Goal: Task Accomplishment & Management: Manage account settings

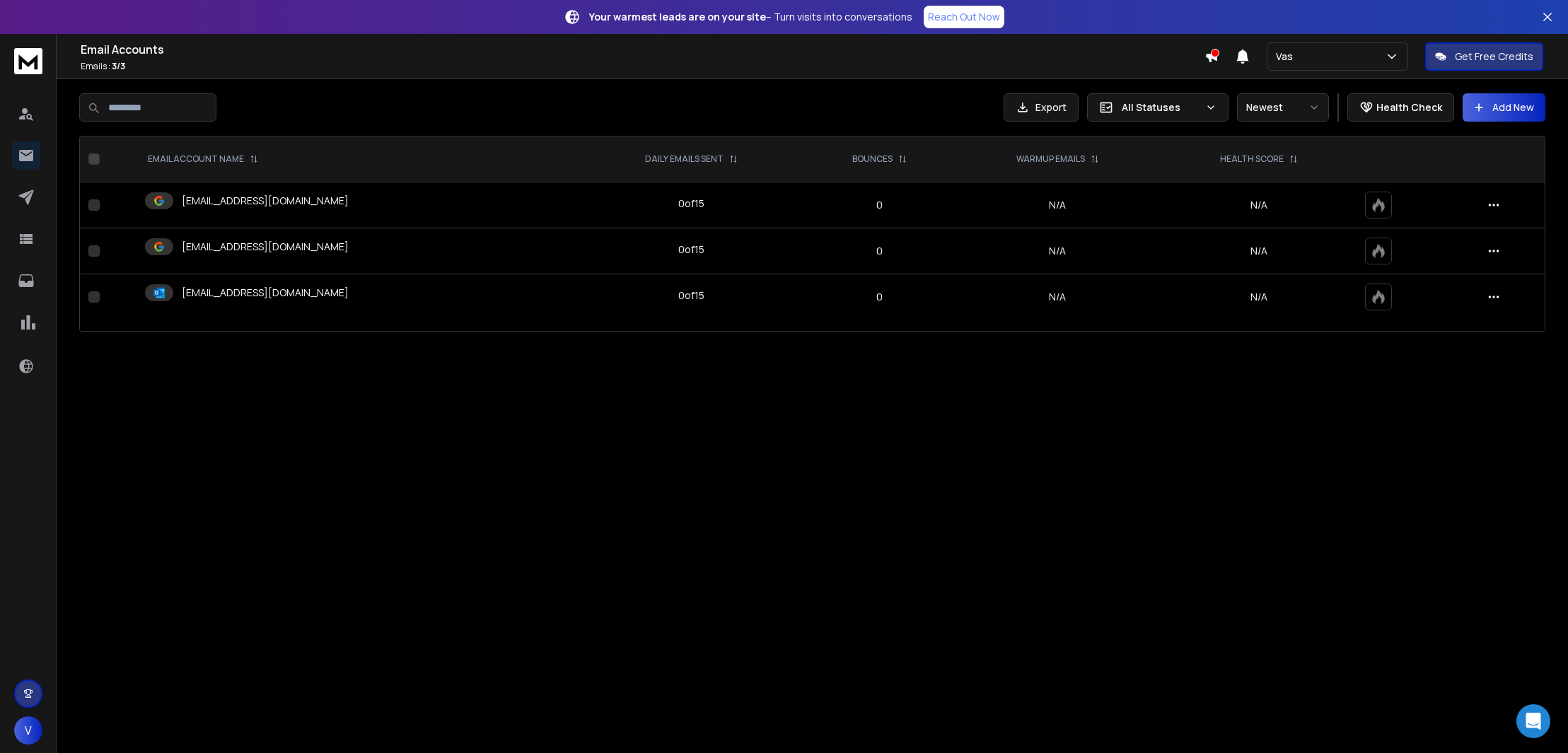
click at [1490, 106] on button "Add New" at bounding box center [1503, 107] width 82 height 28
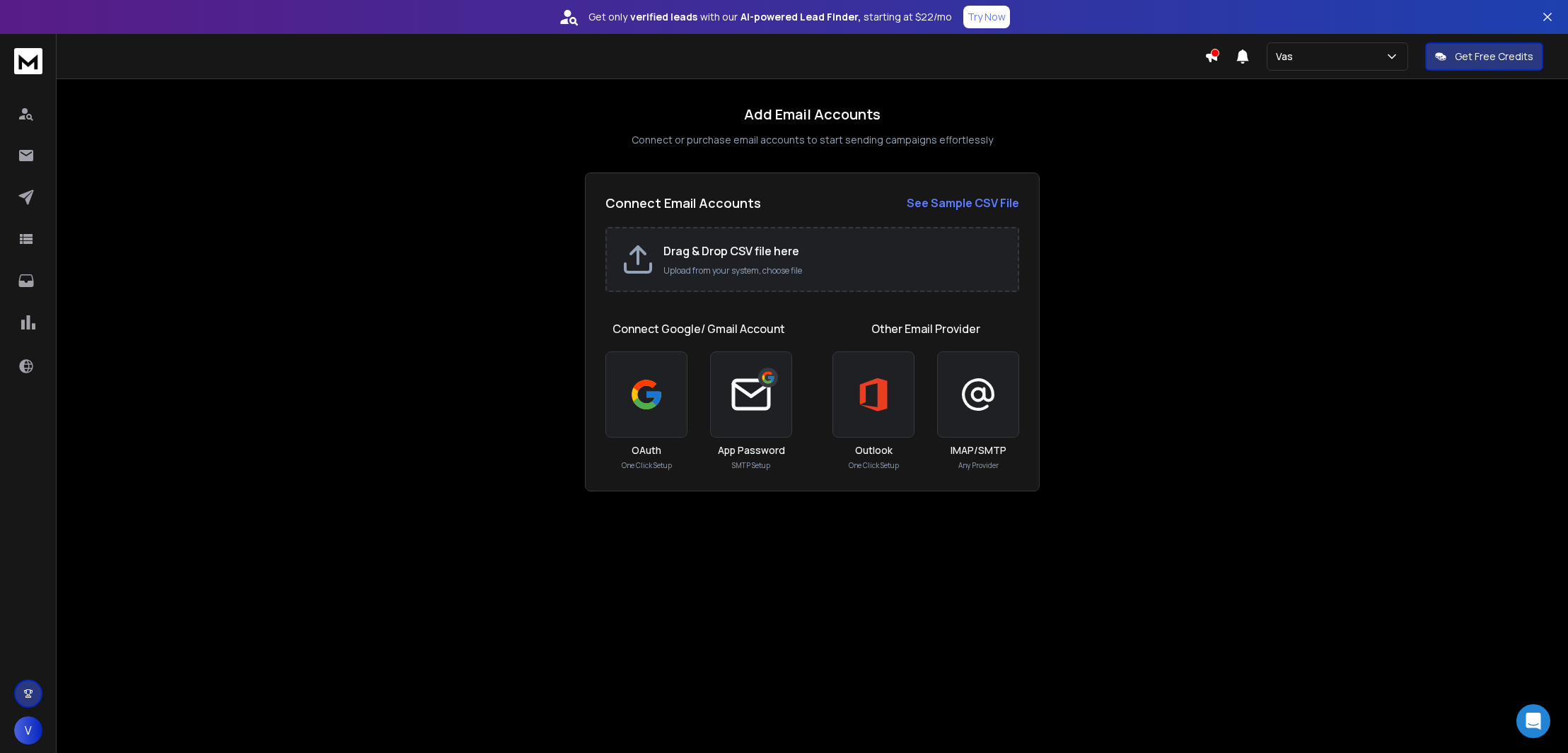
click at [666, 395] on div at bounding box center [646, 394] width 82 height 86
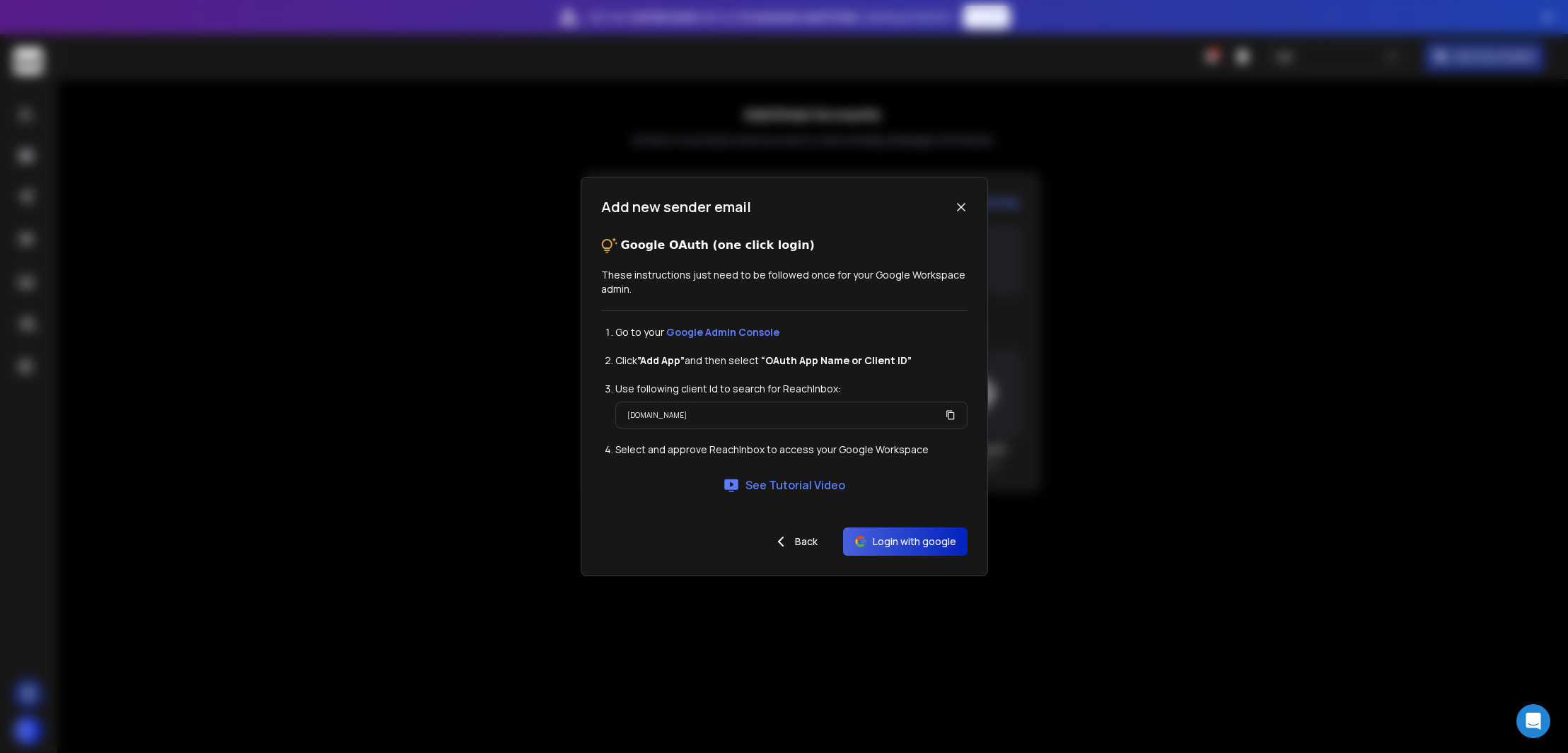
click at [917, 549] on button "Login with google" at bounding box center [905, 541] width 125 height 28
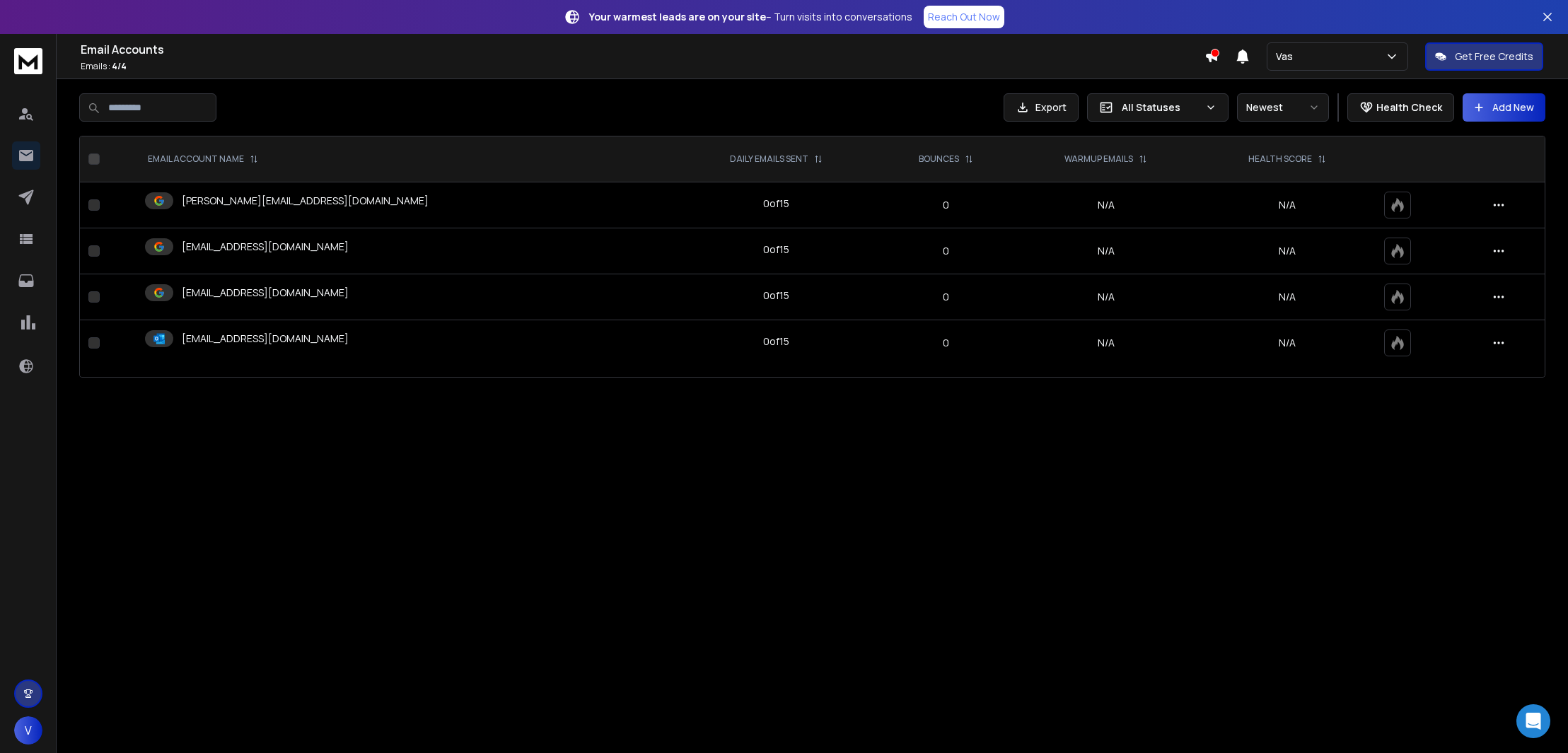
click at [1483, 104] on icon at bounding box center [1479, 107] width 10 height 10
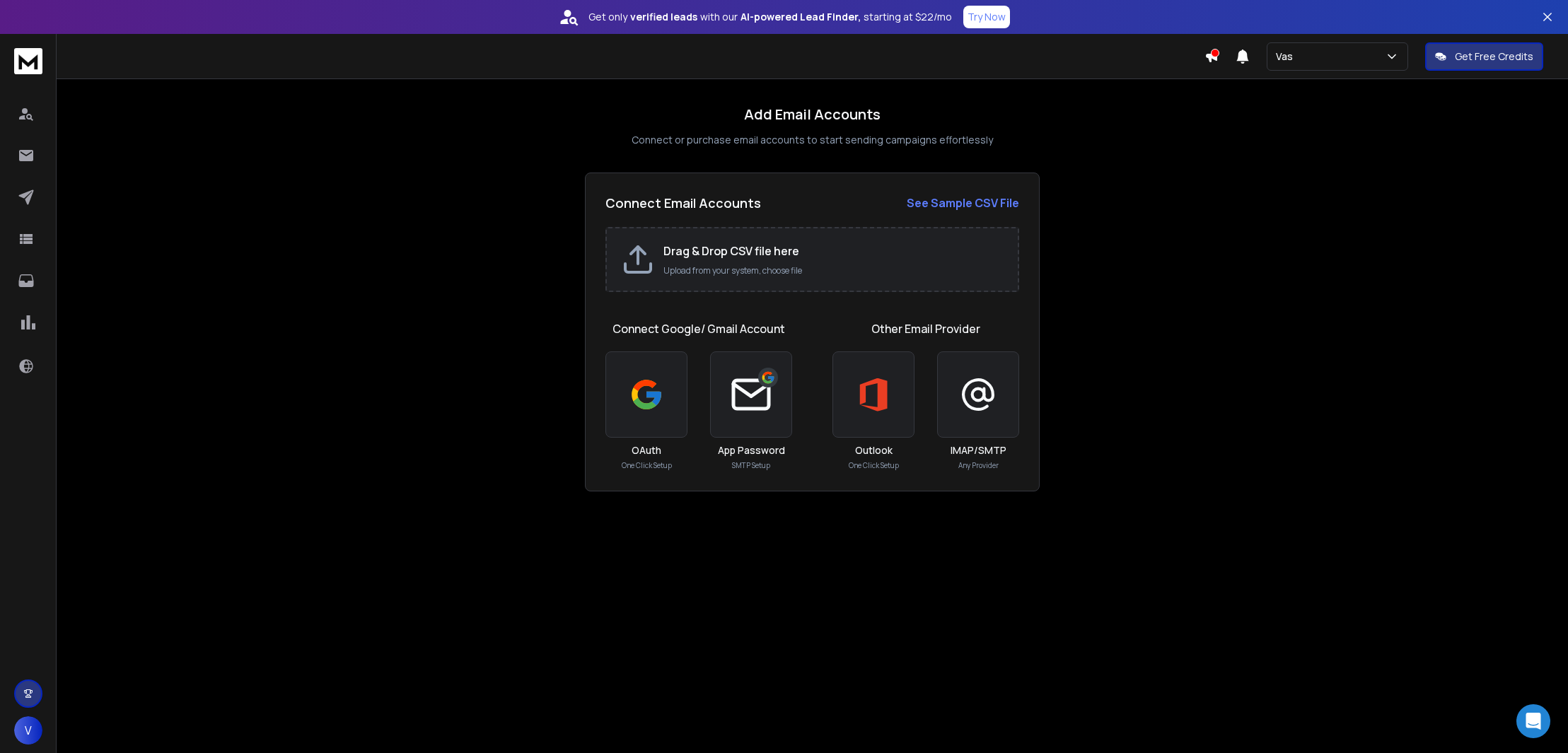
click at [680, 398] on div at bounding box center [646, 394] width 82 height 86
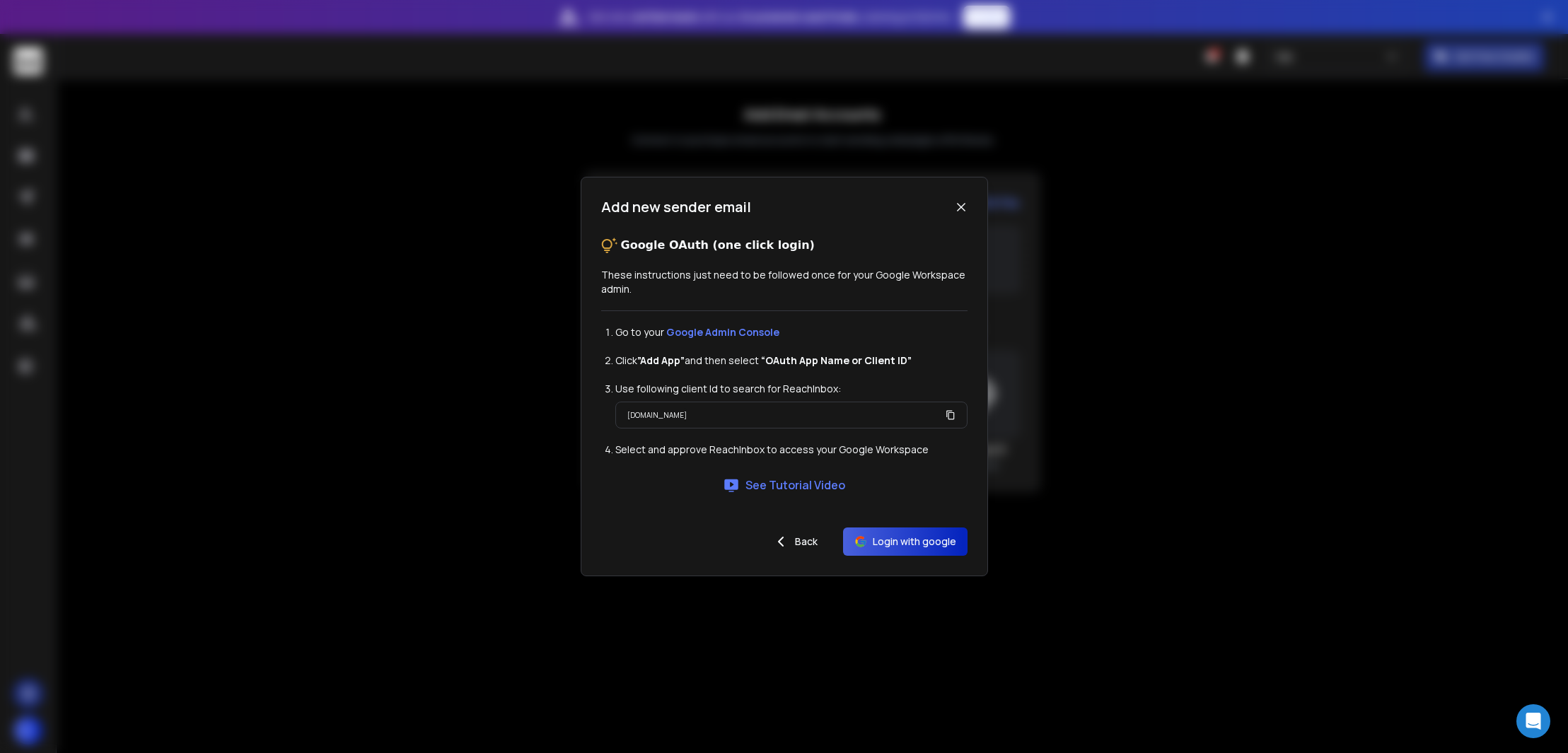
click at [890, 538] on button "Login with google" at bounding box center [905, 541] width 125 height 28
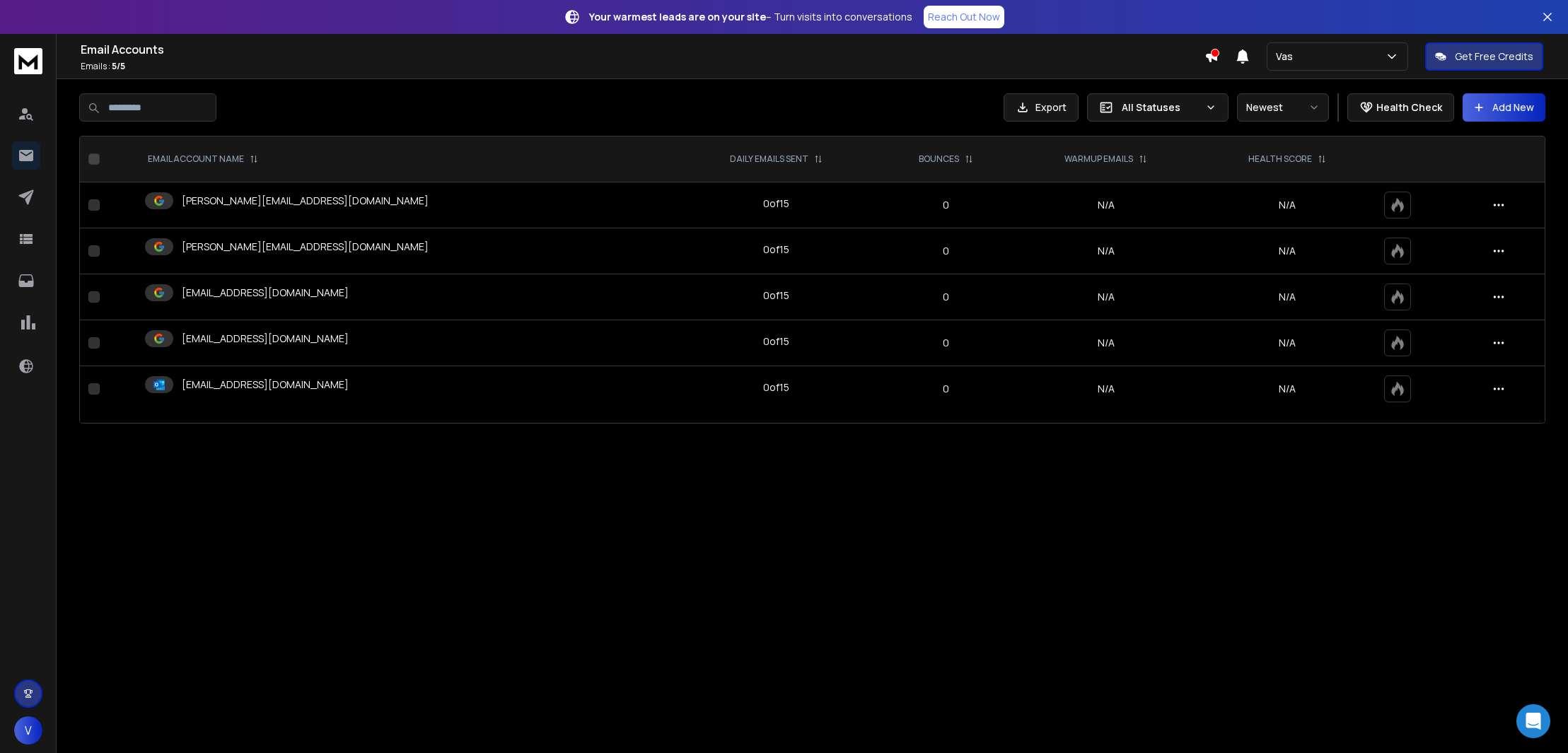
click at [1501, 112] on button "Add New" at bounding box center [1503, 107] width 82 height 28
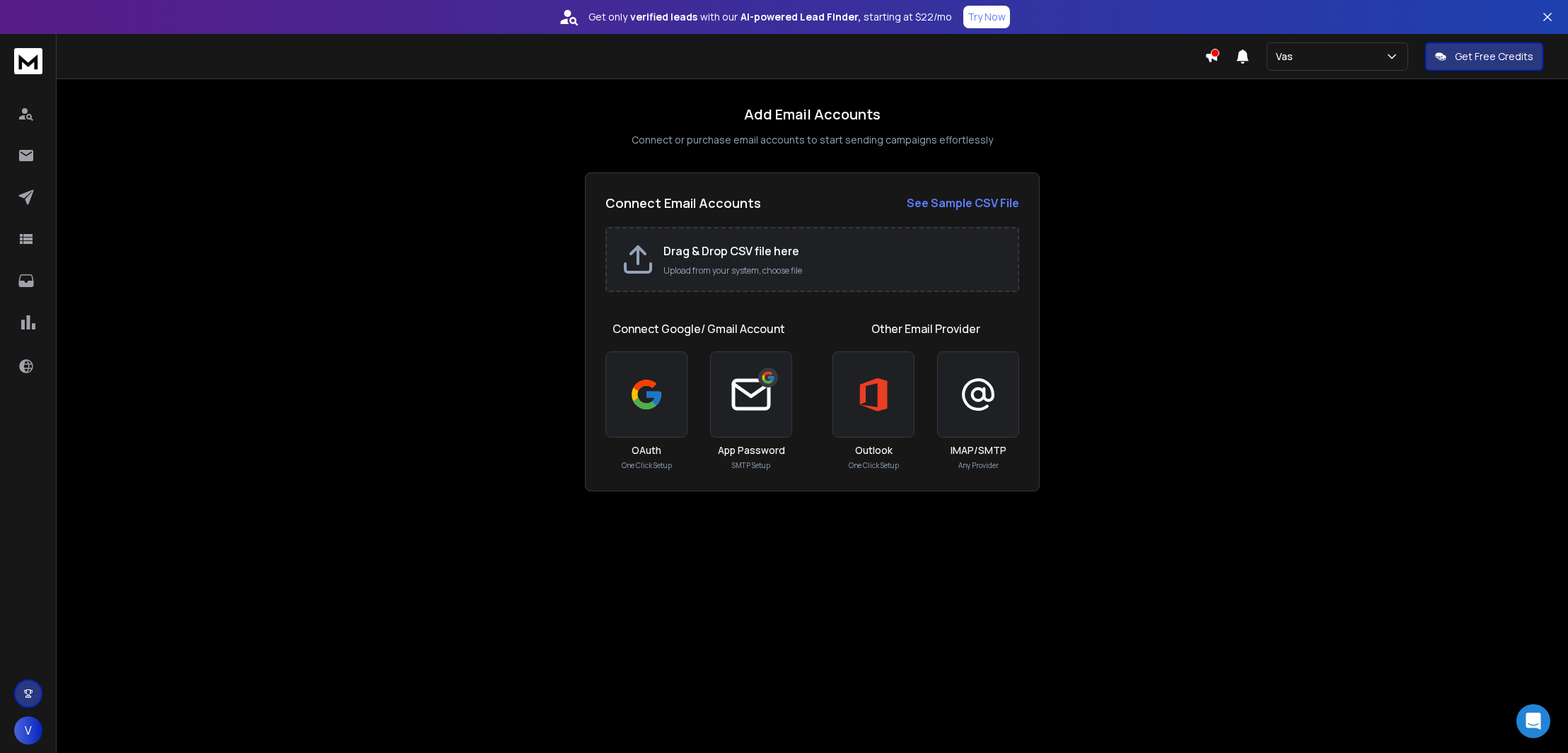
click at [677, 397] on div at bounding box center [646, 394] width 82 height 86
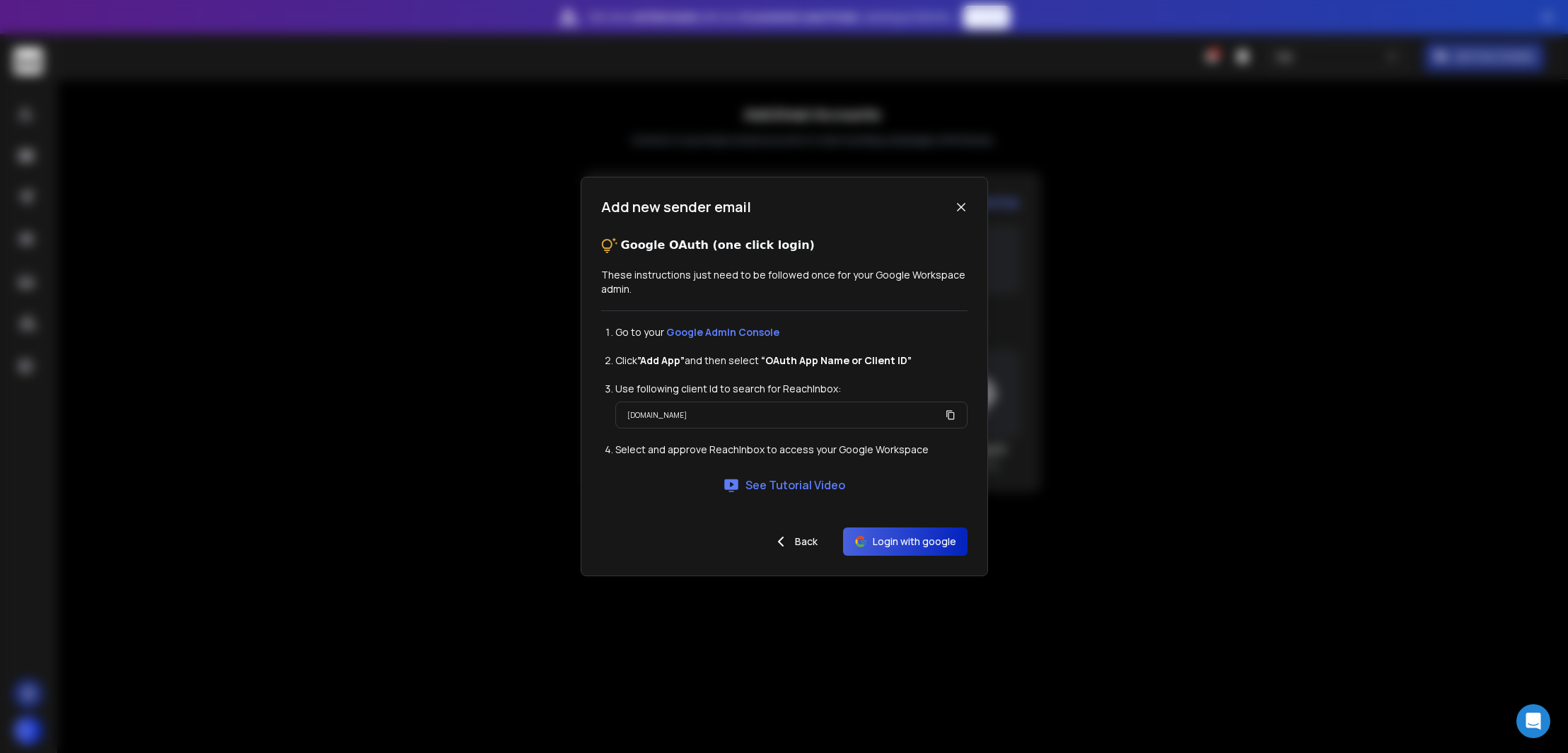
drag, startPoint x: 872, startPoint y: 520, endPoint x: 885, endPoint y: 545, distance: 28.2
click at [873, 521] on div "Google OAuth (one click login) These instructions just need to be followed once…" at bounding box center [784, 396] width 367 height 319
click at [886, 548] on button "Login with google" at bounding box center [905, 541] width 125 height 28
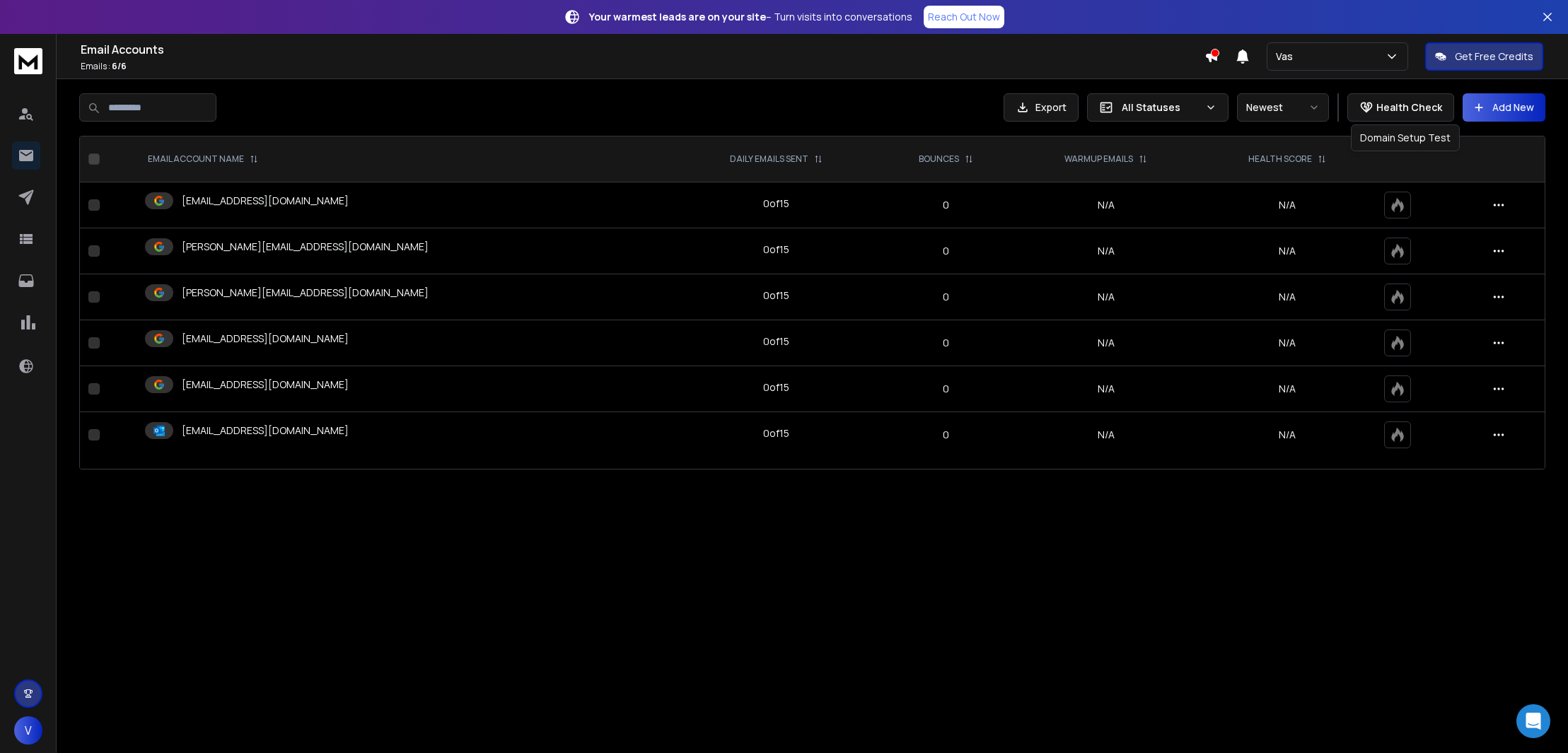
click at [1483, 103] on icon at bounding box center [1479, 107] width 10 height 10
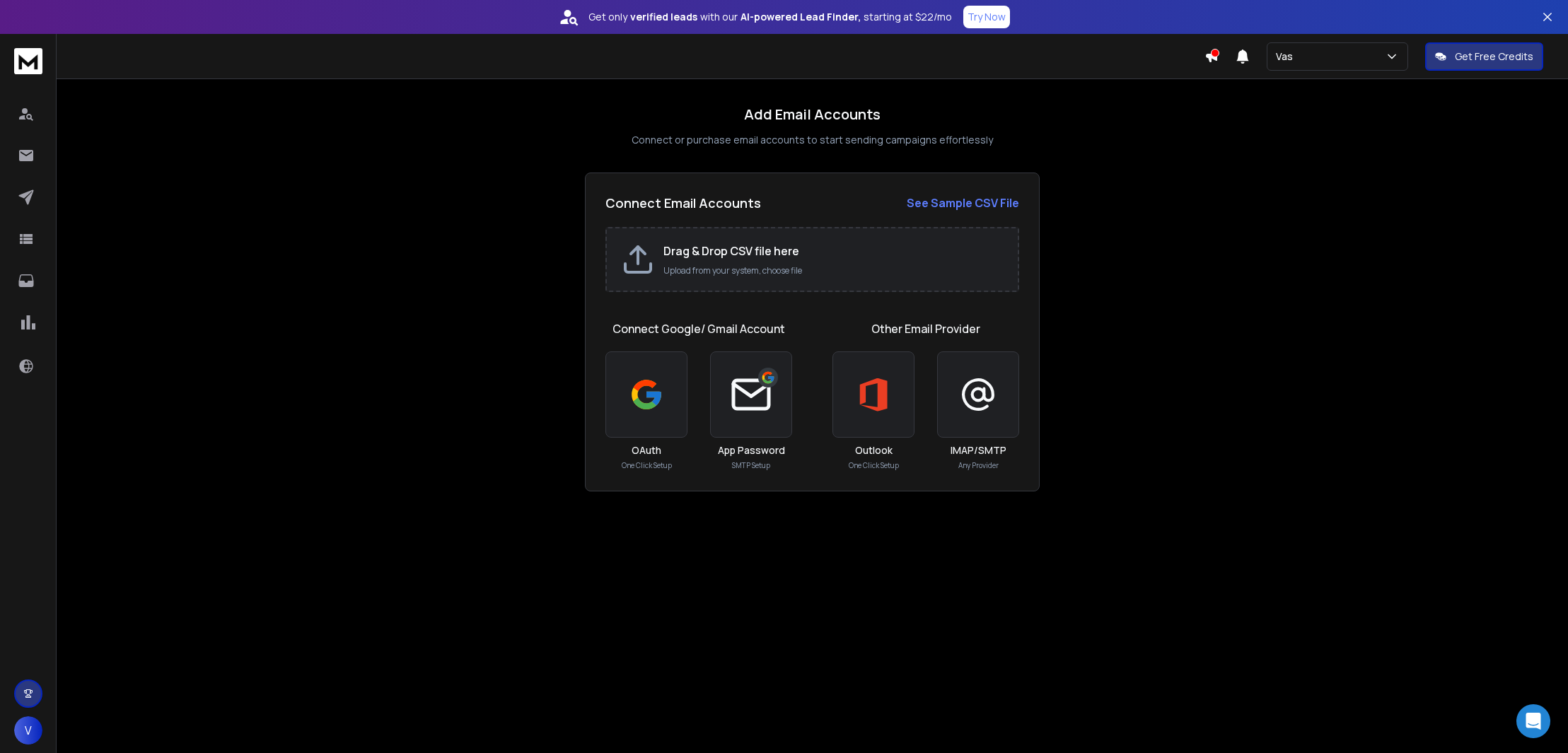
click at [663, 416] on div at bounding box center [646, 394] width 82 height 86
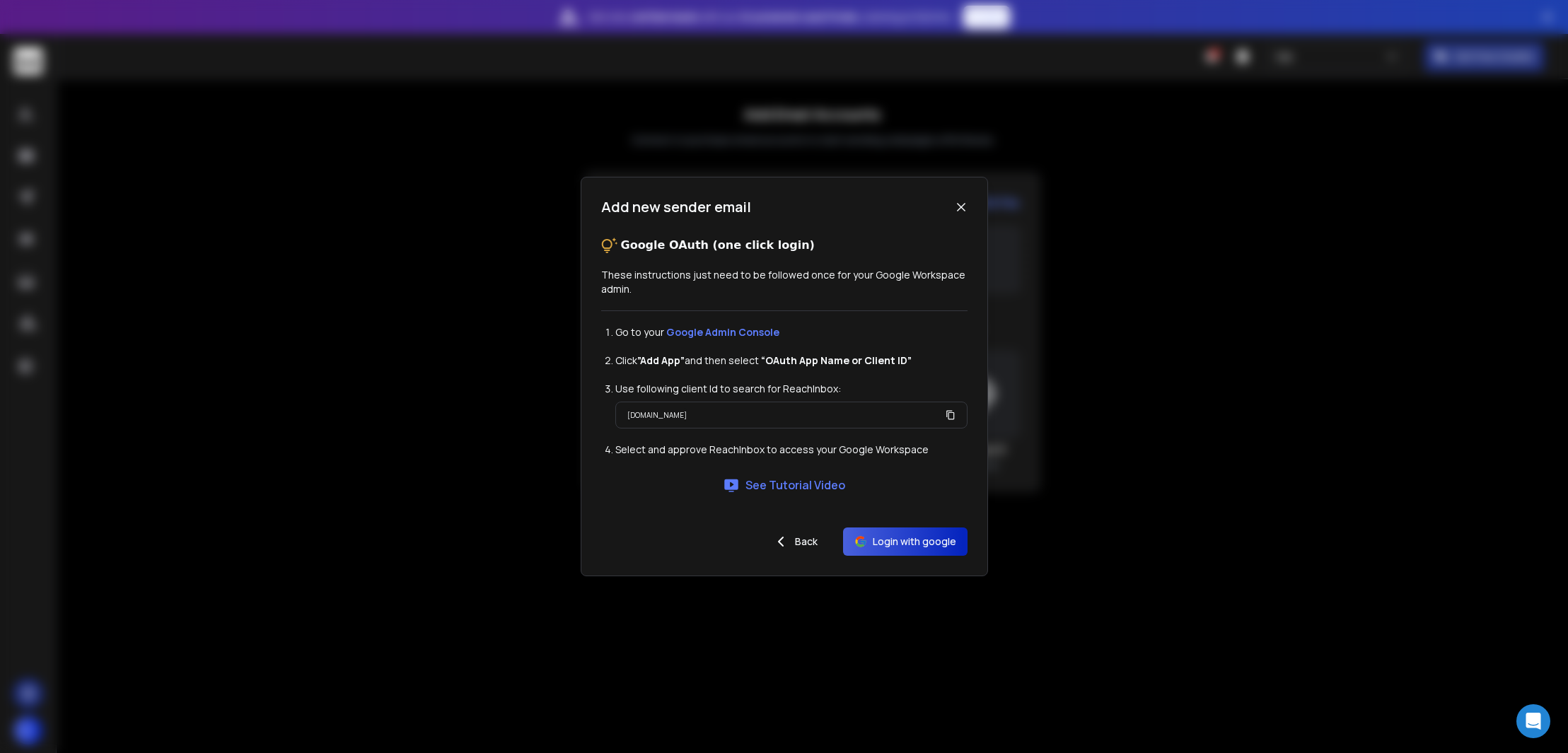
click at [924, 555] on button "Login with google" at bounding box center [905, 541] width 125 height 28
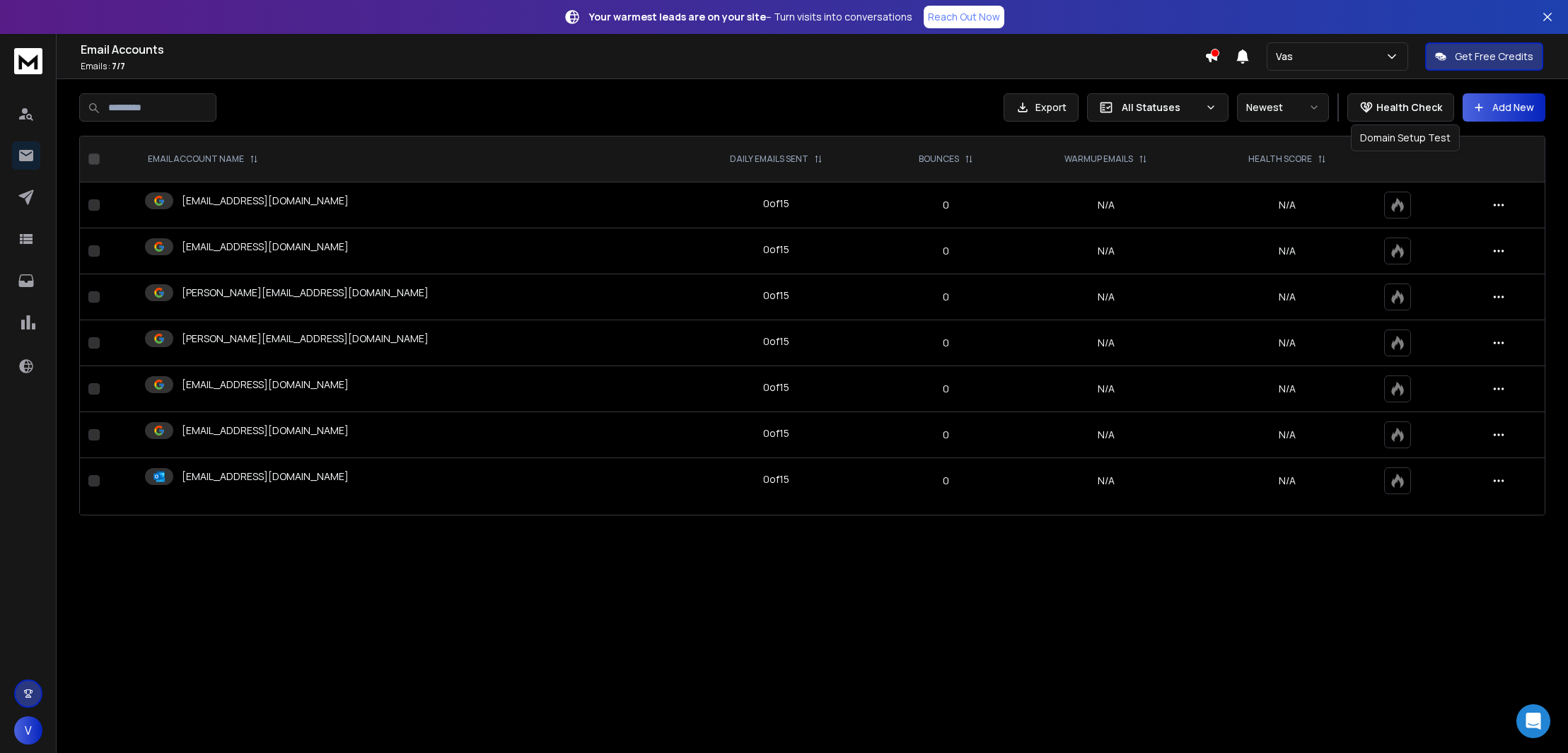
click at [1487, 114] on button "Add New" at bounding box center [1503, 107] width 82 height 28
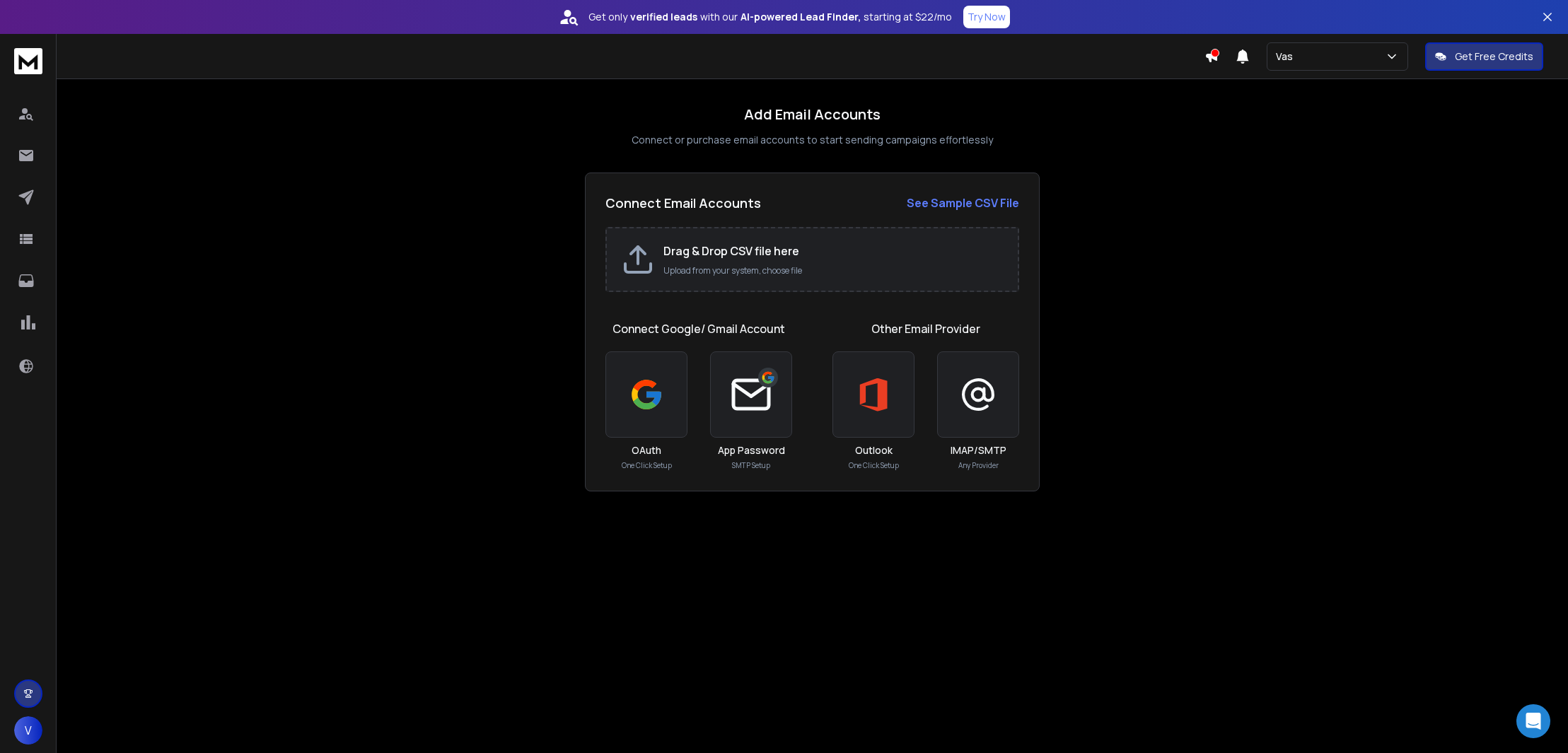
click at [681, 433] on div at bounding box center [646, 394] width 82 height 86
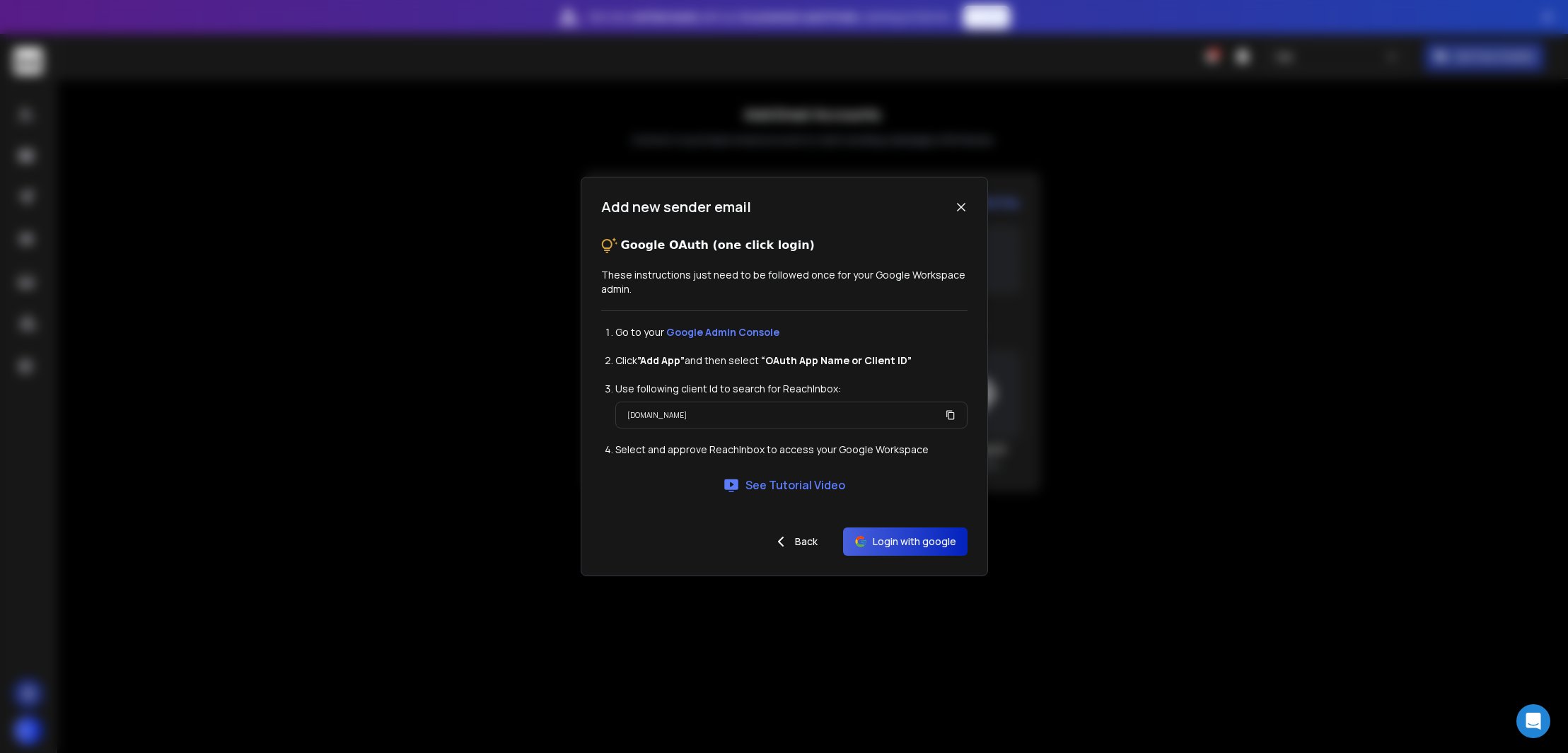
click at [942, 536] on button "Login with google" at bounding box center [905, 541] width 125 height 28
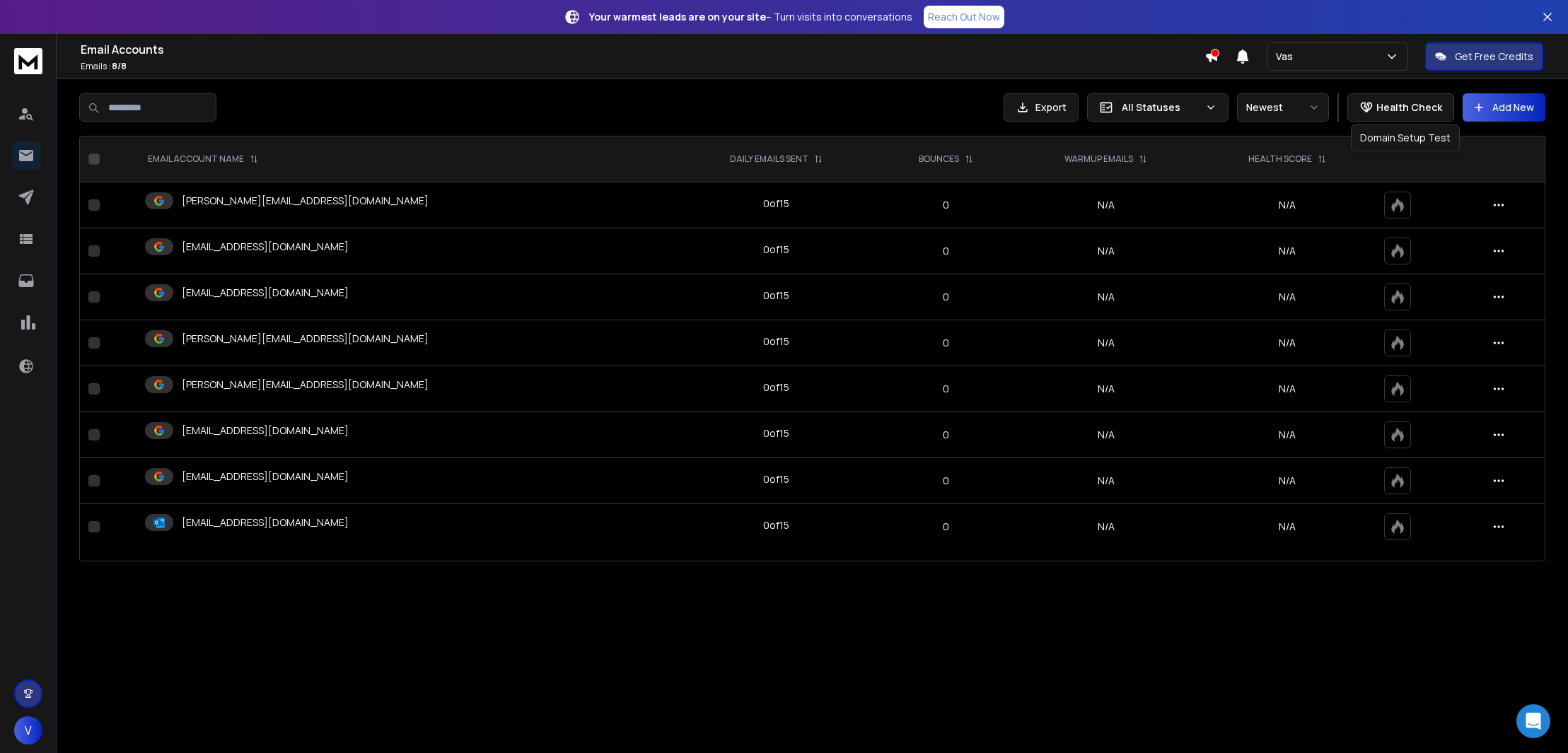
click at [1500, 109] on button "Add New" at bounding box center [1503, 107] width 82 height 28
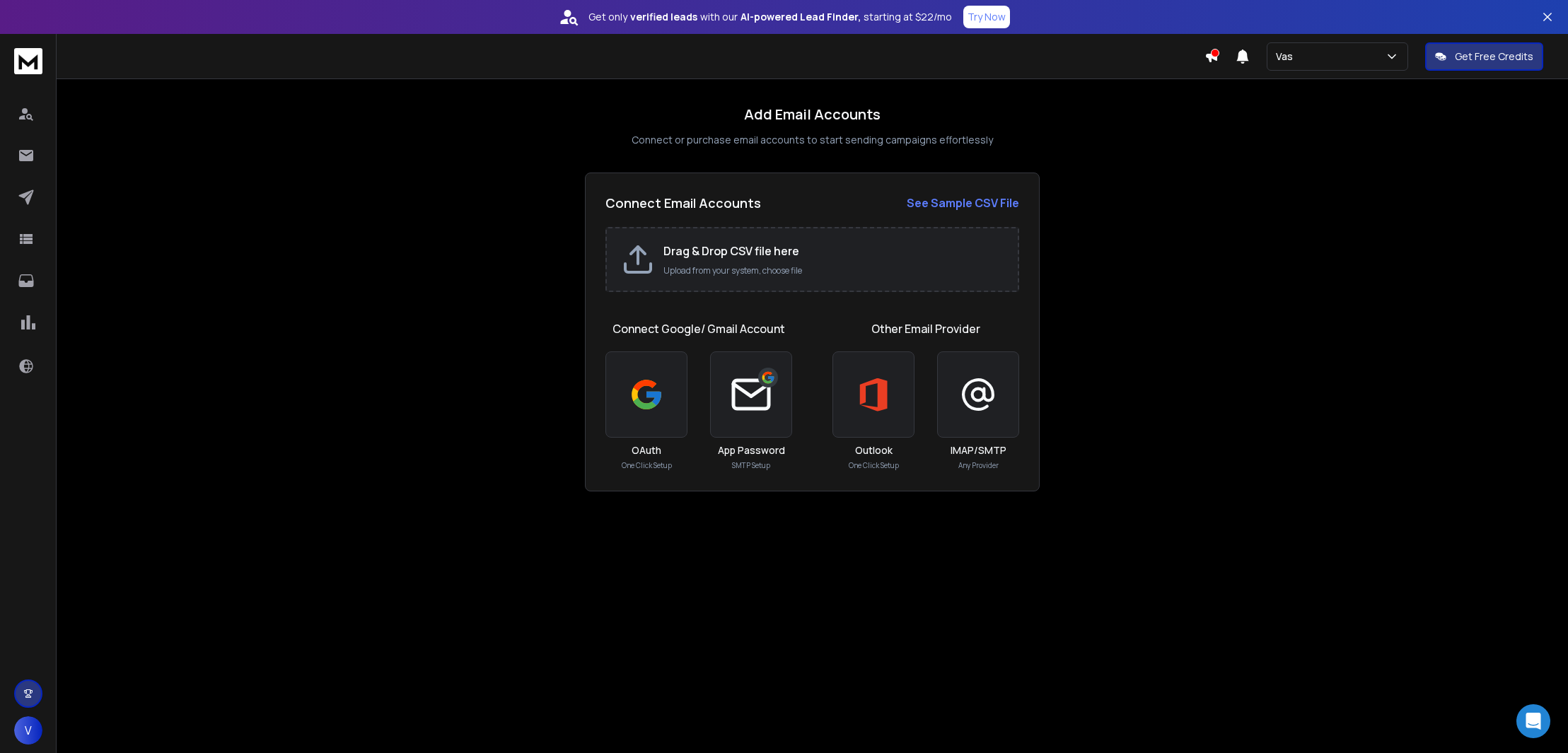
click at [634, 368] on div at bounding box center [646, 394] width 82 height 86
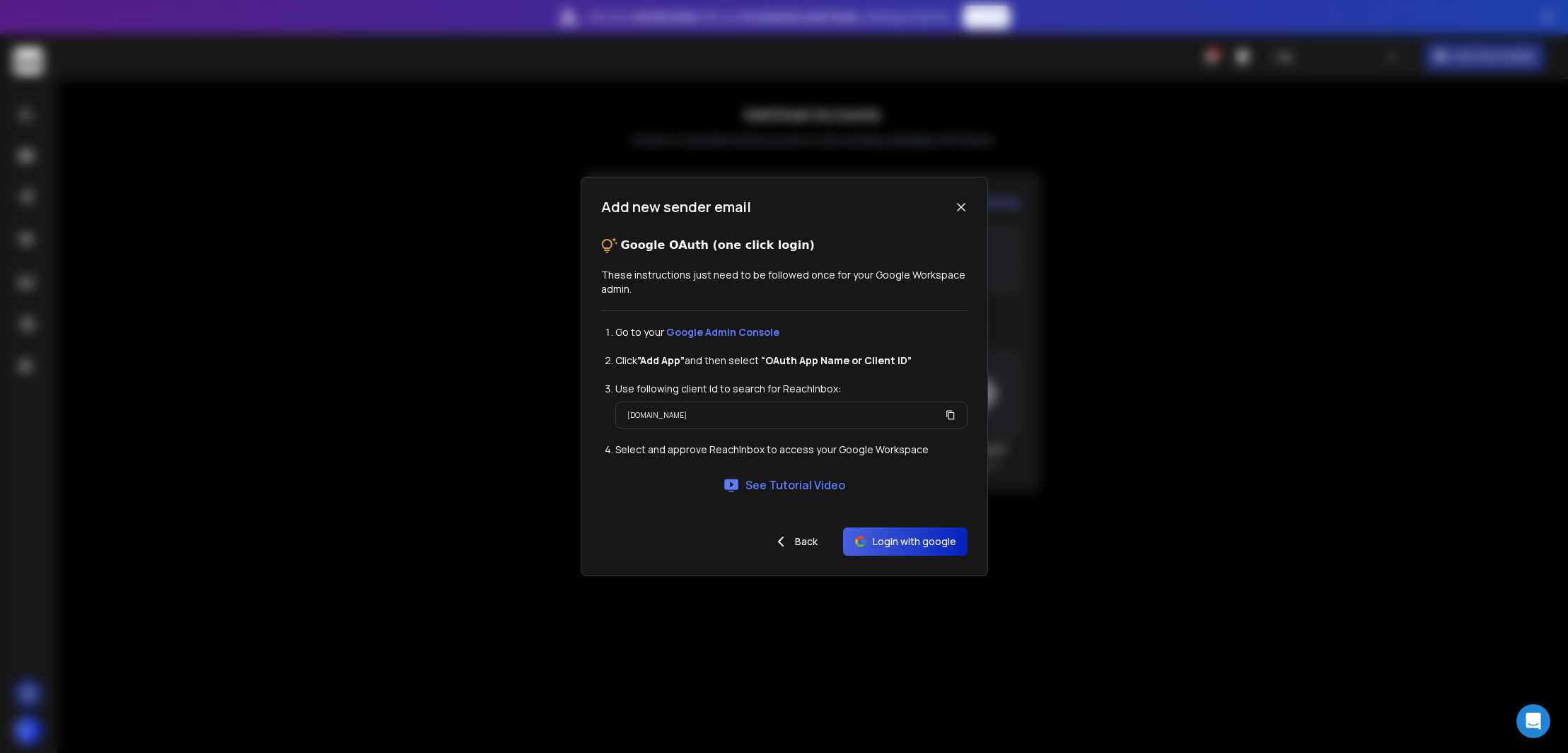
drag, startPoint x: 886, startPoint y: 547, endPoint x: 809, endPoint y: 384, distance: 180.3
click at [887, 547] on button "Login with google" at bounding box center [905, 541] width 125 height 28
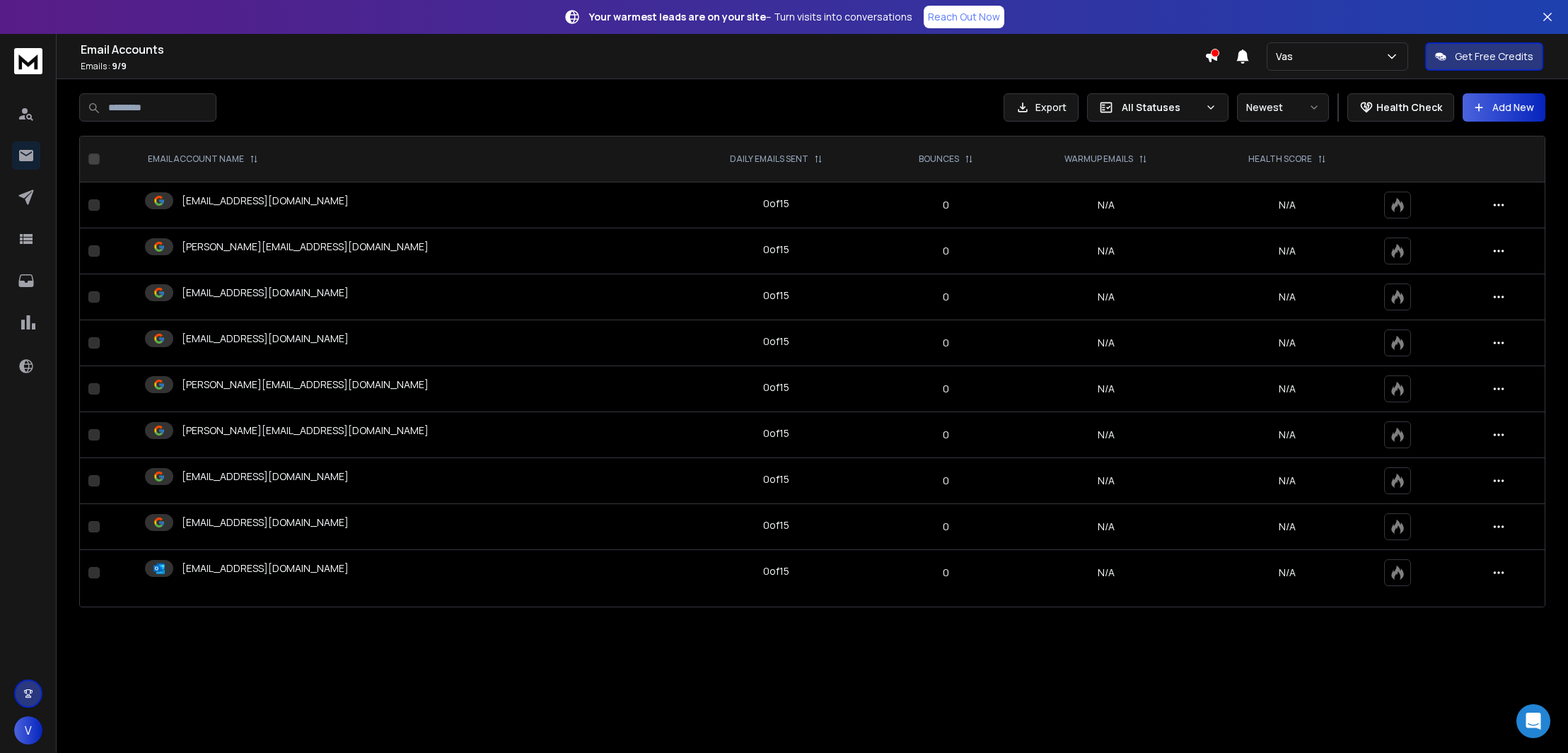
click at [1507, 96] on button "Add New" at bounding box center [1503, 107] width 82 height 28
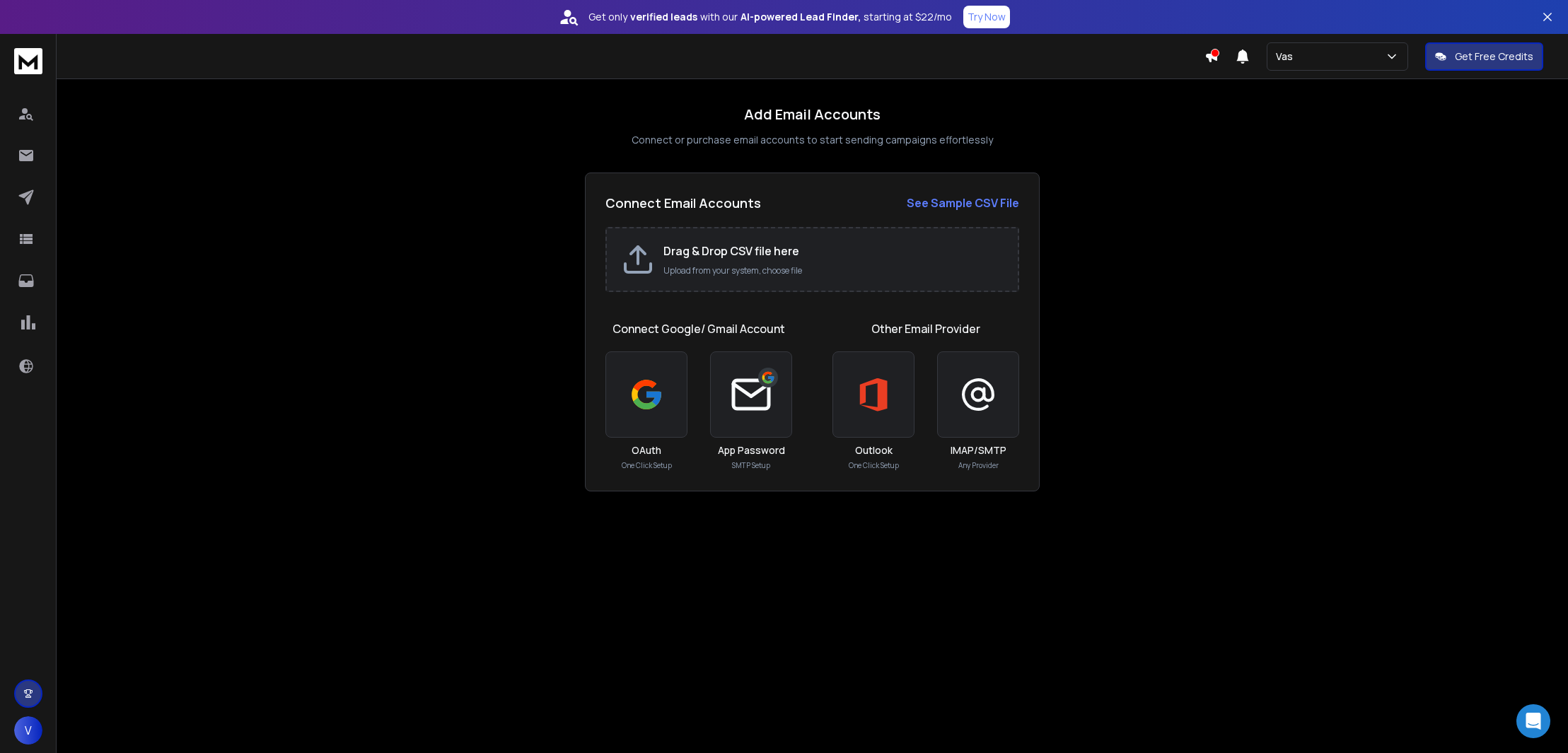
click at [631, 387] on icon at bounding box center [646, 394] width 35 height 43
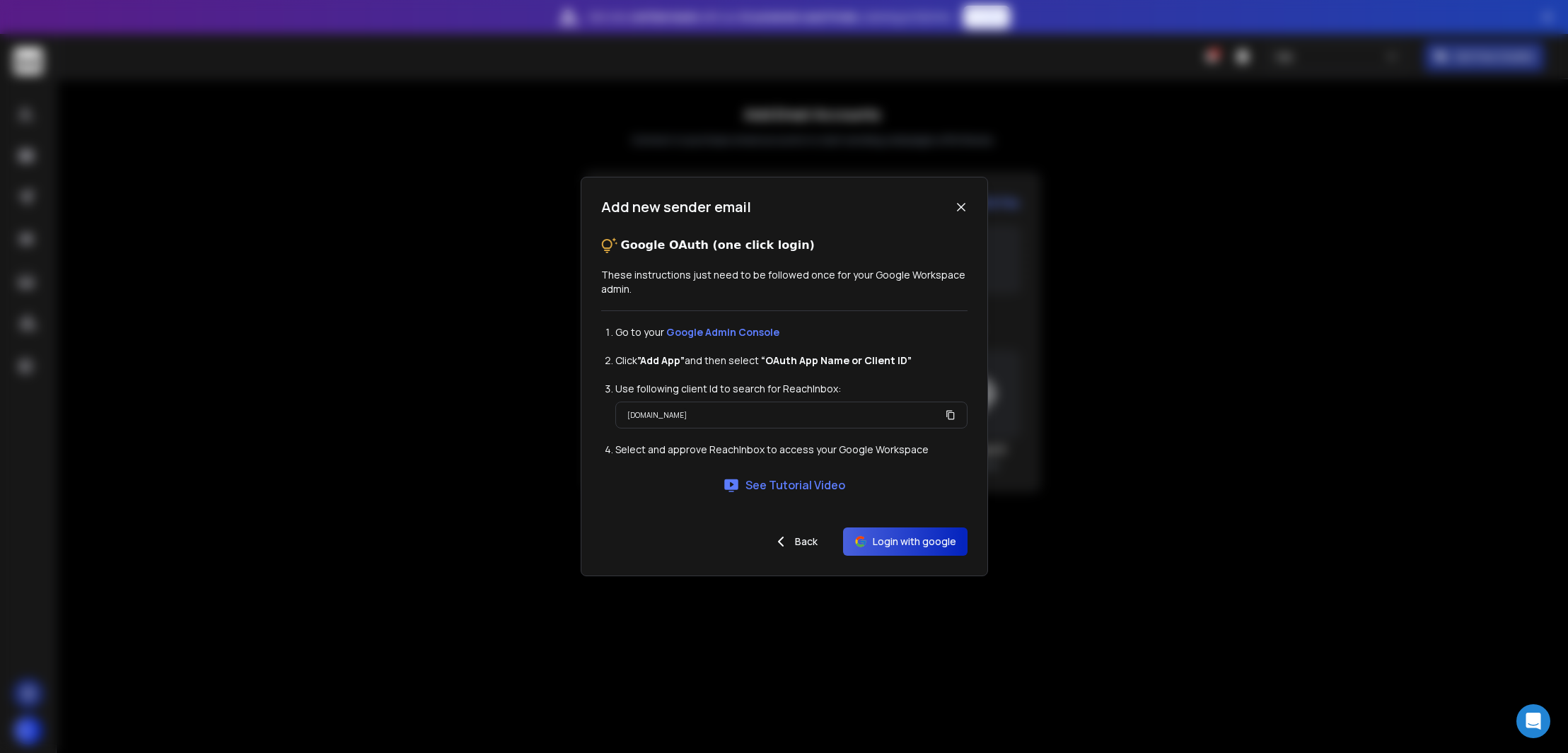
click at [890, 528] on button "Login with google" at bounding box center [905, 541] width 125 height 28
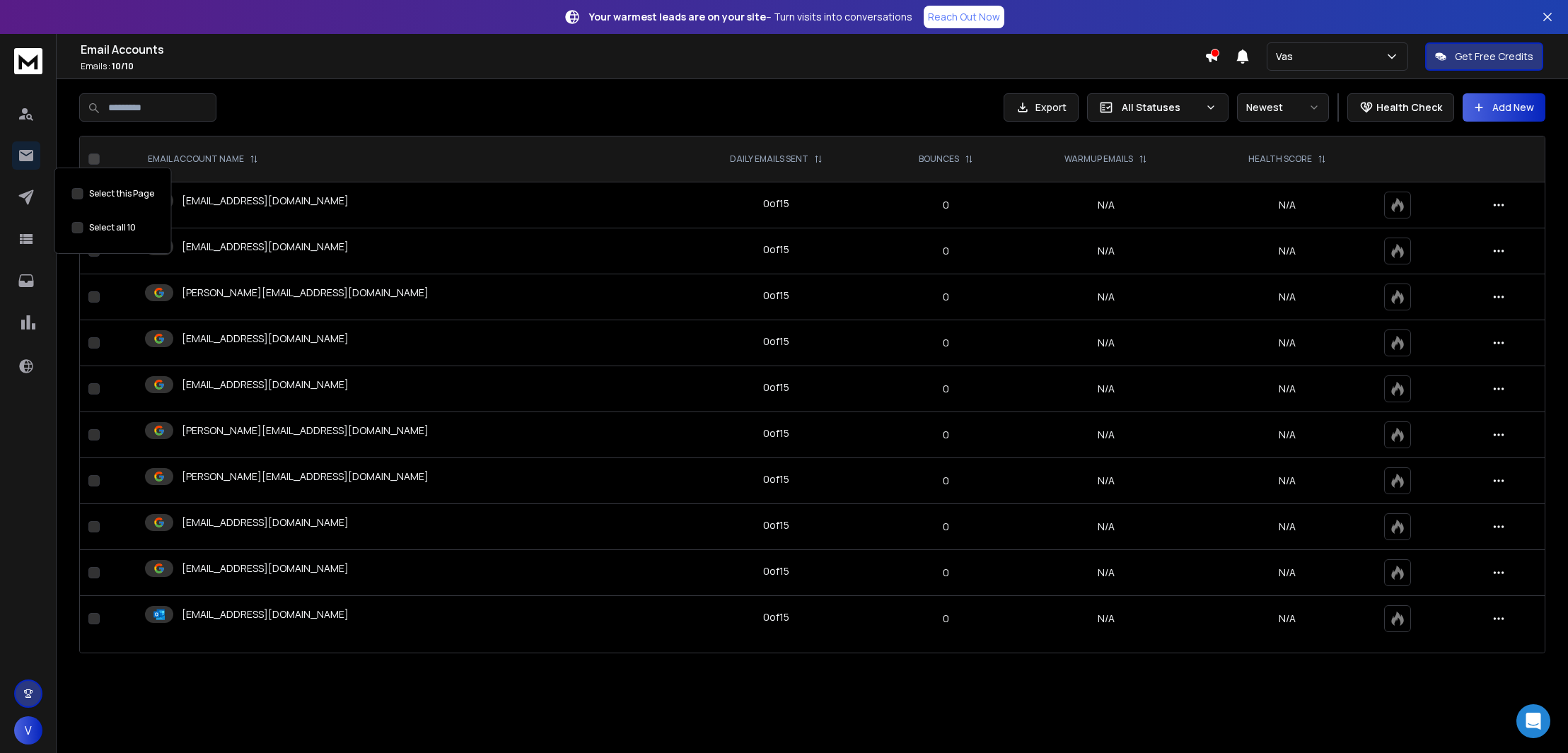
click at [91, 163] on button "Select this Page" at bounding box center [94, 159] width 12 height 12
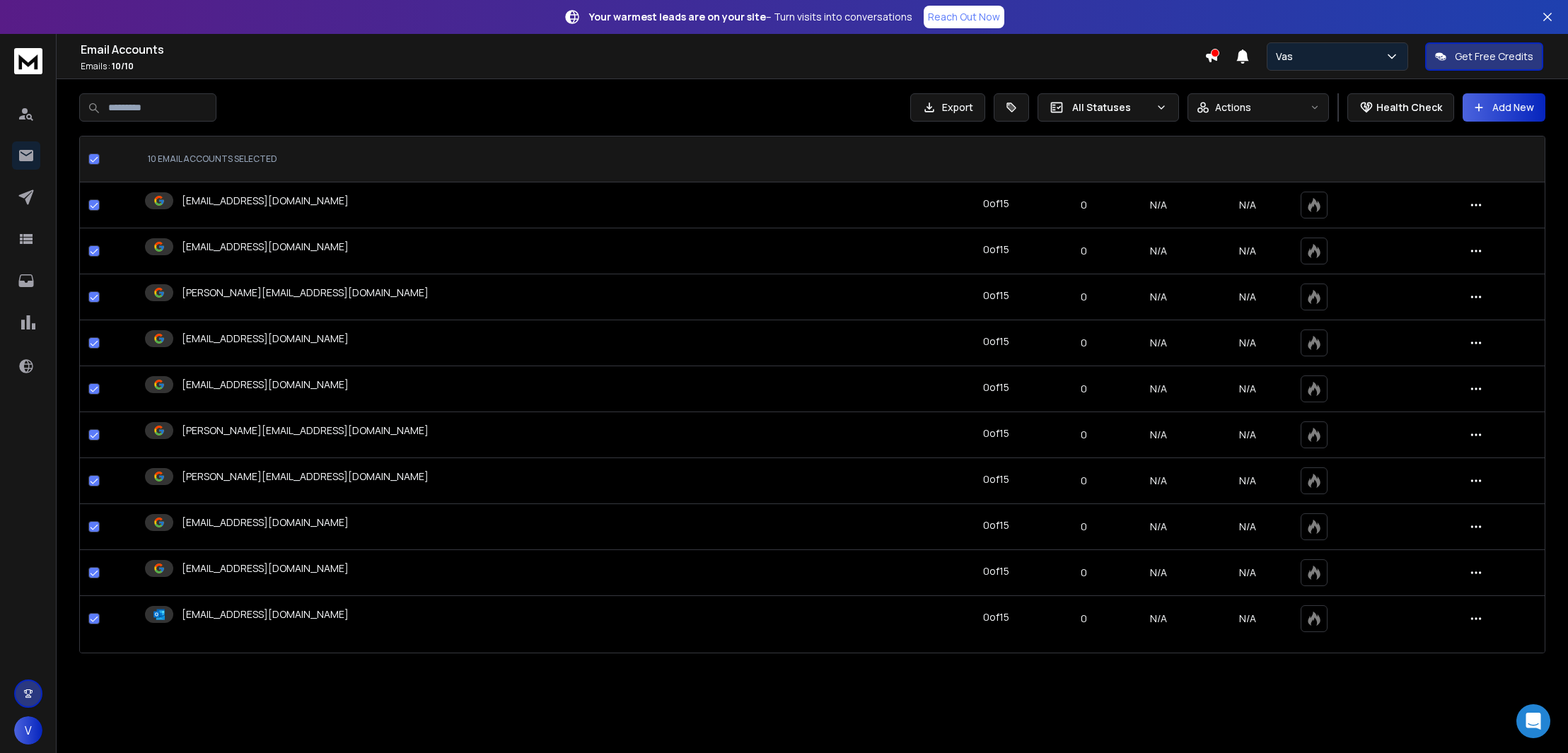
click at [1380, 58] on div "Vas" at bounding box center [1337, 57] width 123 height 14
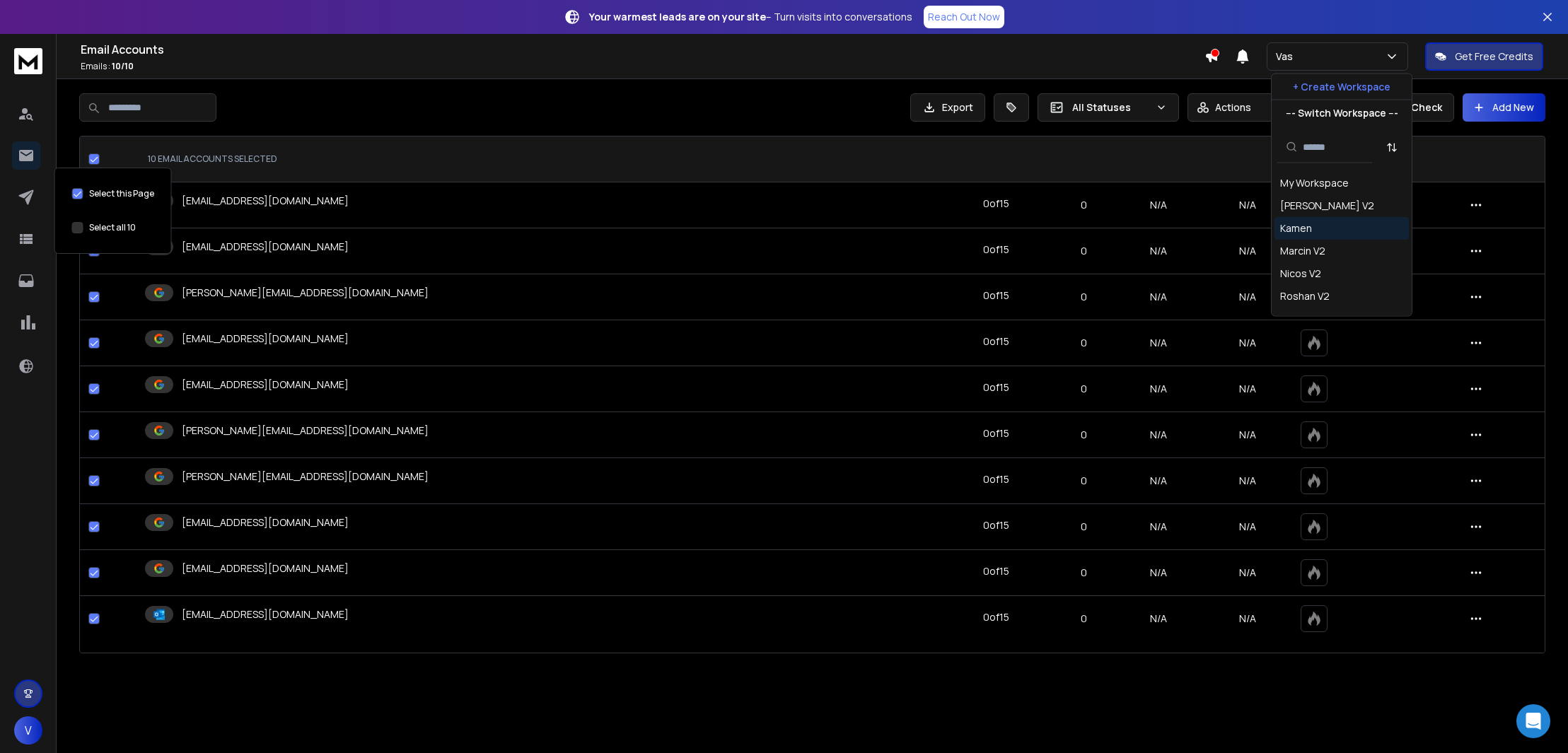
click at [584, 101] on div at bounding box center [490, 107] width 823 height 28
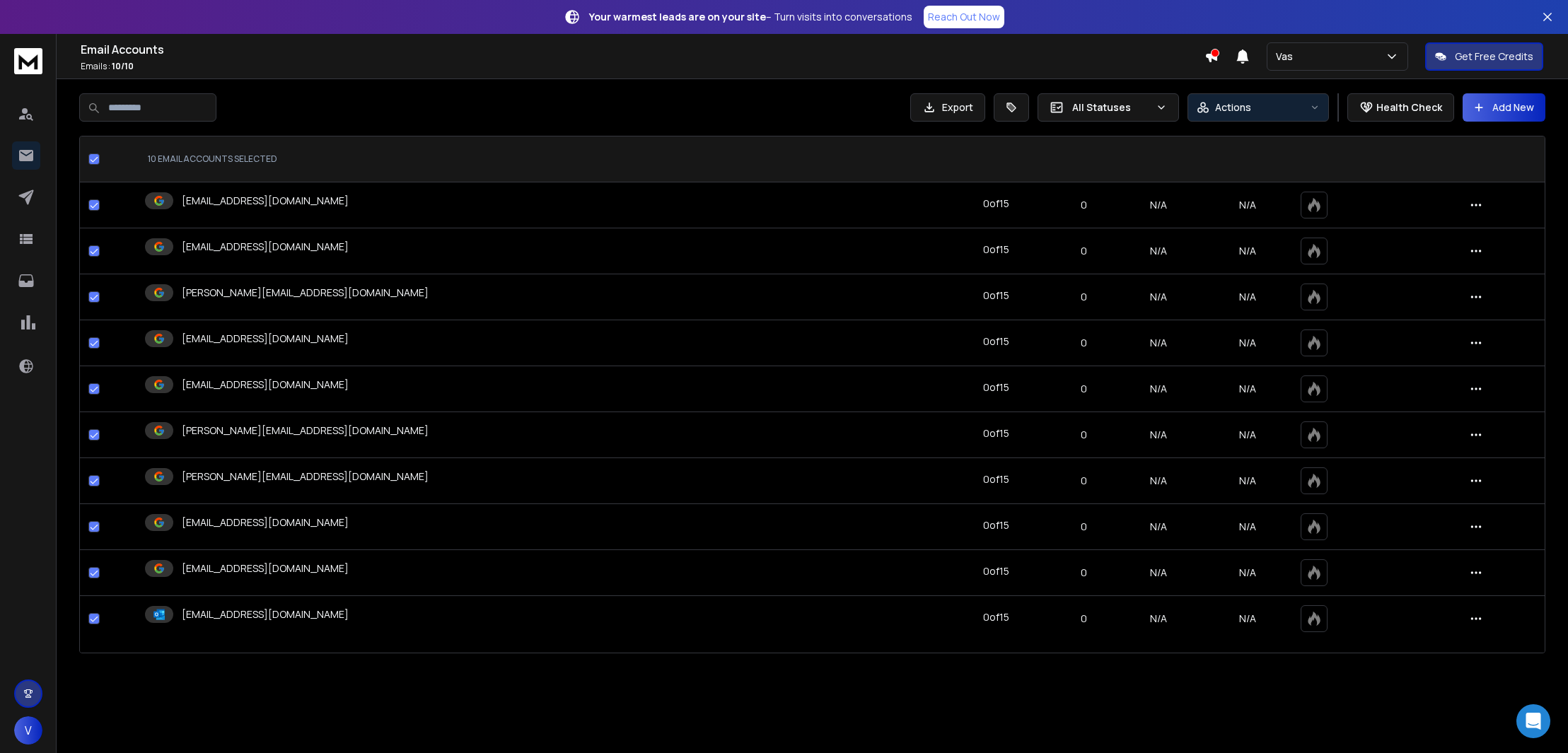
click at [1236, 108] on p "Actions" at bounding box center [1233, 107] width 36 height 14
click at [1255, 136] on div "Bulk Edit" at bounding box center [1229, 139] width 60 height 14
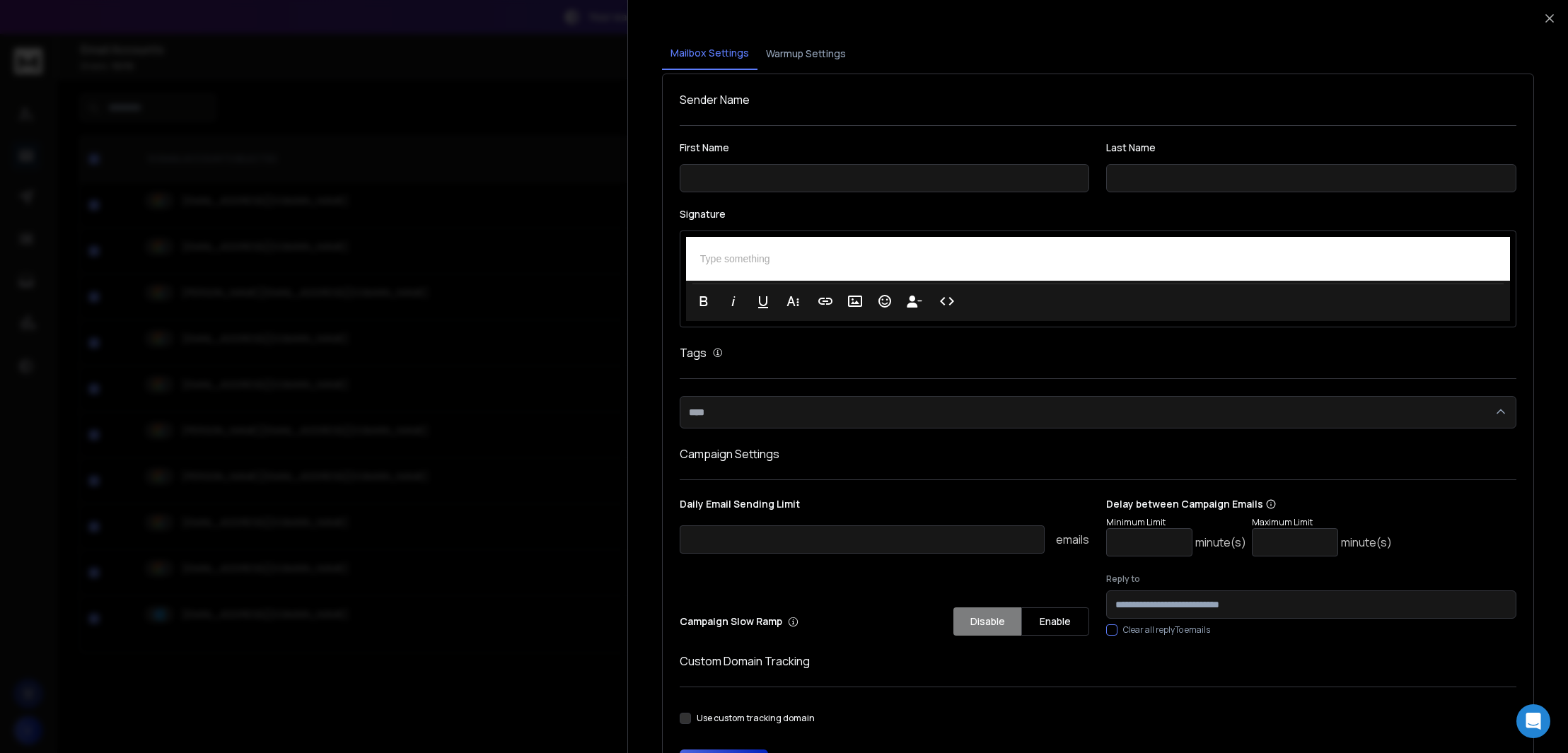
click at [802, 55] on button "Warmup Settings" at bounding box center [805, 54] width 96 height 31
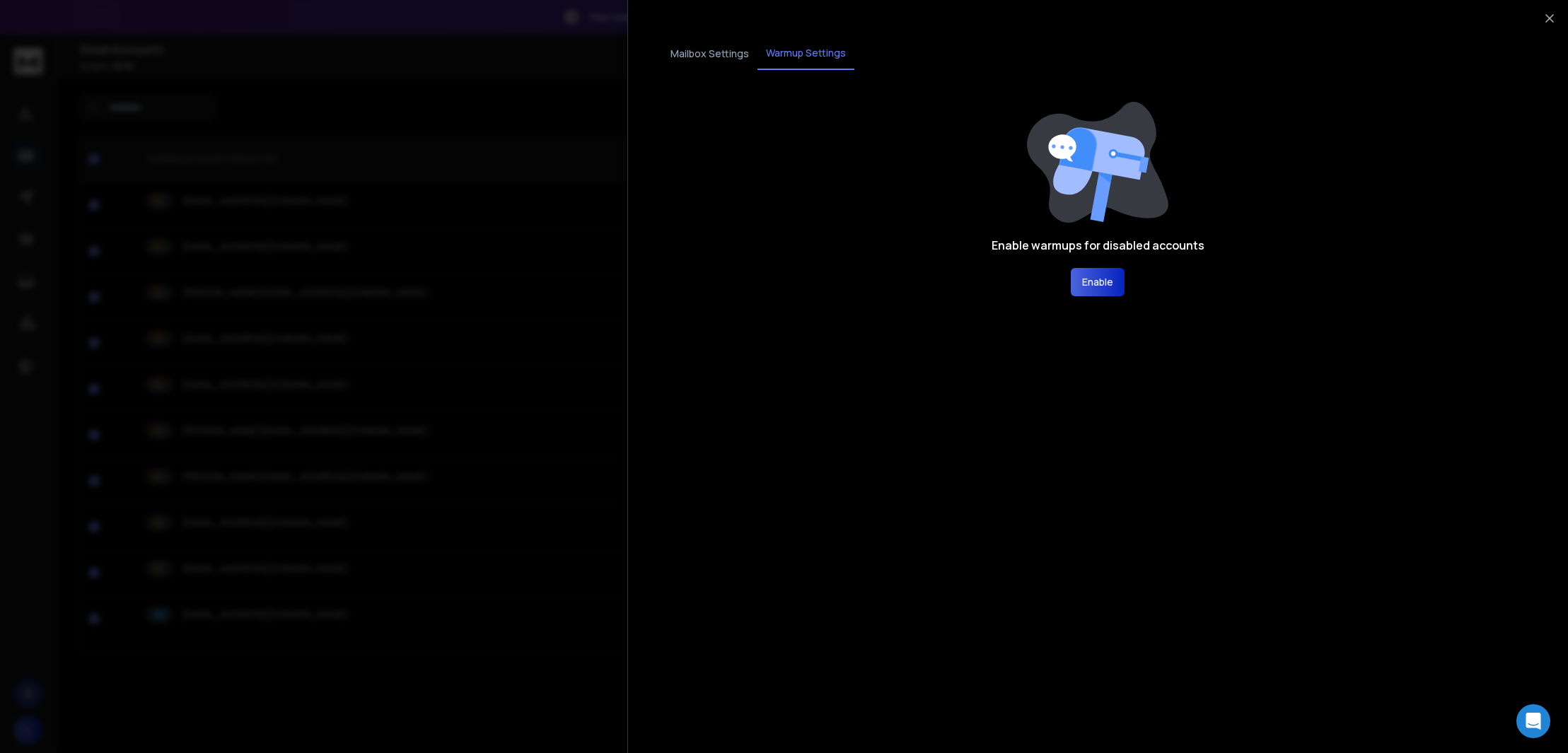
click at [1099, 282] on button "Enable" at bounding box center [1097, 282] width 54 height 28
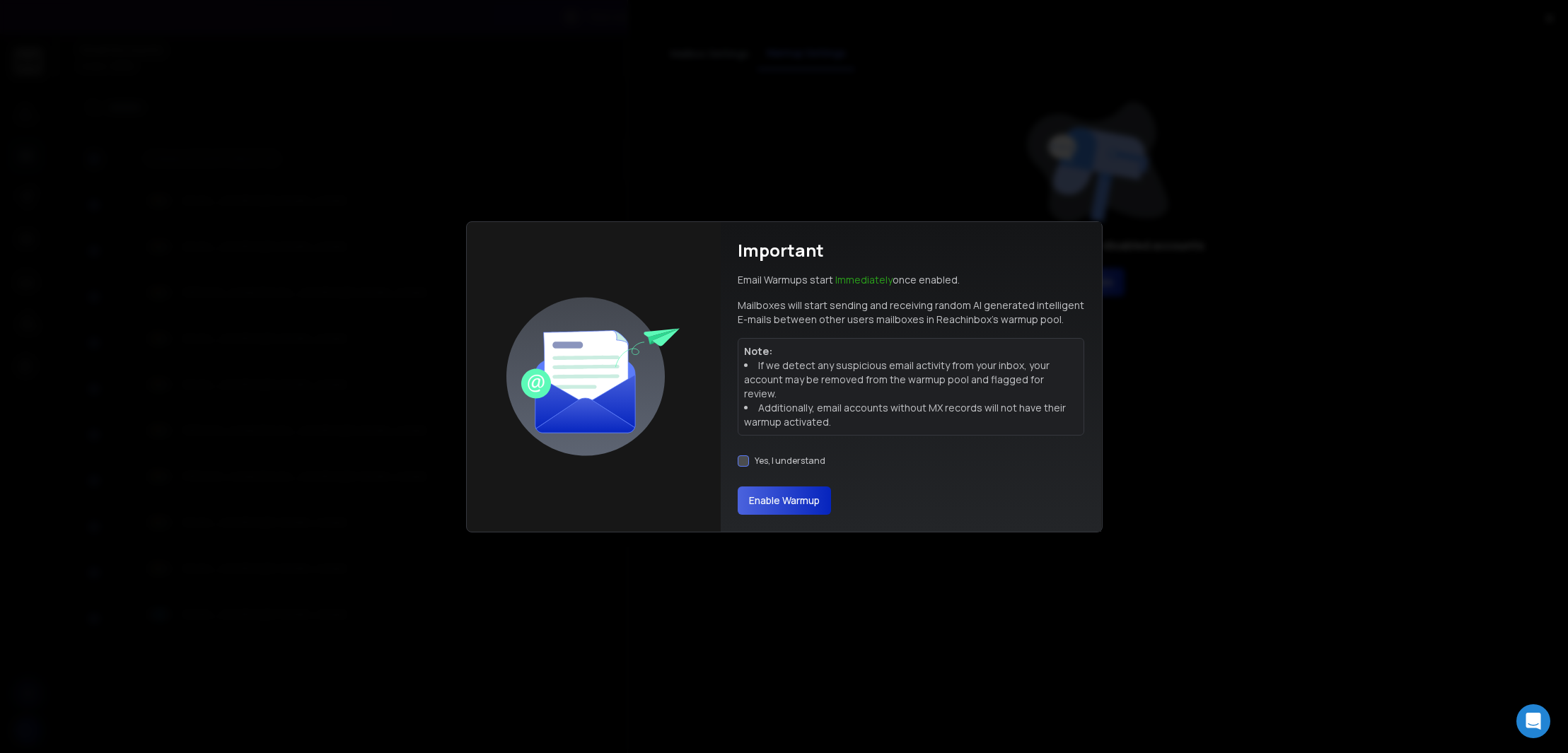
click at [759, 455] on label "Yes, I understand" at bounding box center [790, 461] width 71 height 12
click at [743, 455] on button "Yes, I understand" at bounding box center [743, 461] width 12 height 12
click at [769, 488] on button "Enable Warmup" at bounding box center [784, 500] width 93 height 28
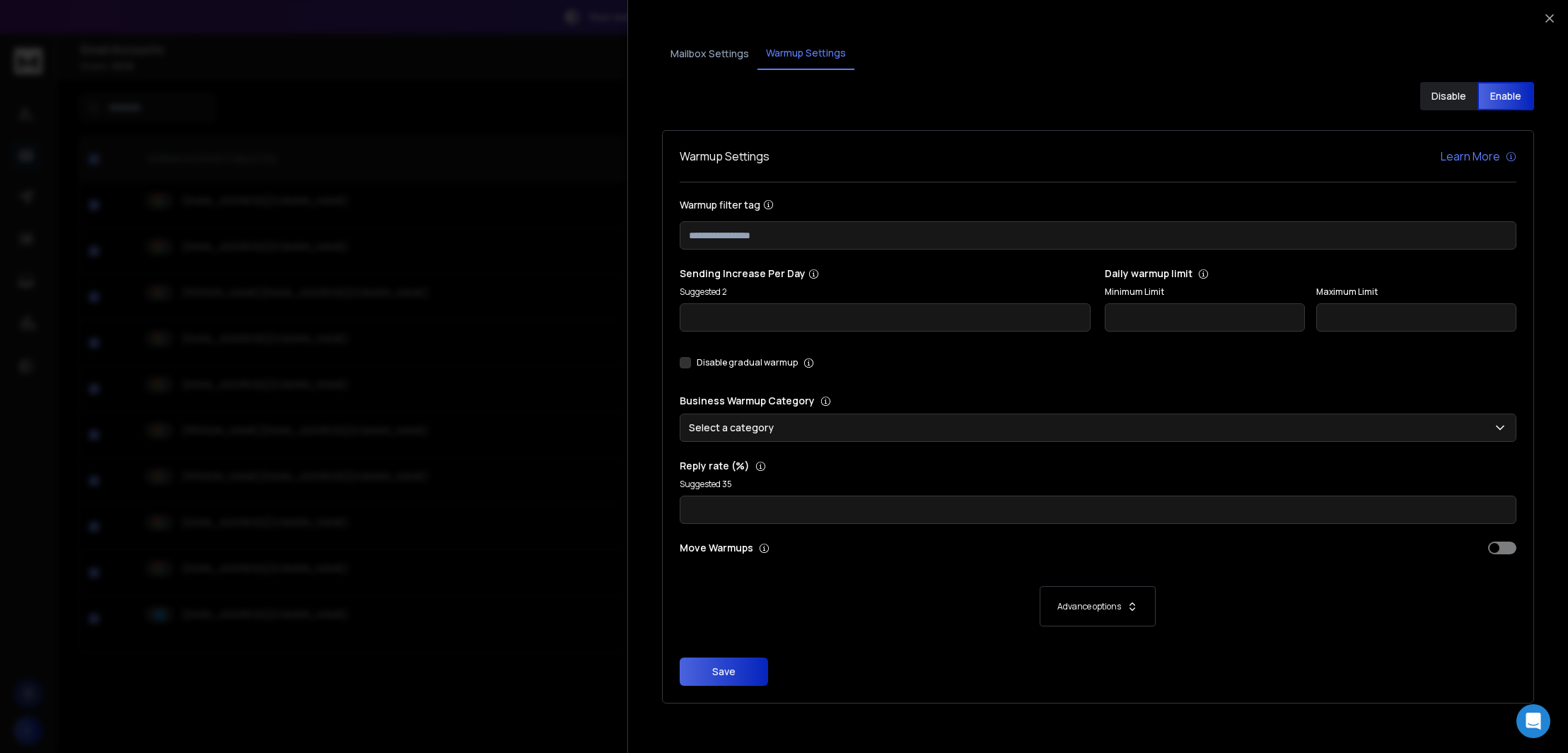
click at [740, 502] on input "number" at bounding box center [1097, 510] width 837 height 28
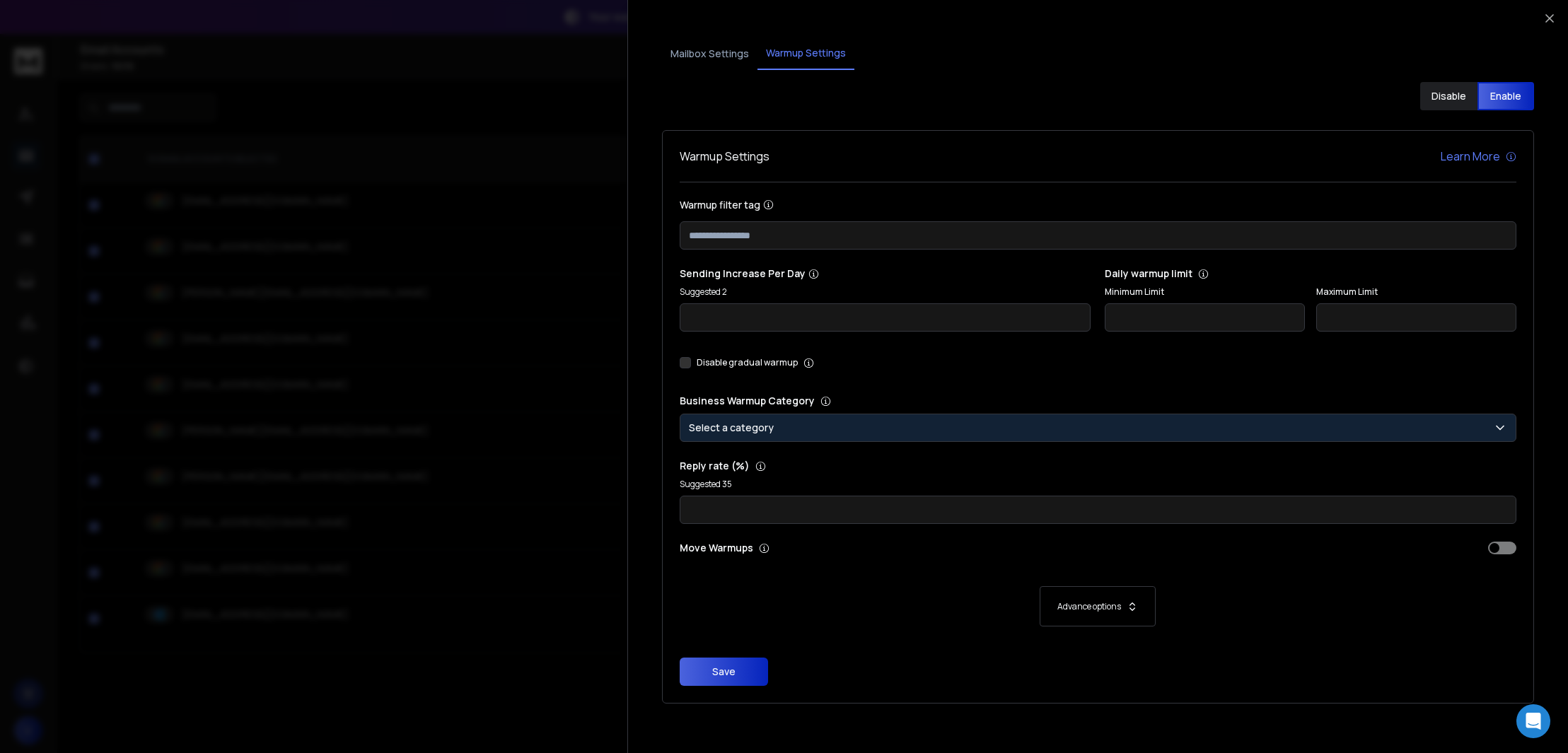
type input "**"
click at [961, 423] on div "Select a category" at bounding box center [1097, 428] width 818 height 14
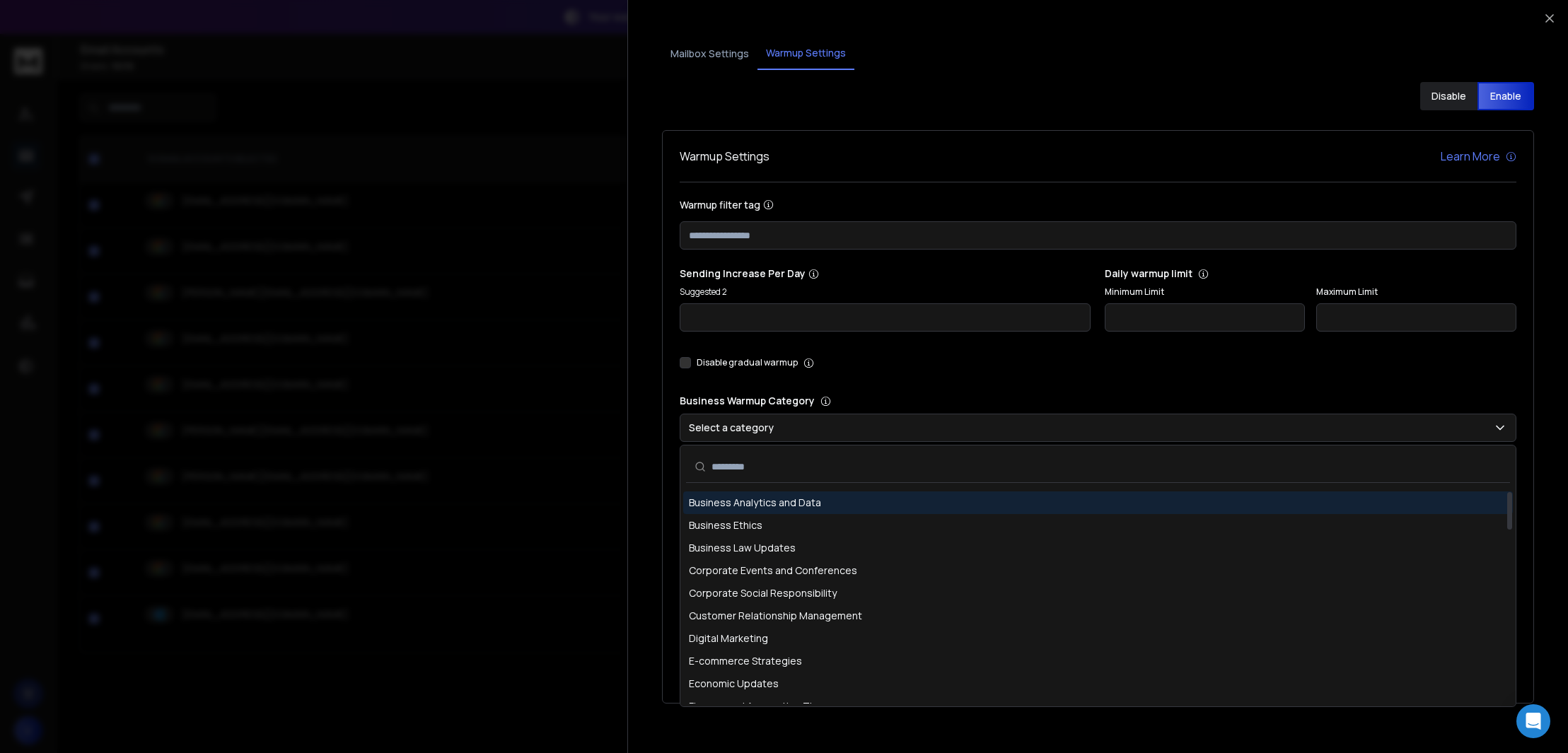
click at [784, 501] on span "Business Analytics and Data" at bounding box center [755, 503] width 132 height 14
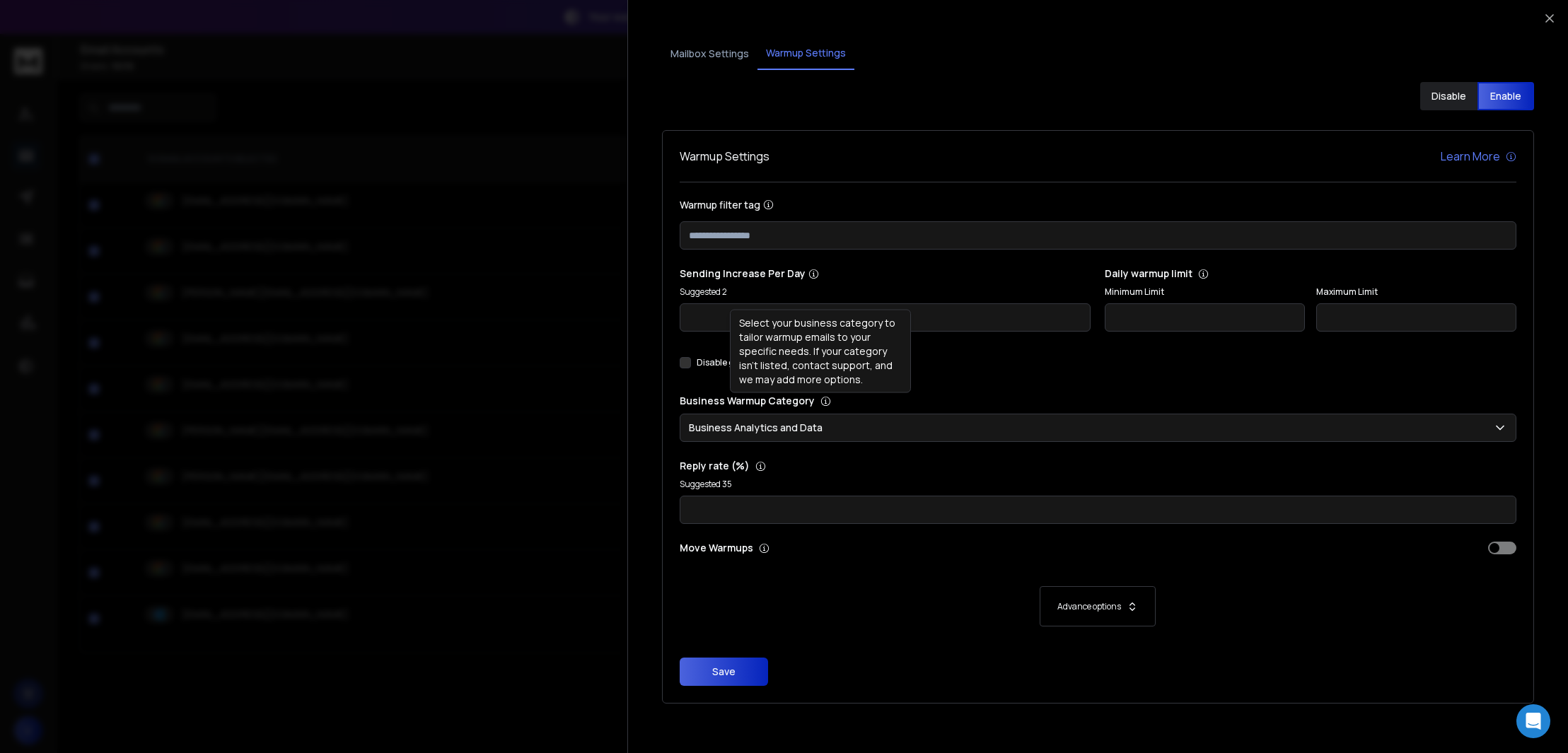
click at [833, 318] on div "Select your business category to tailor warmup emails to your specific needs. I…" at bounding box center [820, 351] width 181 height 83
click at [959, 313] on input "number" at bounding box center [885, 317] width 412 height 28
type input "*"
click at [1142, 321] on input "number" at bounding box center [1204, 317] width 200 height 28
type input "*"
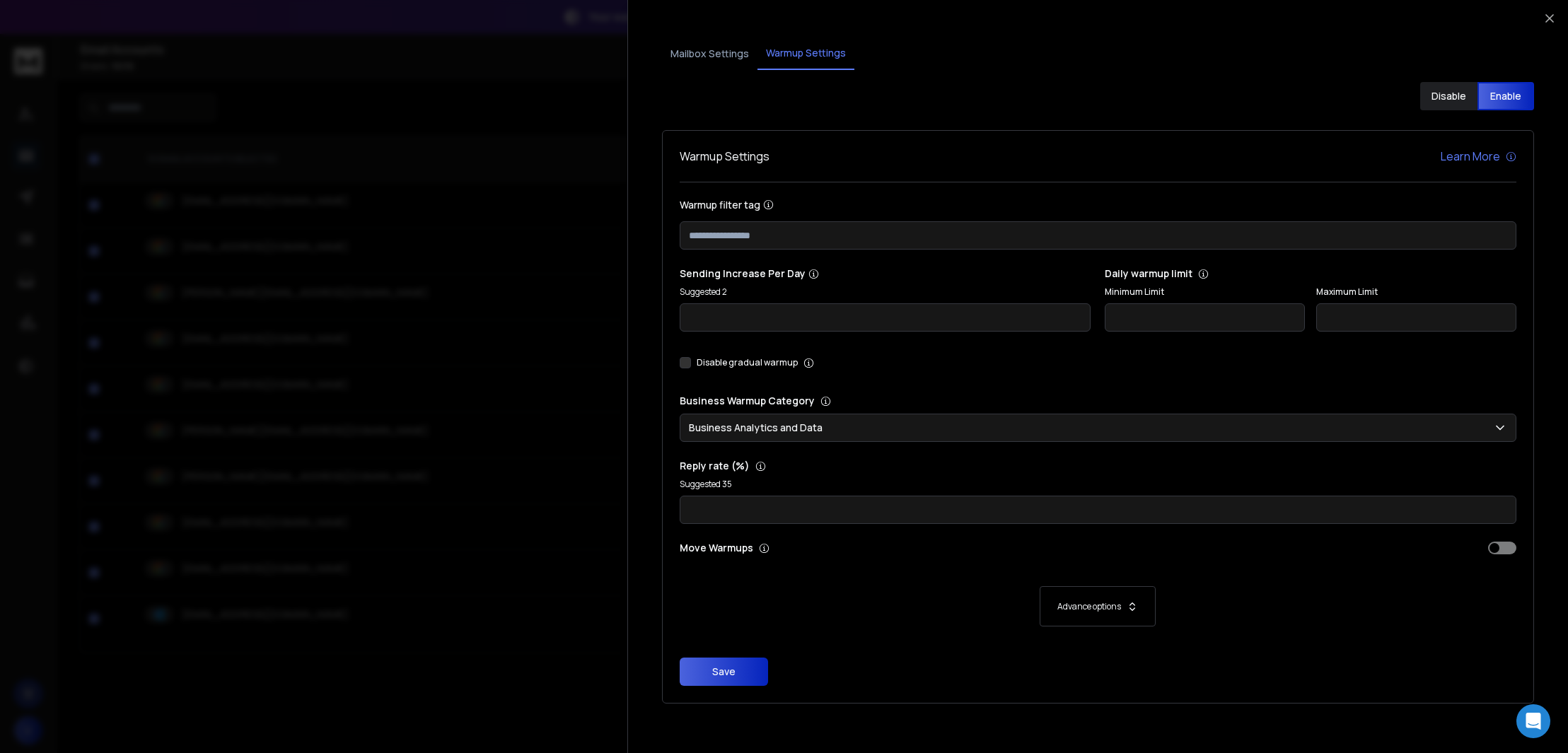
click at [1339, 316] on input "number" at bounding box center [1415, 317] width 200 height 28
type input "**"
click at [757, 666] on button "Save" at bounding box center [724, 671] width 89 height 28
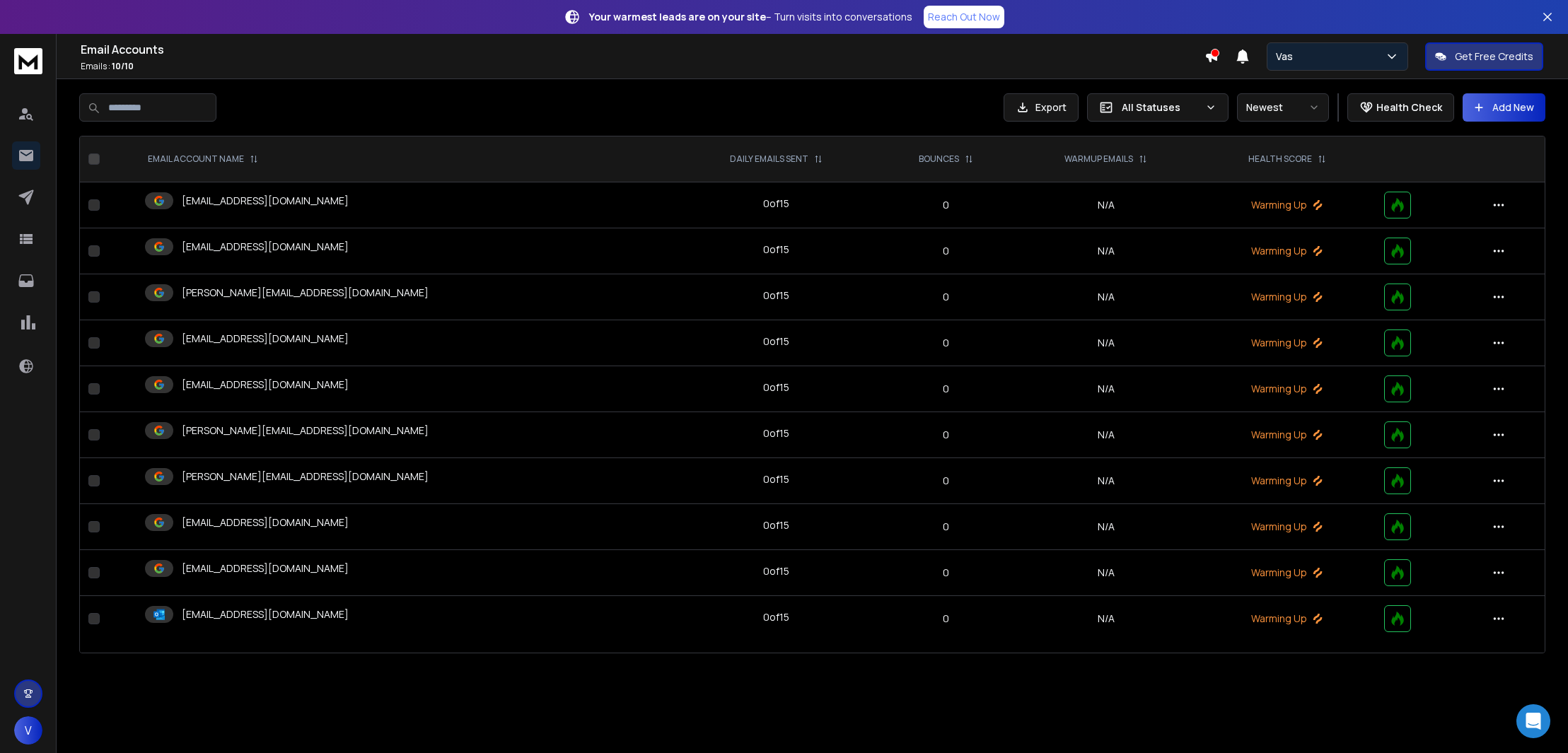
drag, startPoint x: 1377, startPoint y: 47, endPoint x: 1370, endPoint y: 58, distance: 13.0
click at [1378, 47] on button "Vas" at bounding box center [1338, 57] width 142 height 28
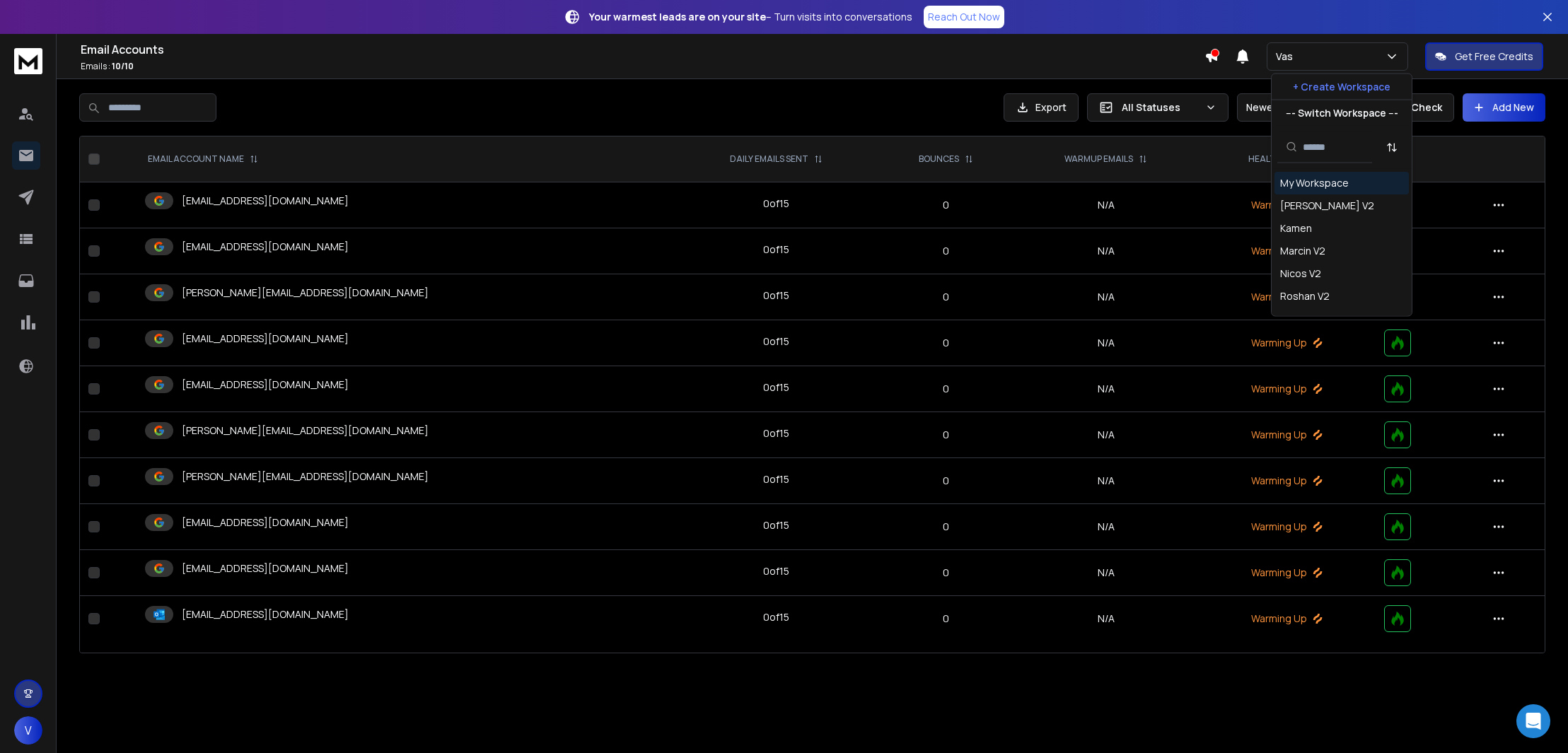
click at [804, 100] on div at bounding box center [537, 107] width 916 height 28
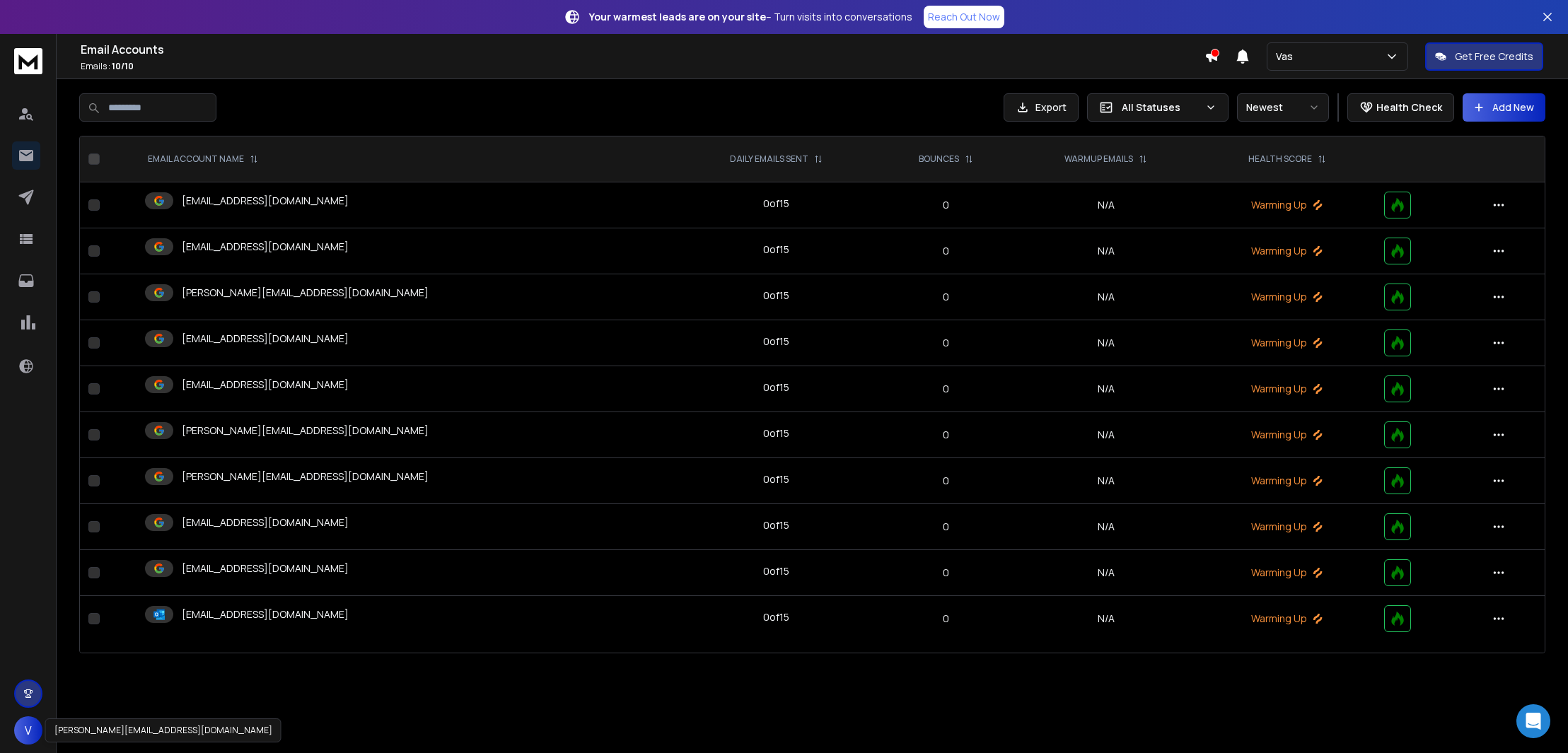
click at [27, 734] on span "V" at bounding box center [28, 730] width 28 height 28
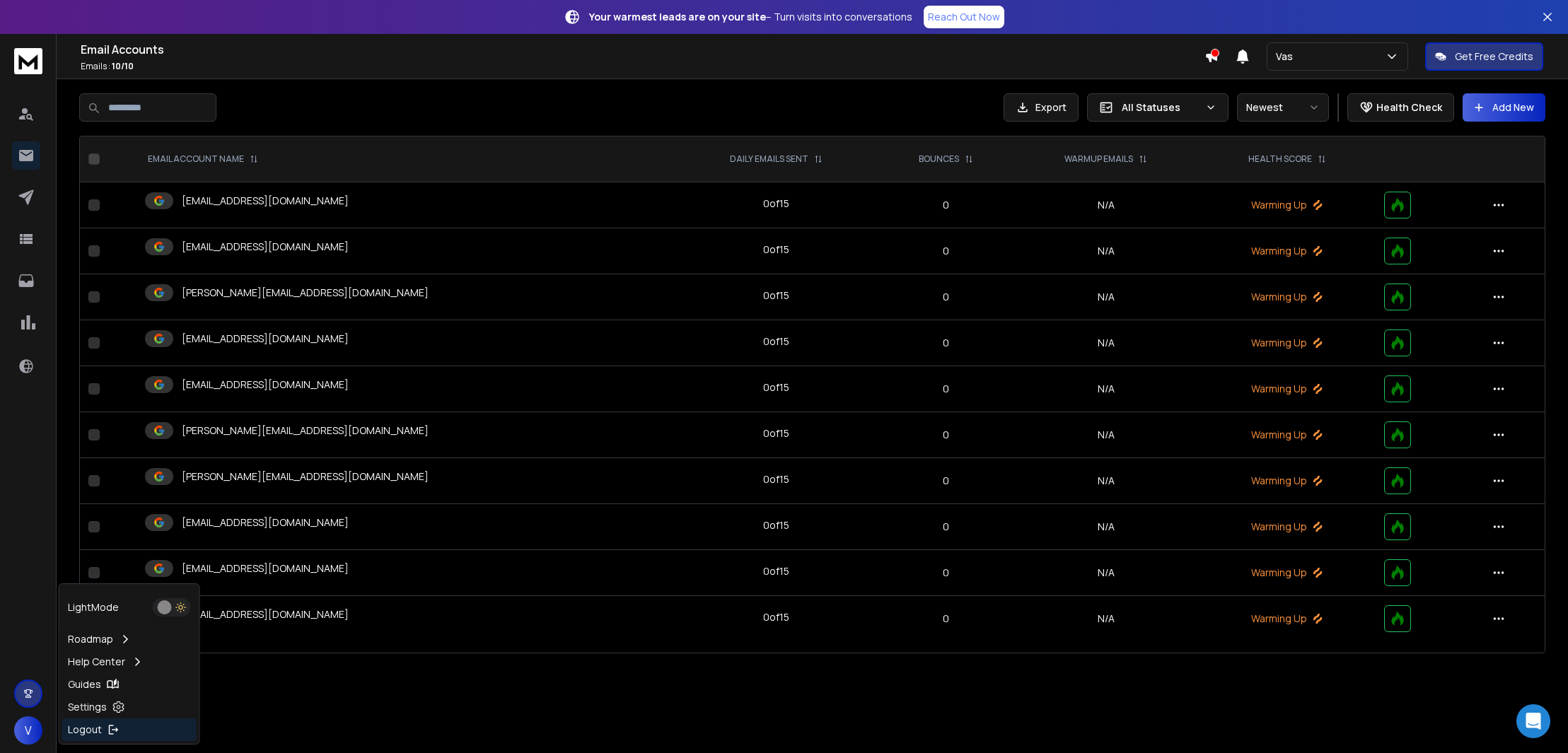
click at [120, 724] on div "Logout" at bounding box center [129, 729] width 135 height 23
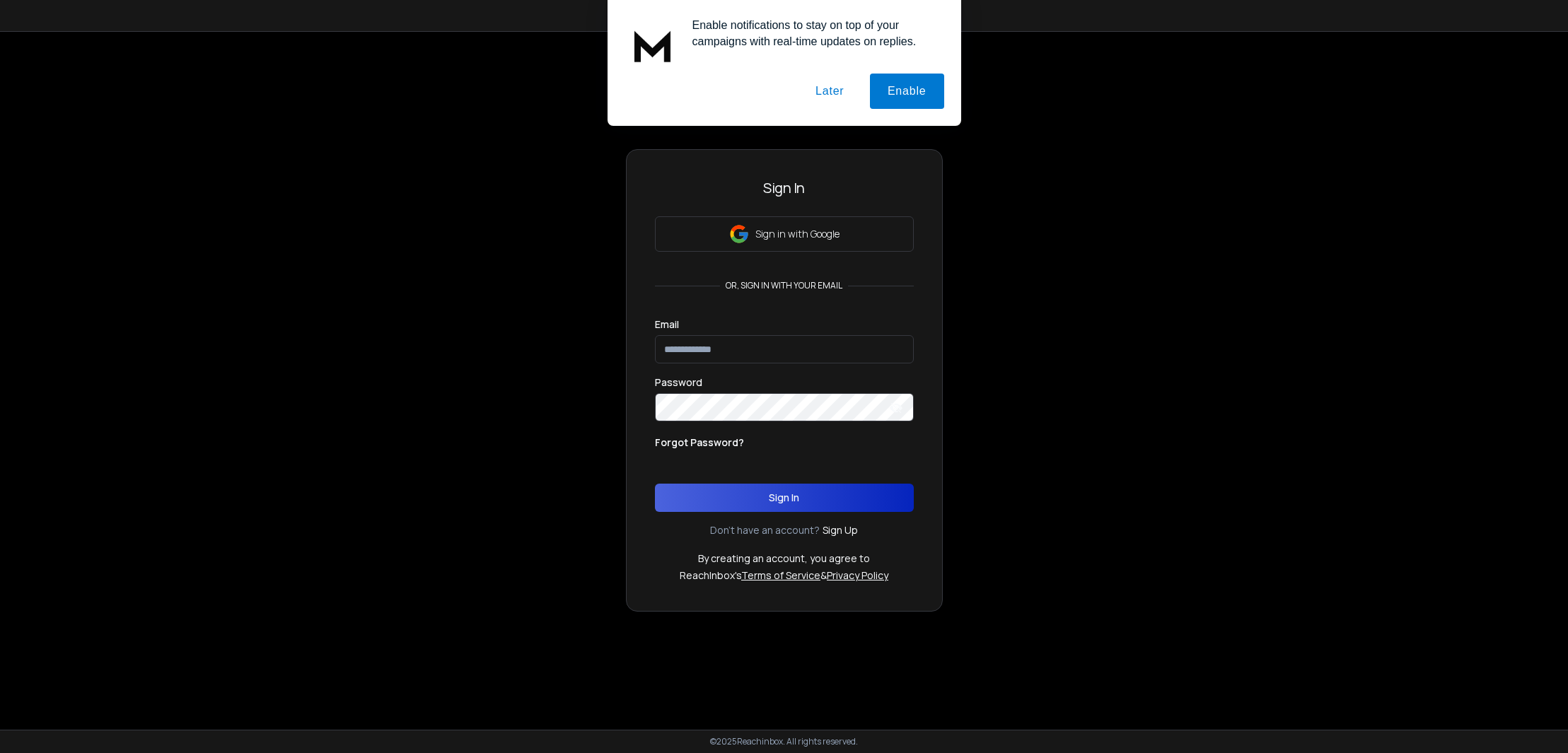
click at [830, 352] on input "email" at bounding box center [784, 349] width 259 height 28
click at [959, 421] on div "Welcome to ReachInbox 10x your leads, meetings and deals. Sign In Sign in with …" at bounding box center [784, 380] width 1568 height 641
click at [847, 358] on input "email" at bounding box center [784, 349] width 259 height 28
click at [845, 89] on button "Later" at bounding box center [830, 91] width 64 height 35
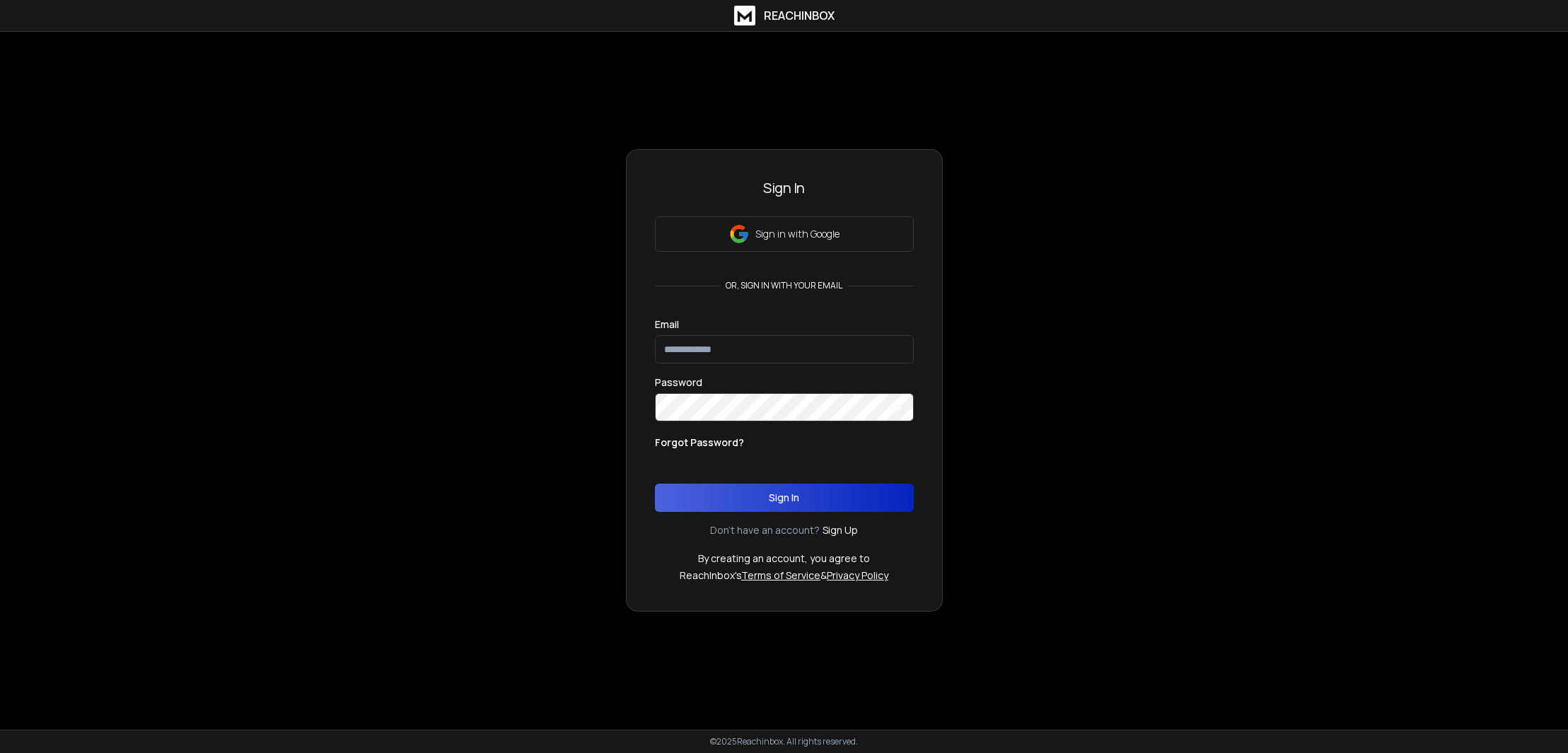
type input "**********"
click at [861, 499] on button "Sign In" at bounding box center [784, 498] width 259 height 28
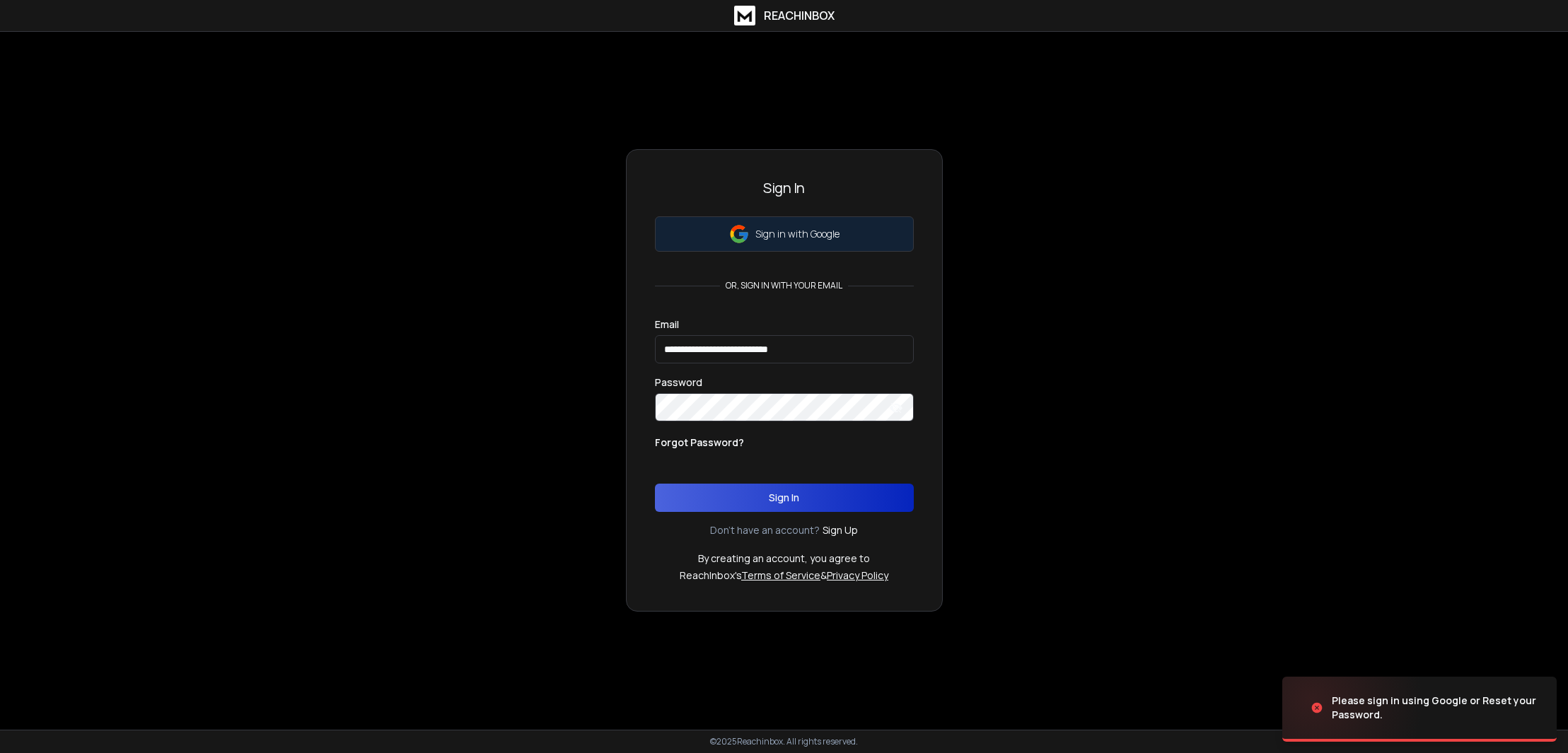
click at [799, 225] on button "Sign in with Google" at bounding box center [784, 233] width 259 height 35
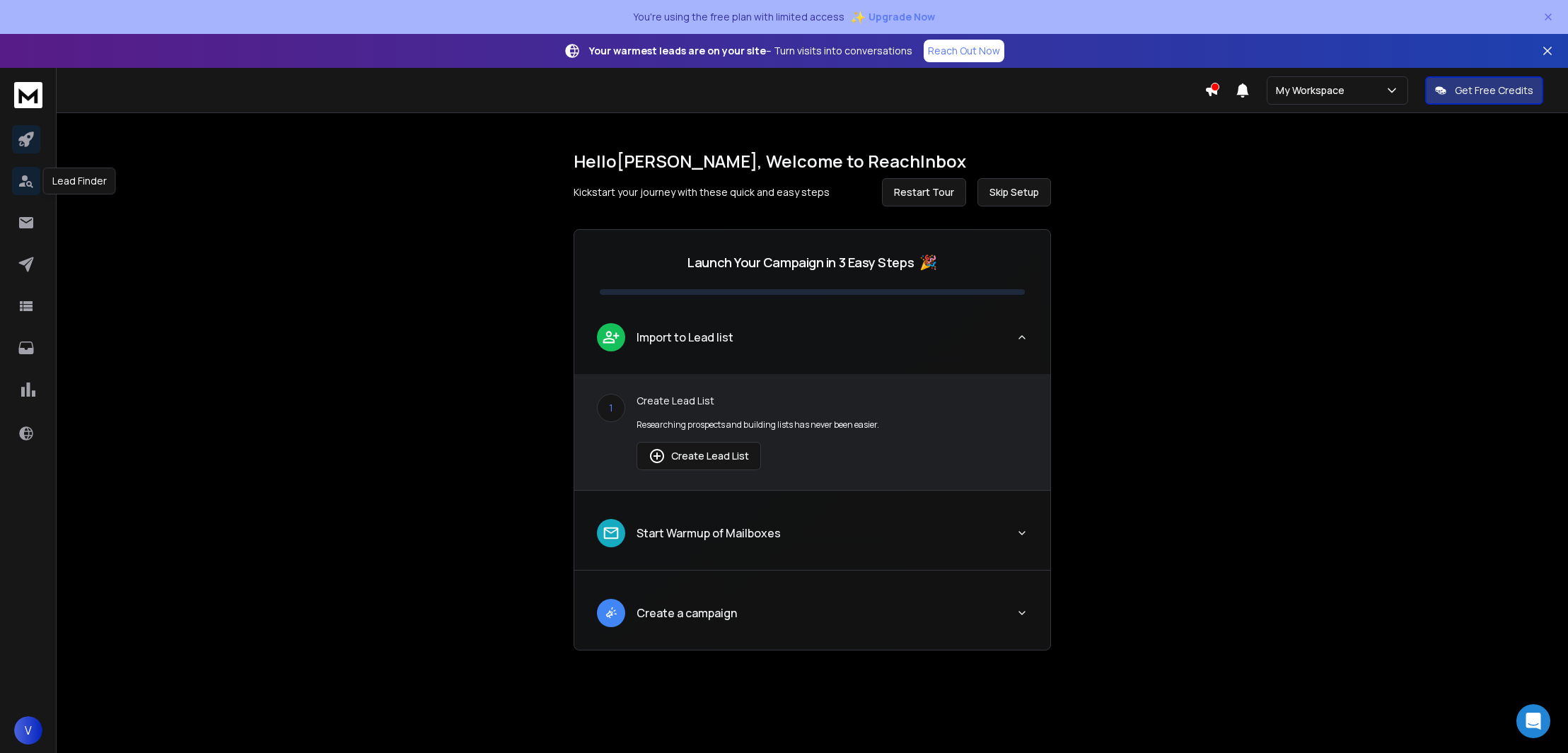
click at [22, 187] on icon at bounding box center [26, 181] width 17 height 17
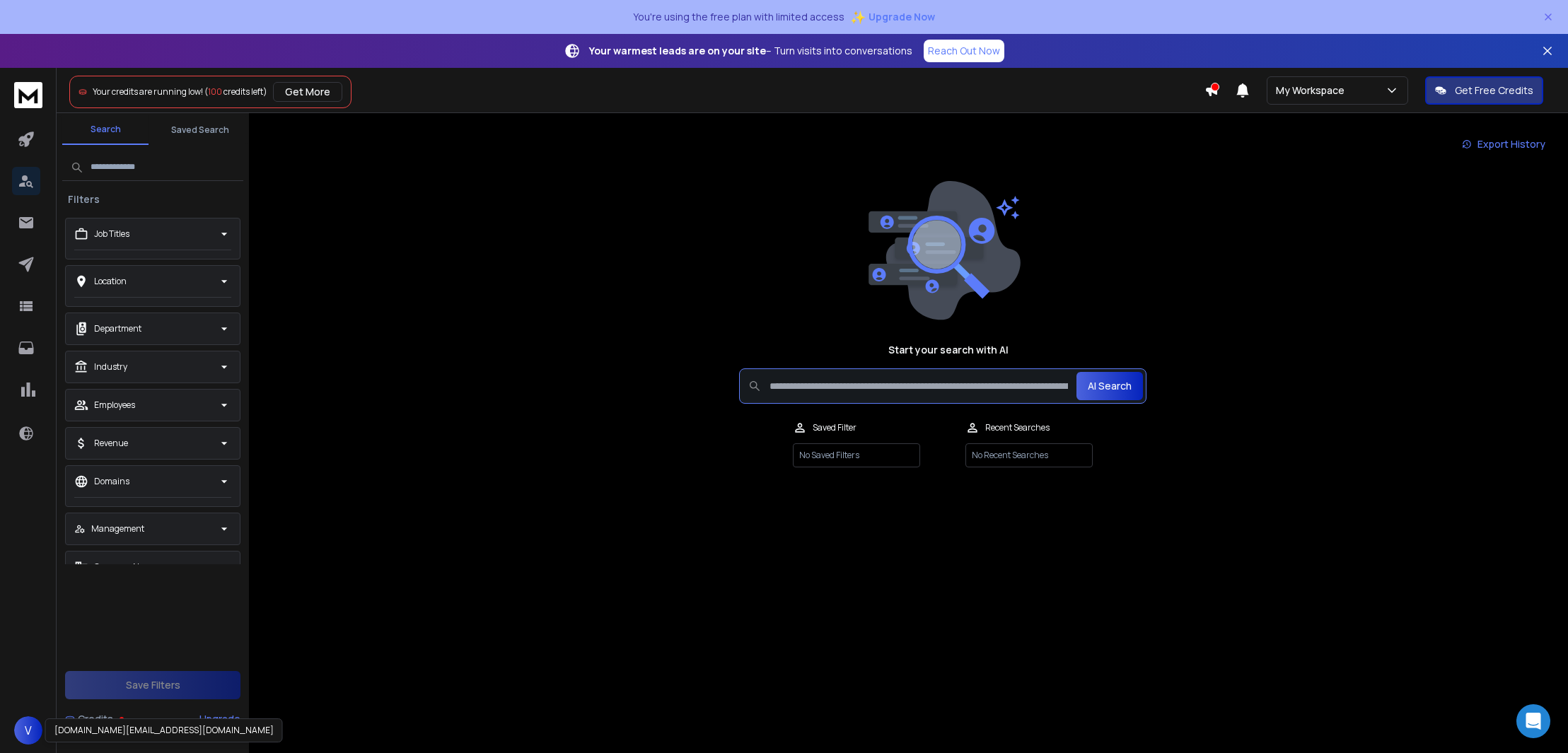
click at [24, 716] on span "V" at bounding box center [28, 730] width 28 height 28
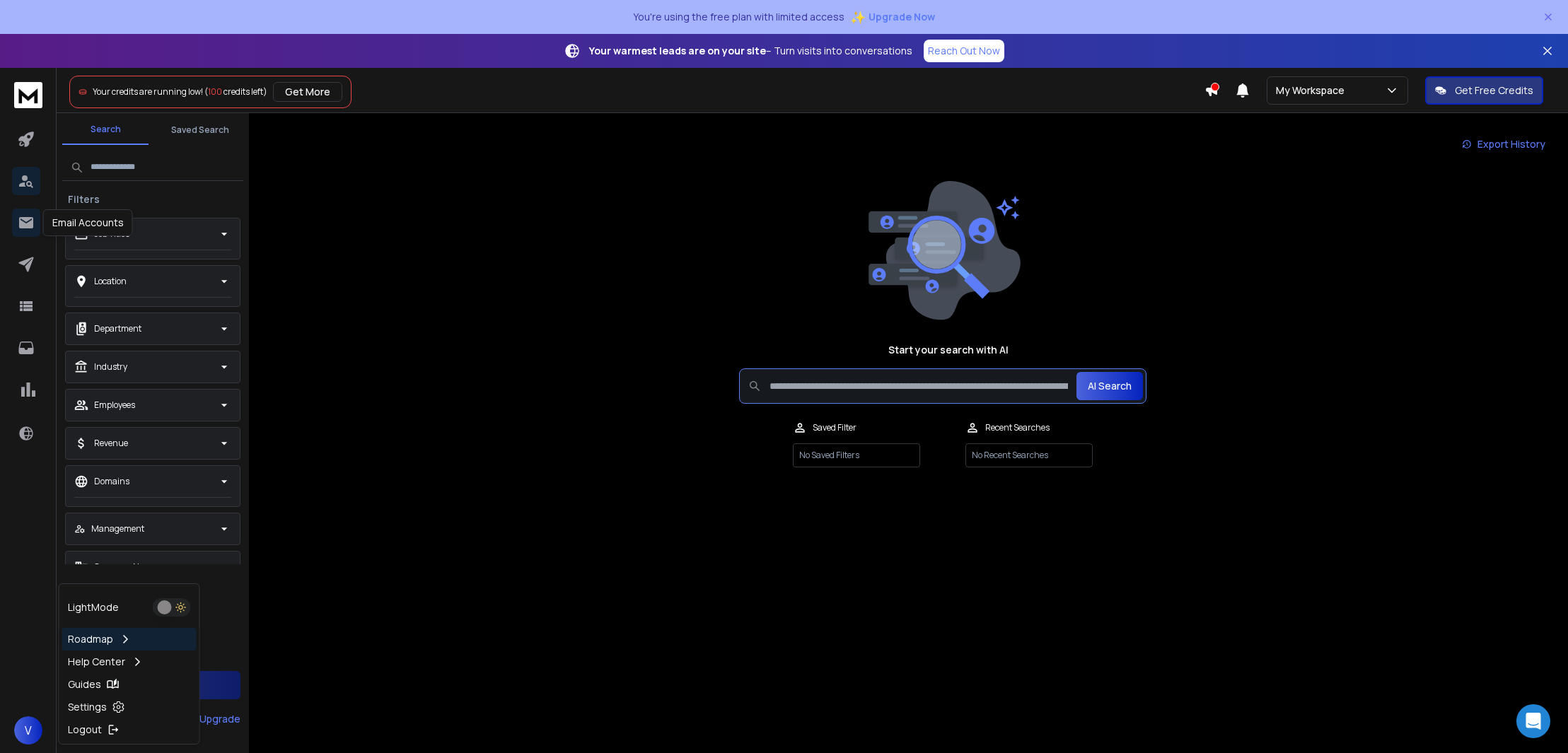
click at [35, 219] on link at bounding box center [26, 222] width 28 height 28
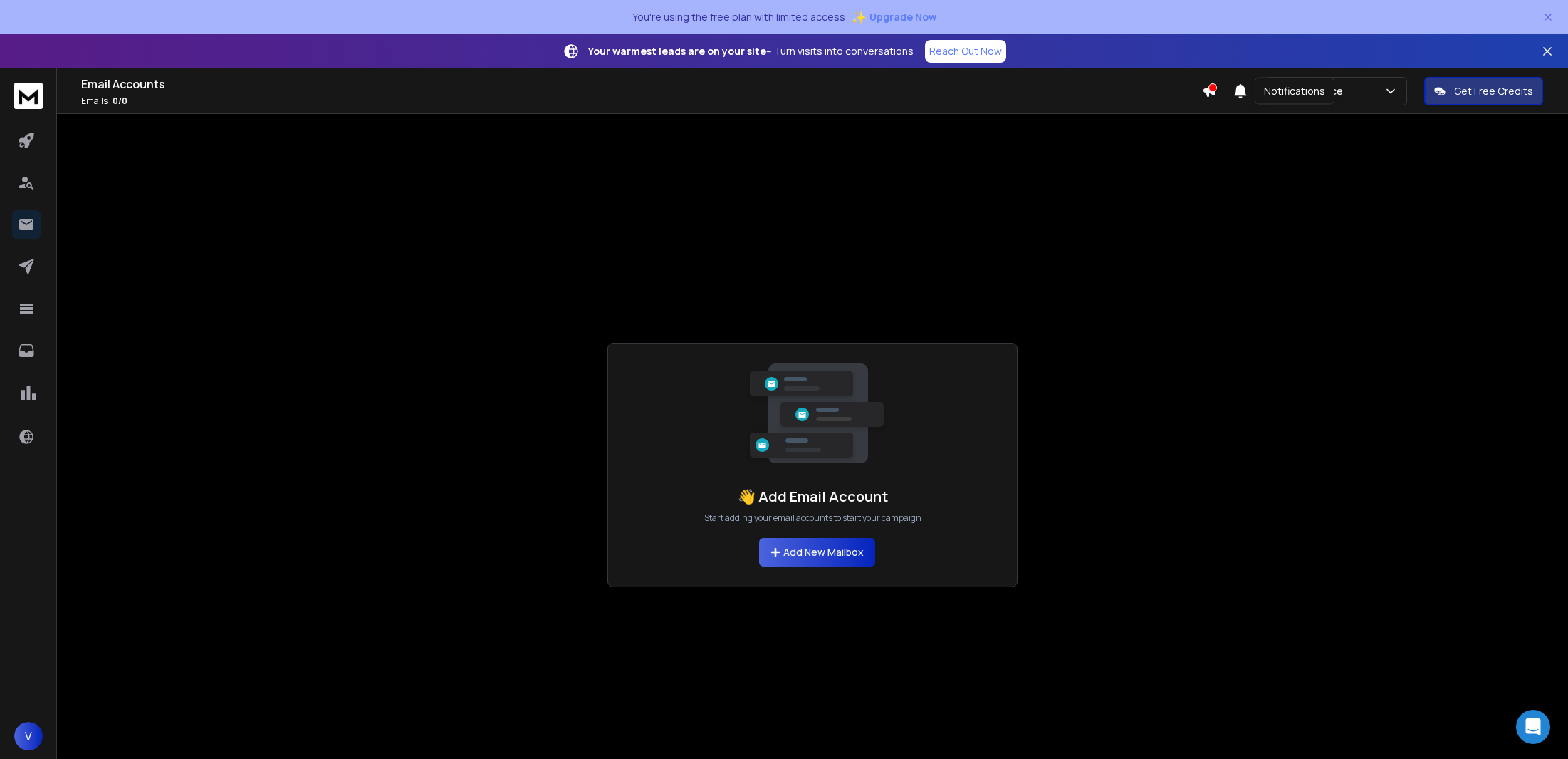
click at [1326, 100] on div "Notifications" at bounding box center [1295, 91] width 80 height 27
click at [1371, 93] on div "My Workspace" at bounding box center [1336, 91] width 124 height 14
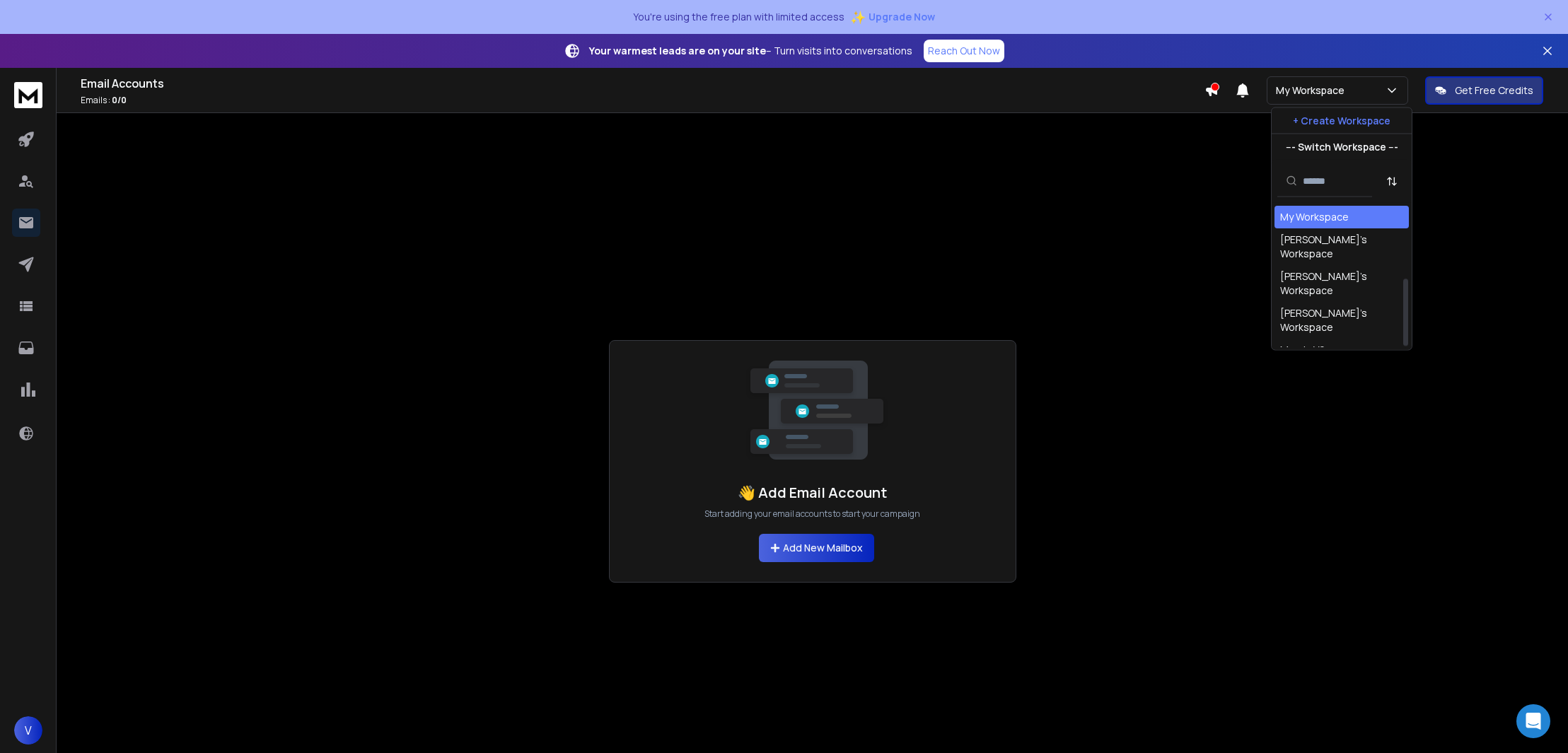
scroll to position [152, 0]
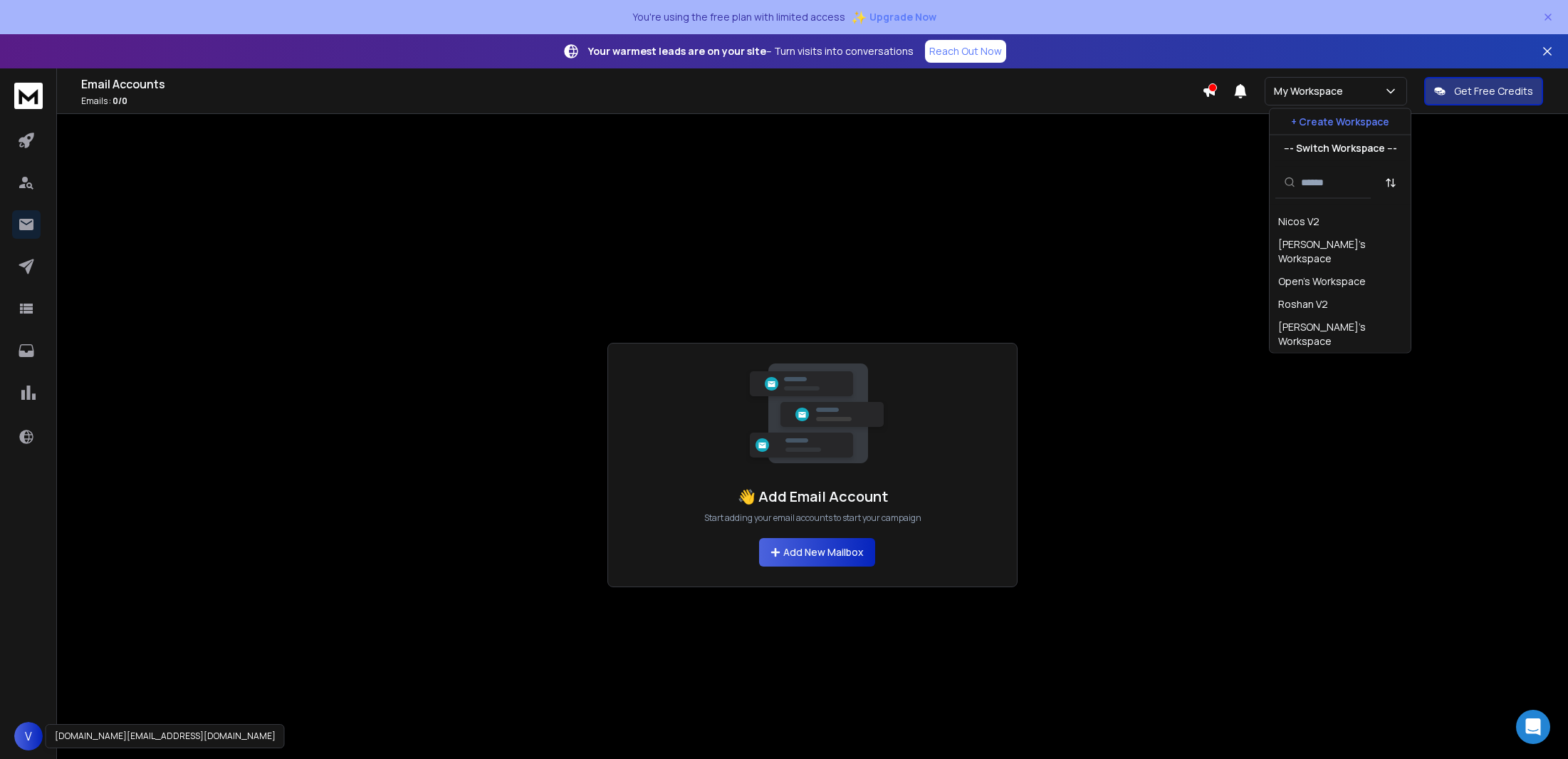
click at [24, 728] on span "V" at bounding box center [28, 736] width 28 height 28
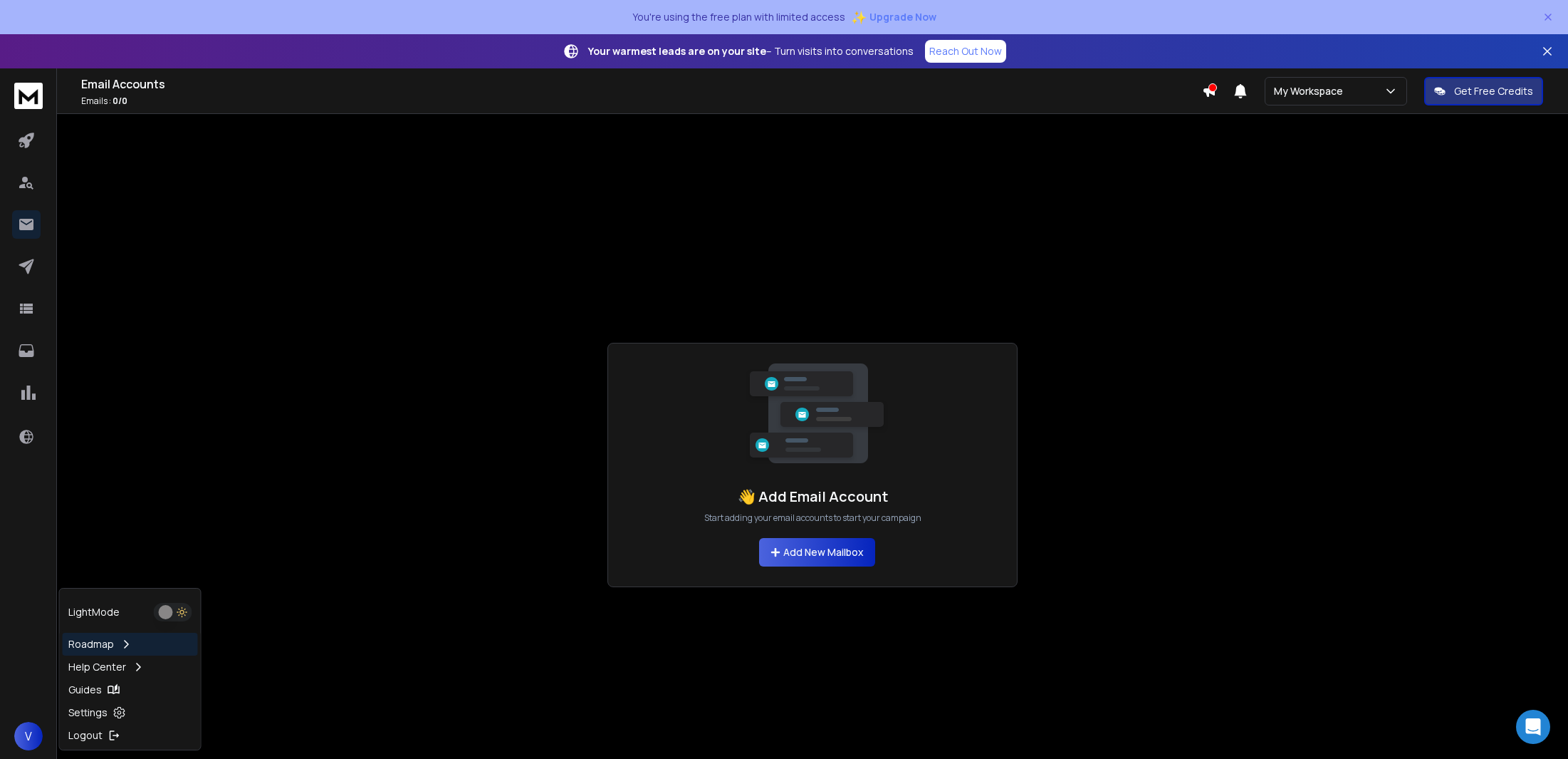
click at [27, 725] on span "V" at bounding box center [28, 736] width 28 height 28
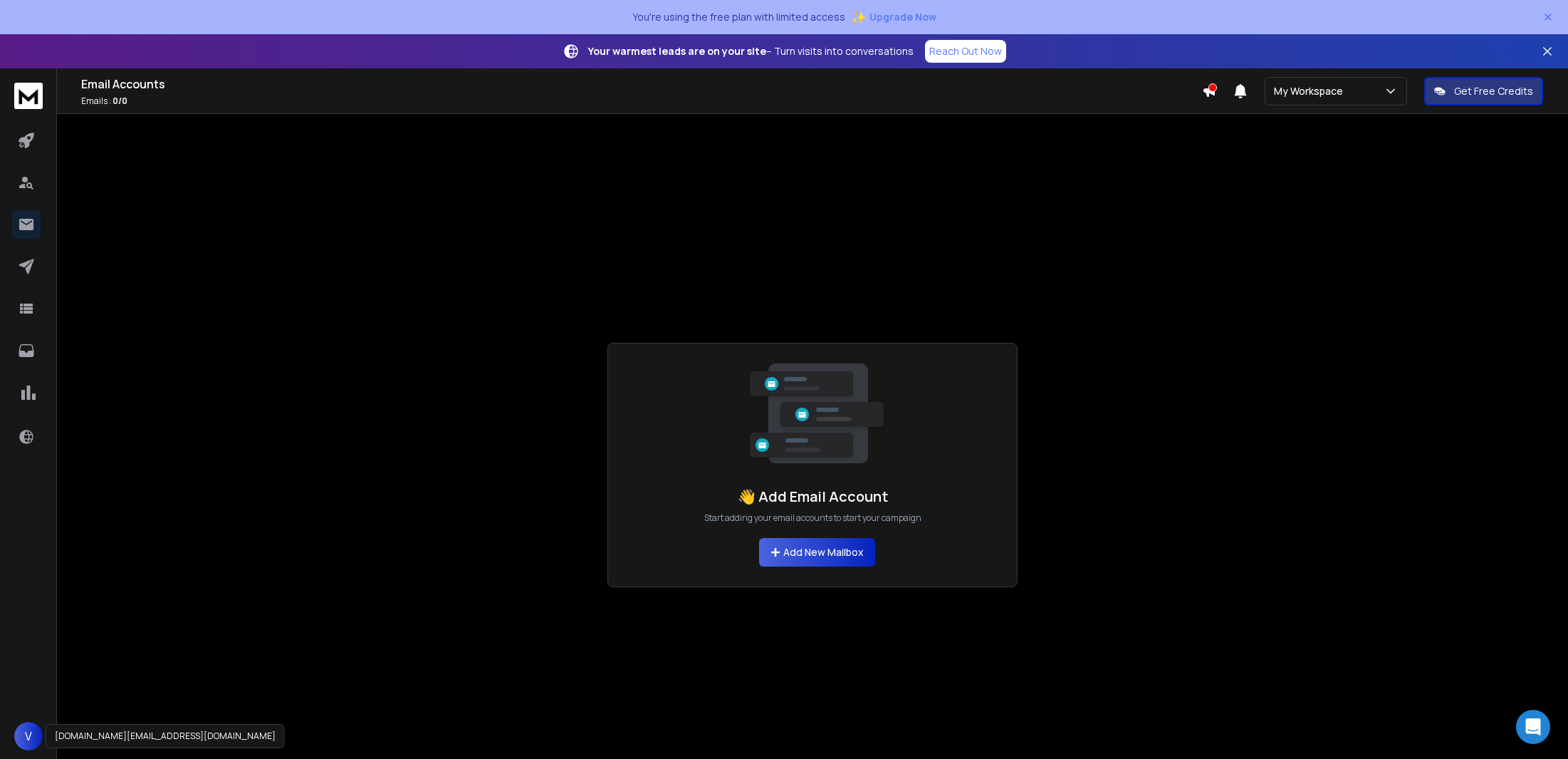
click at [30, 739] on span "V" at bounding box center [28, 736] width 28 height 28
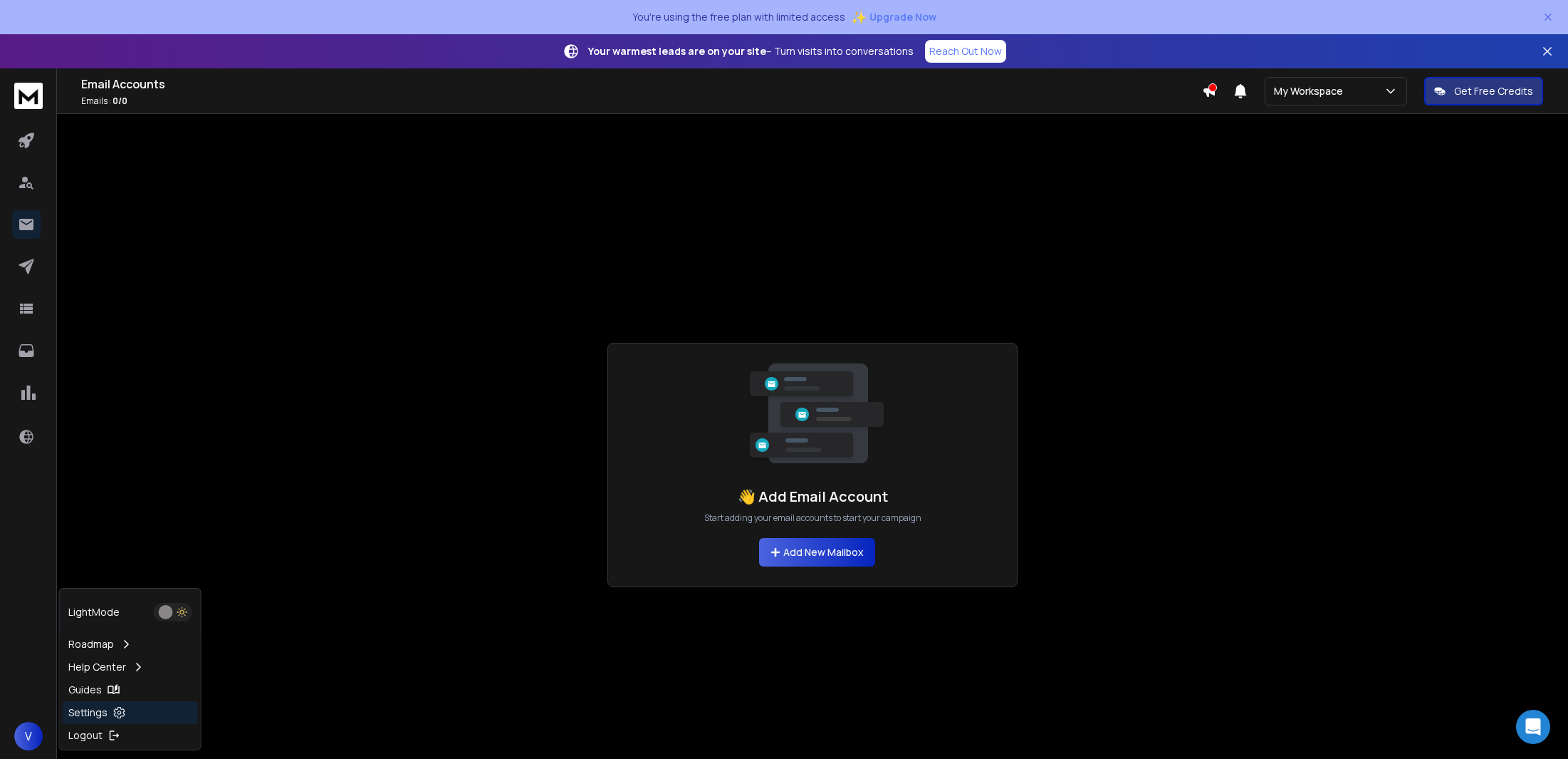
click at [82, 716] on p "Settings" at bounding box center [88, 713] width 39 height 14
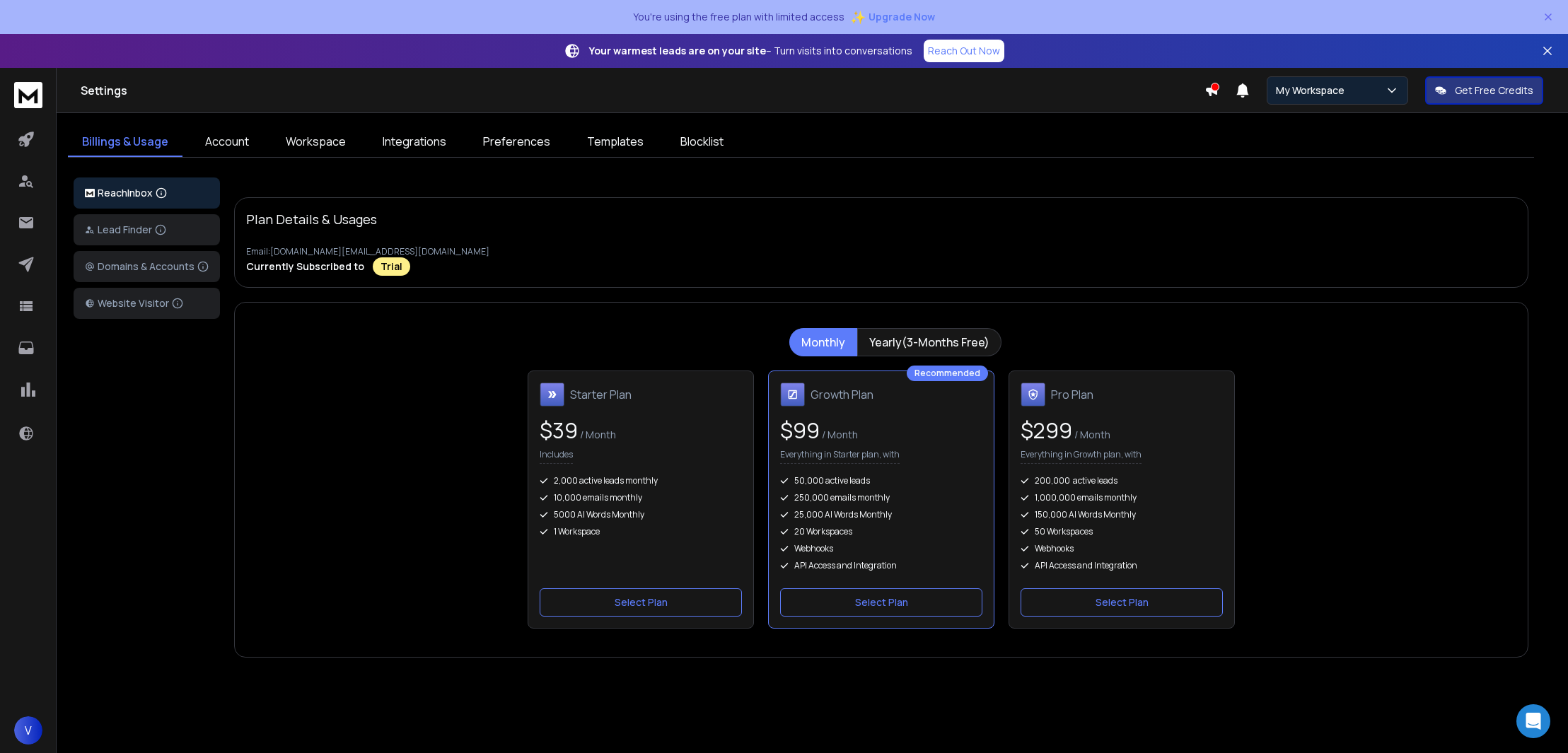
click at [1328, 82] on button "My Workspace" at bounding box center [1338, 90] width 142 height 28
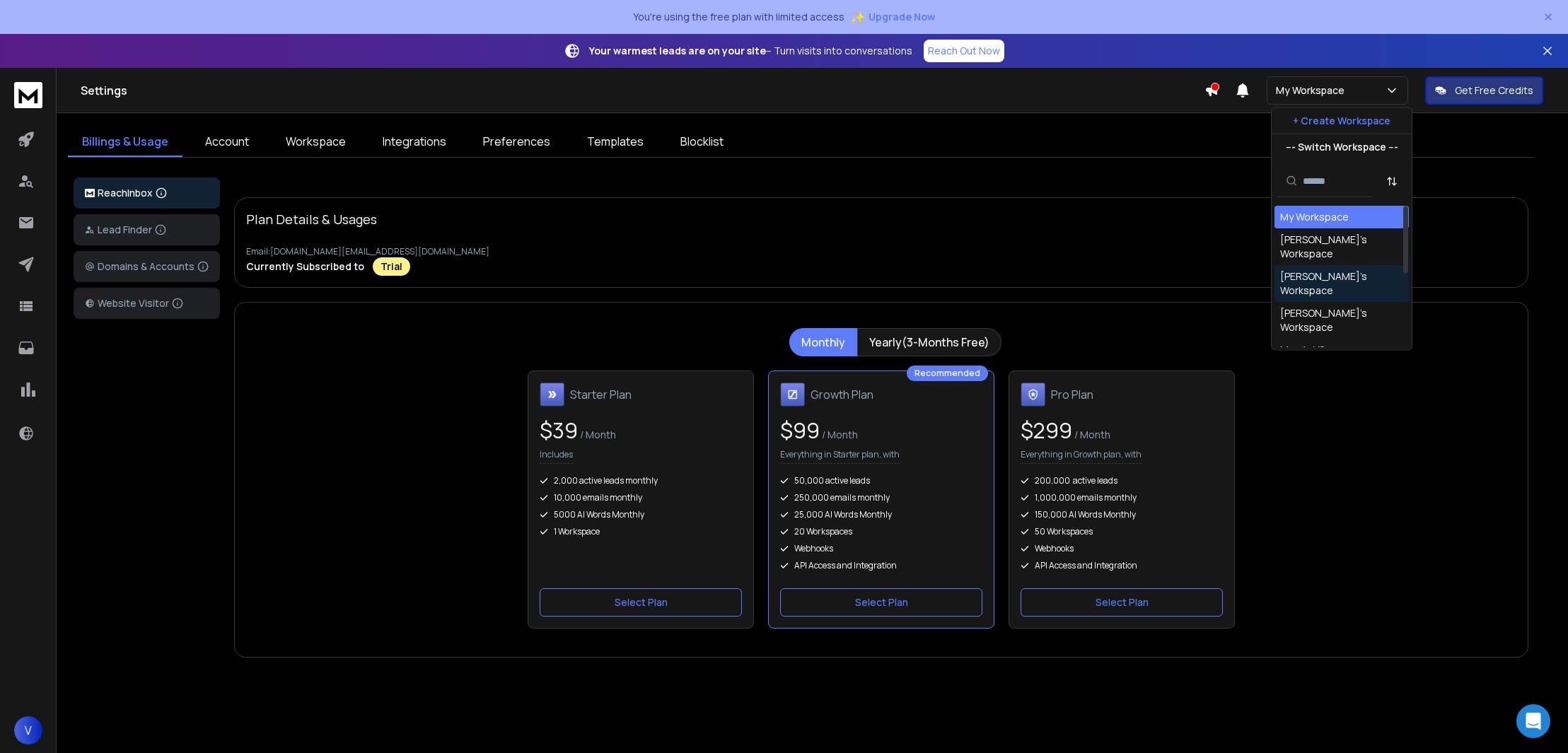
click at [1328, 269] on div "Edem's Workspace" at bounding box center [1342, 283] width 123 height 28
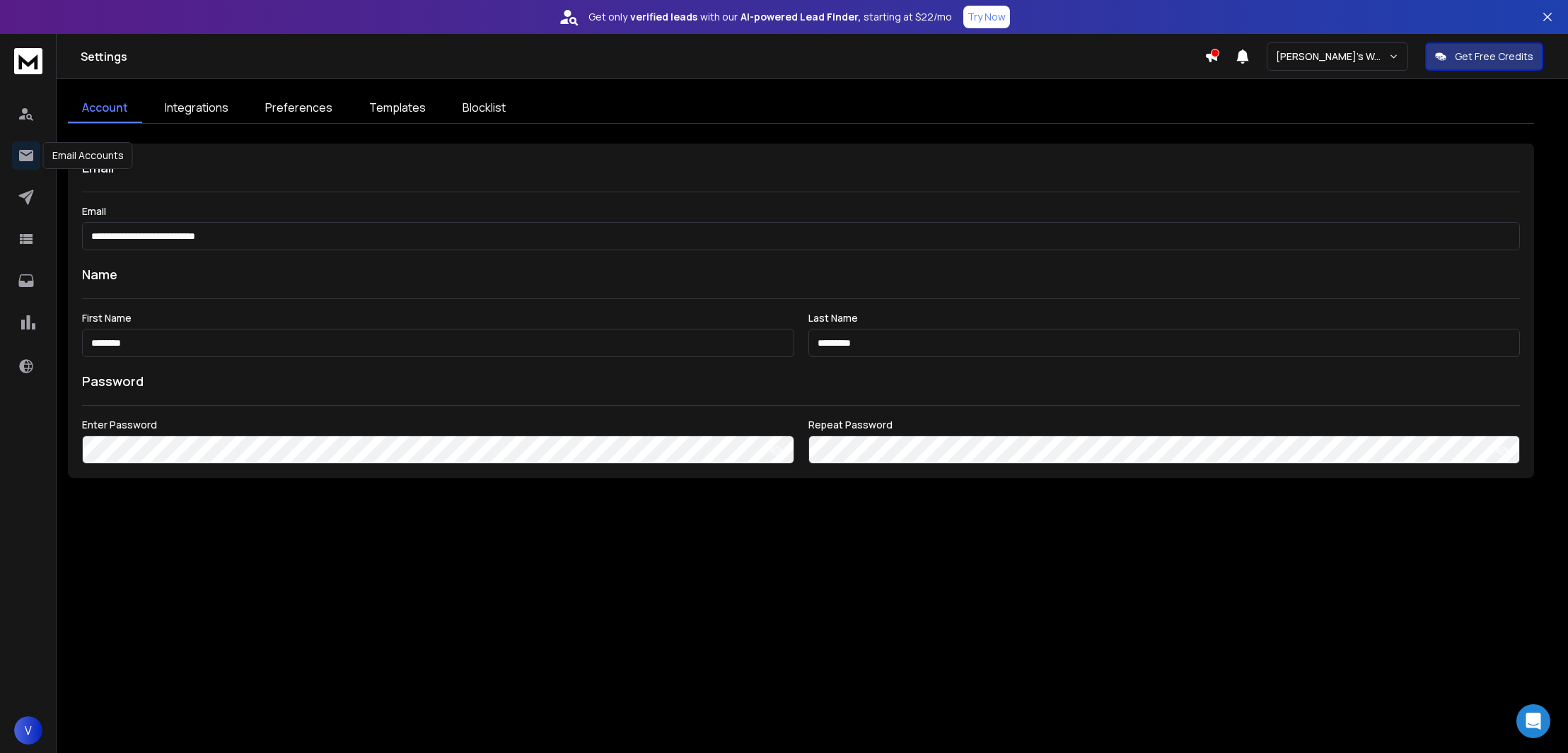
click at [30, 152] on icon at bounding box center [26, 156] width 14 height 12
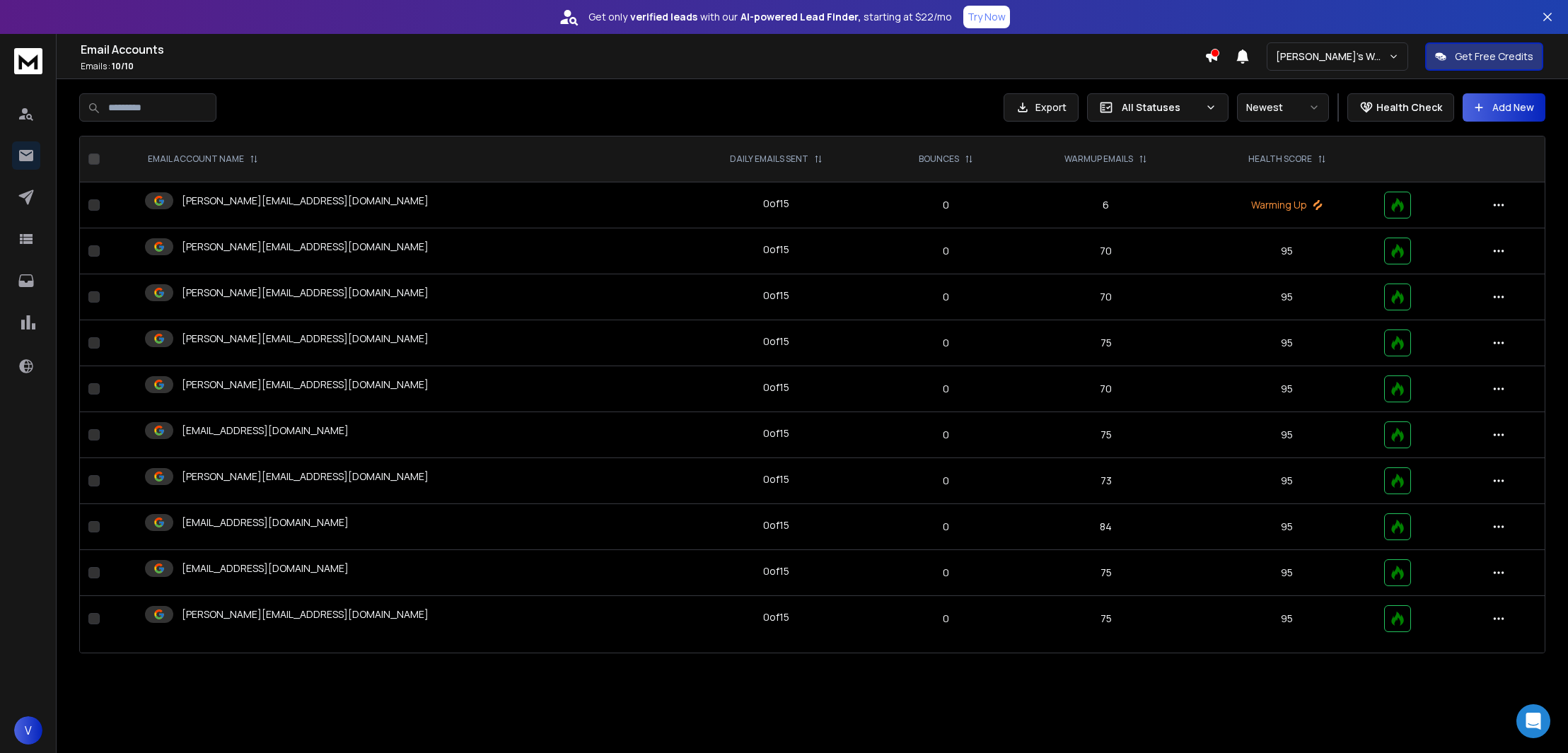
click at [352, 199] on div "[PERSON_NAME][EMAIL_ADDRESS][DOMAIN_NAME]" at bounding box center [405, 201] width 522 height 17
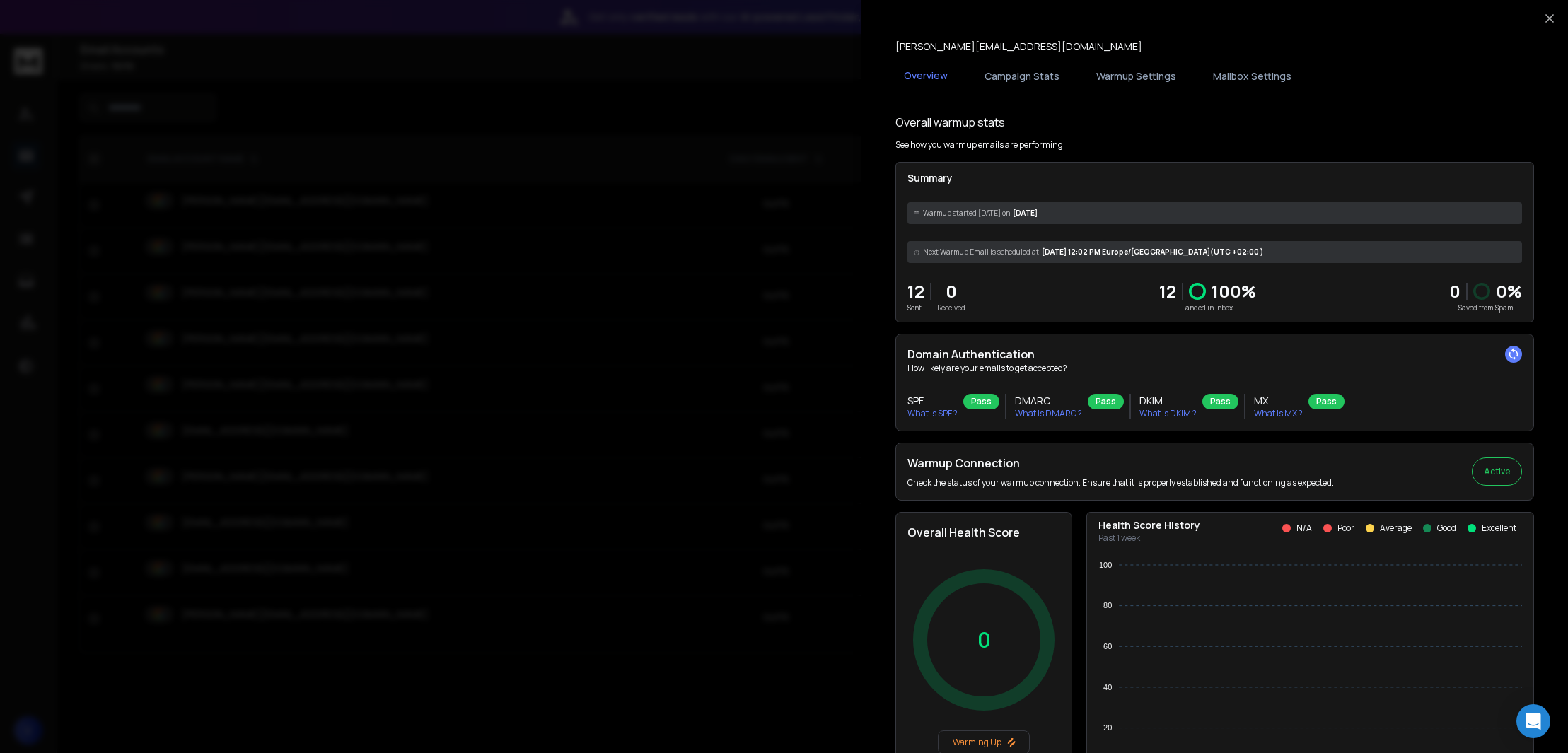
click at [1133, 74] on button "Warmup Settings" at bounding box center [1136, 76] width 96 height 31
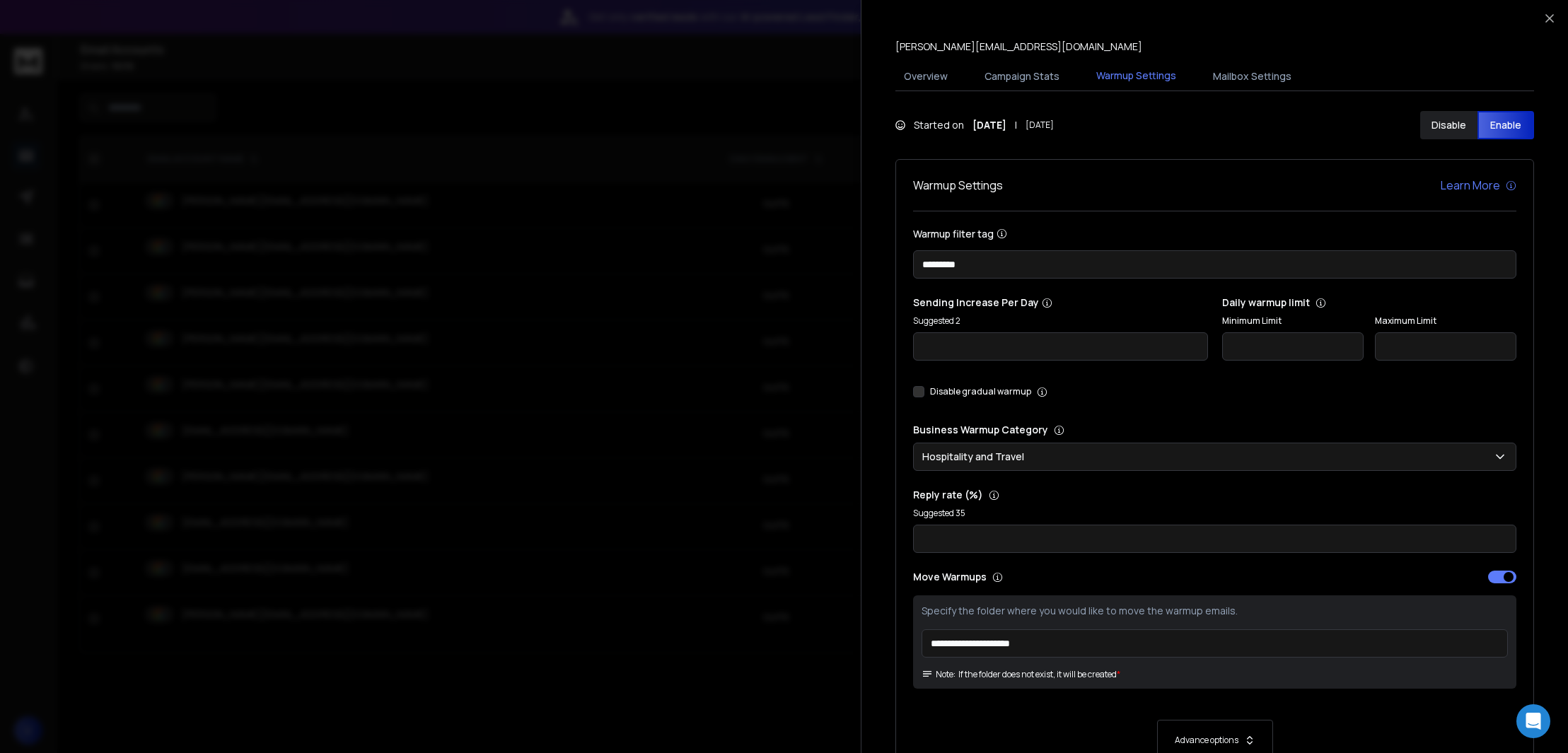
drag, startPoint x: 1268, startPoint y: 352, endPoint x: 1149, endPoint y: 338, distance: 119.8
click at [1150, 338] on div "Sending Increase Per Day Suggested 2 * Daily warmup limit Minimum Limit ** Maxi…" at bounding box center [1214, 328] width 603 height 65
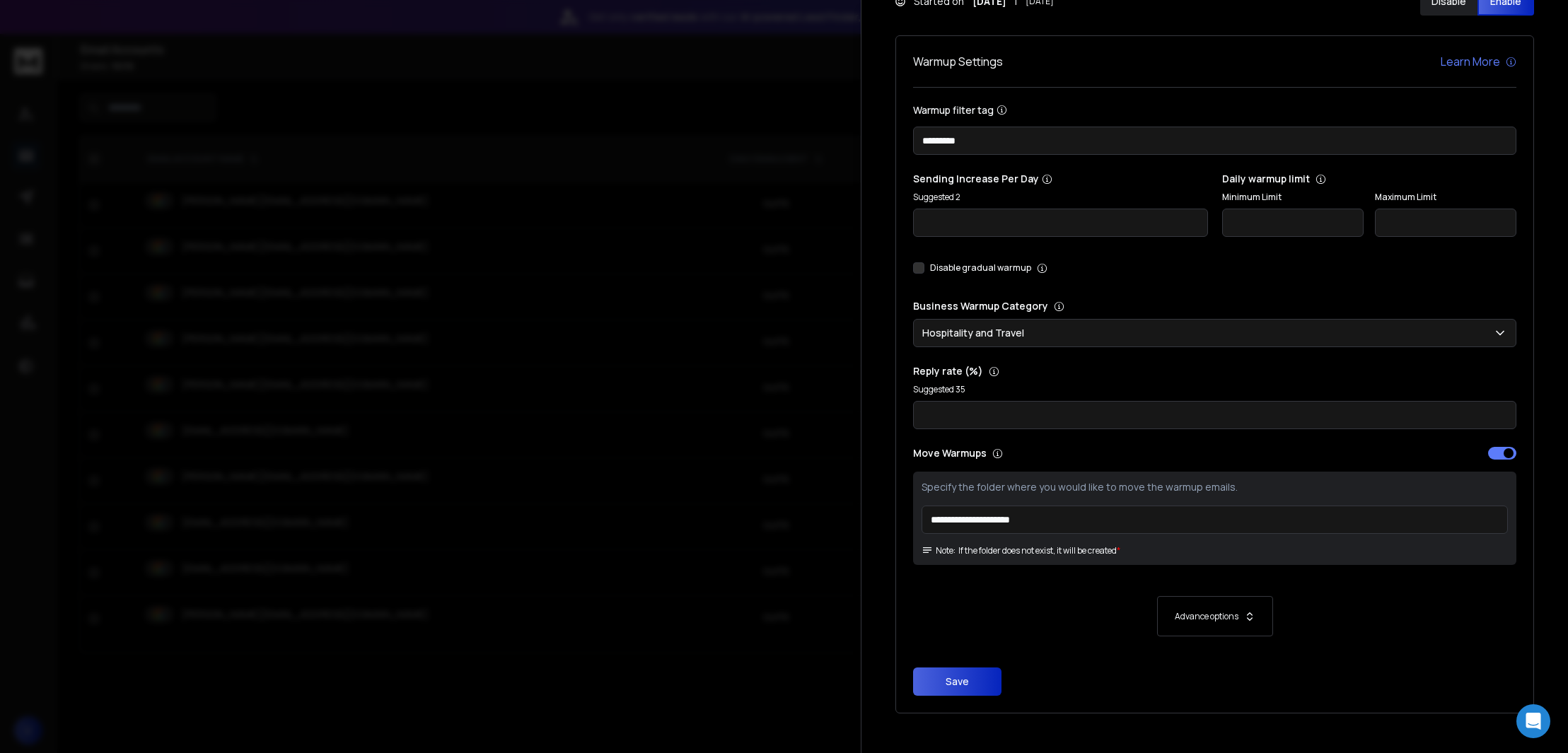
type input "**"
click at [963, 692] on button "Save" at bounding box center [957, 681] width 89 height 28
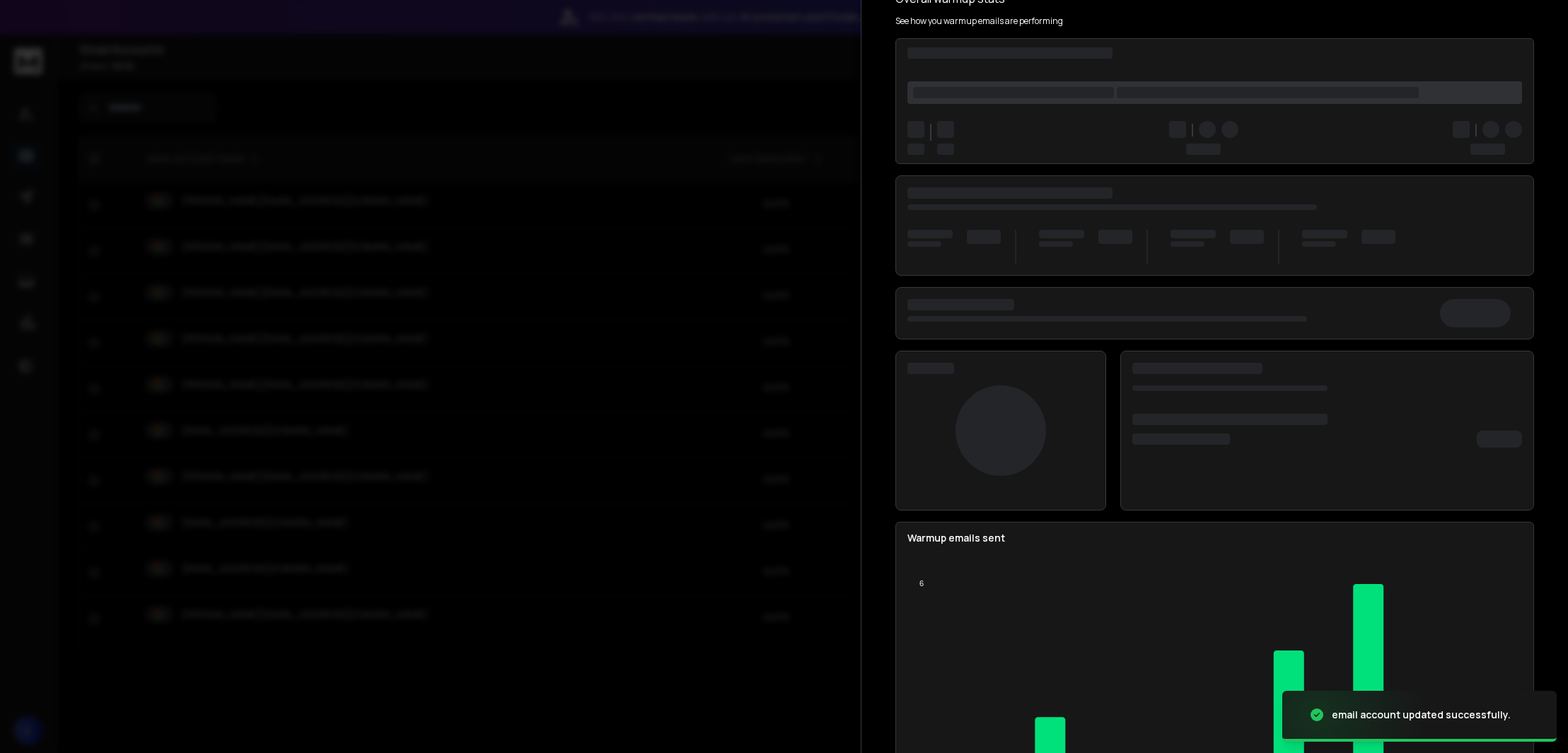
scroll to position [0, 0]
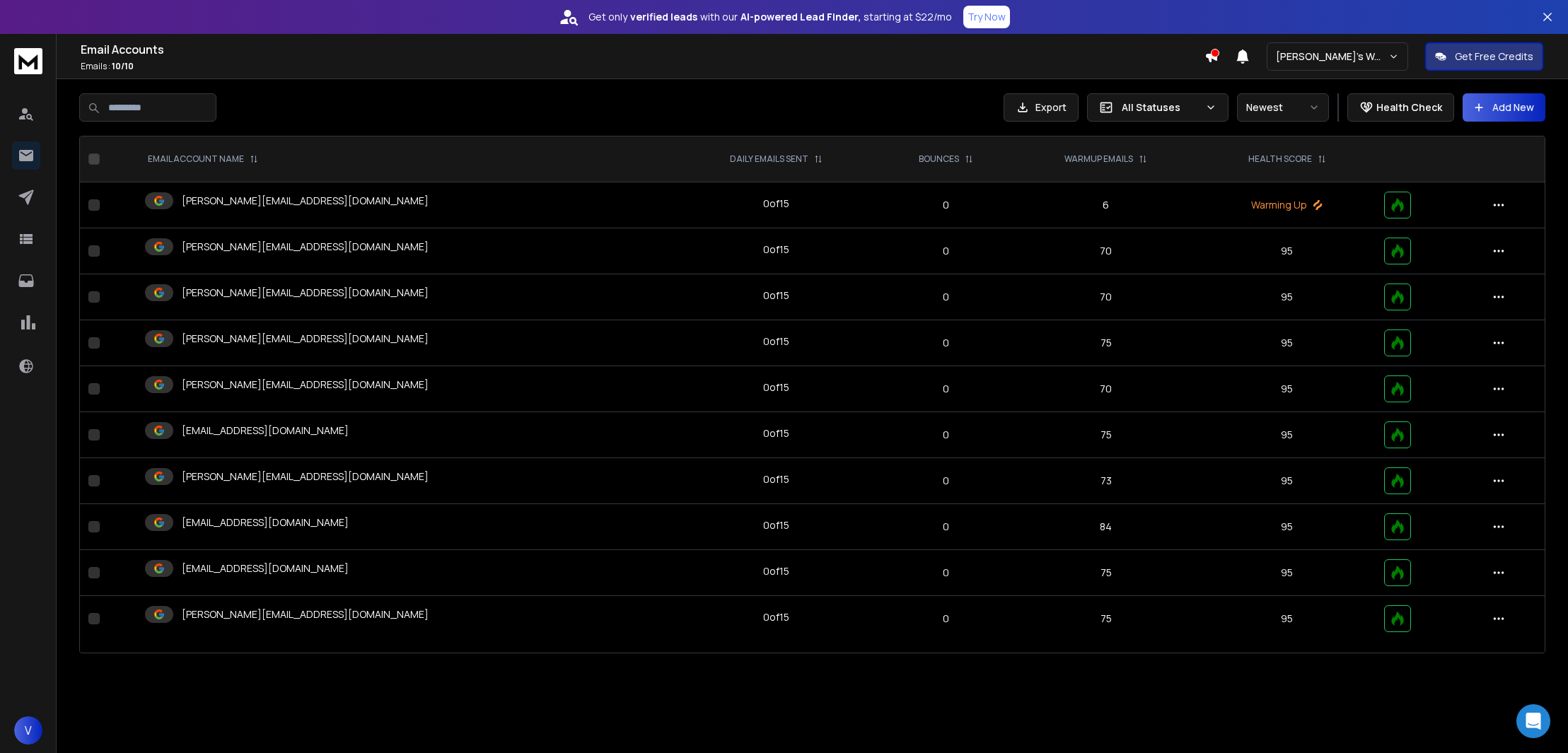
click at [1481, 205] on button at bounding box center [1498, 205] width 75 height 24
click at [1492, 228] on div "Warmup Settings" at bounding box center [1488, 234] width 90 height 23
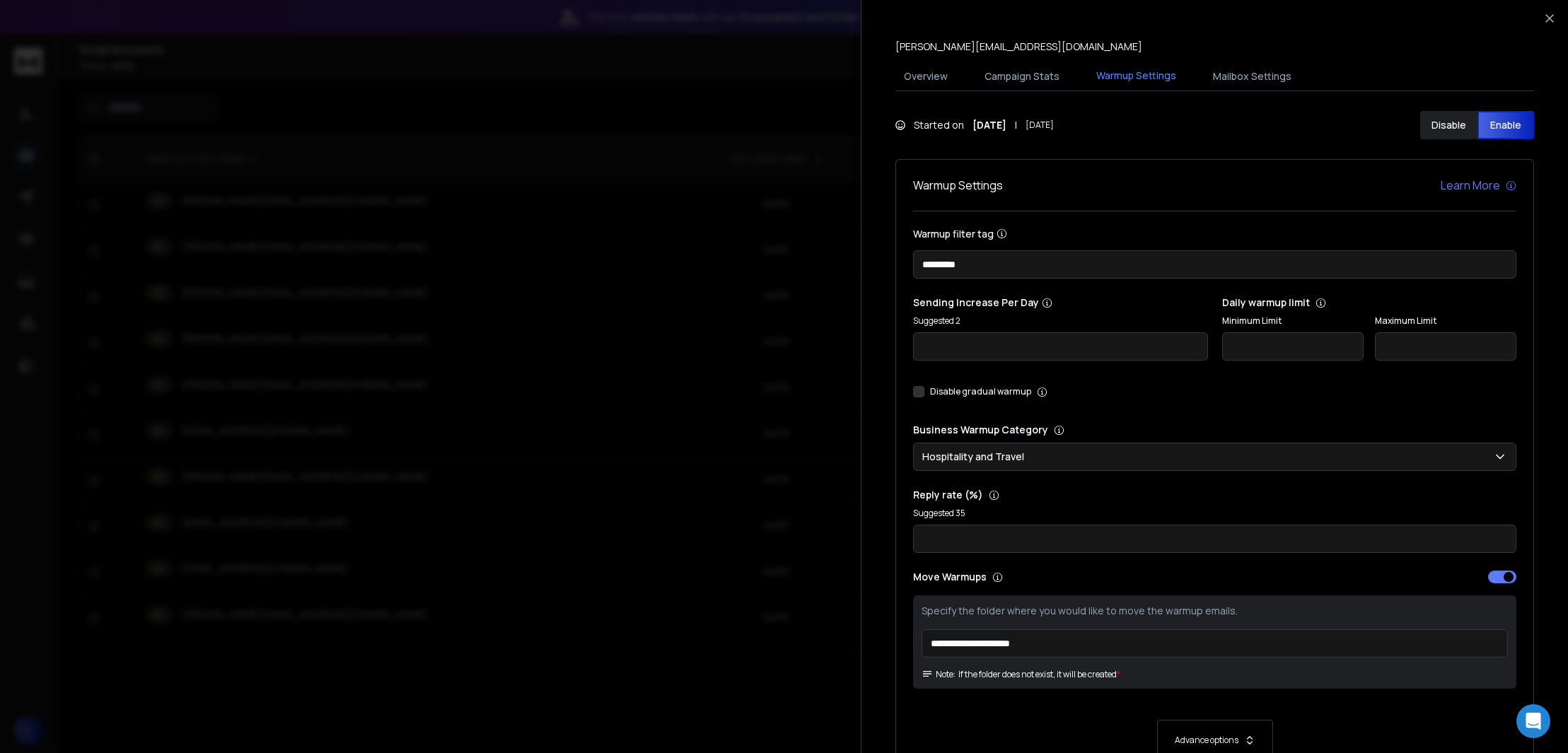
scroll to position [124, 0]
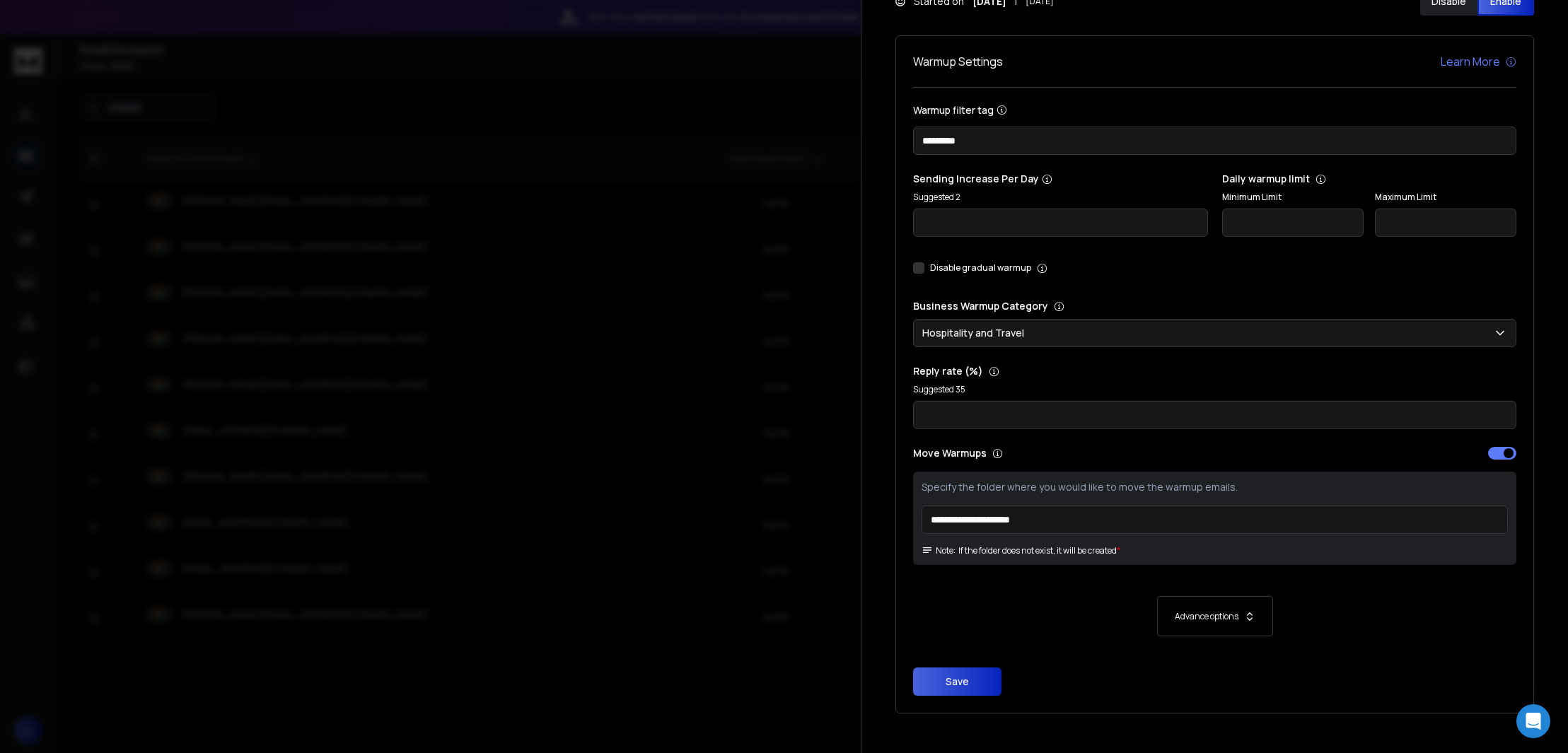
click at [1030, 521] on input "**********" at bounding box center [1214, 520] width 586 height 28
click at [556, 537] on div at bounding box center [784, 376] width 1568 height 753
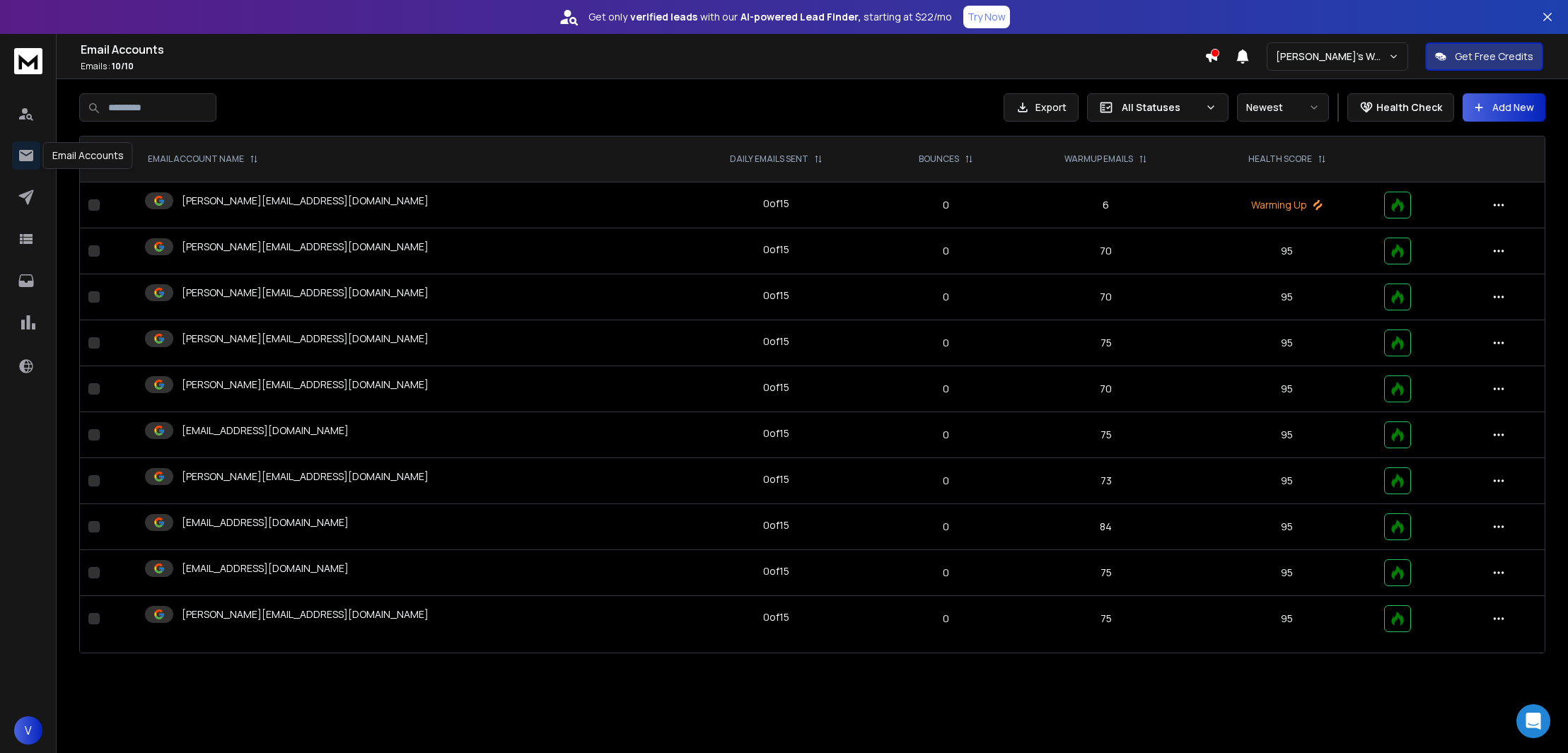
click at [33, 155] on icon at bounding box center [26, 156] width 17 height 17
click at [25, 114] on icon at bounding box center [26, 114] width 17 height 17
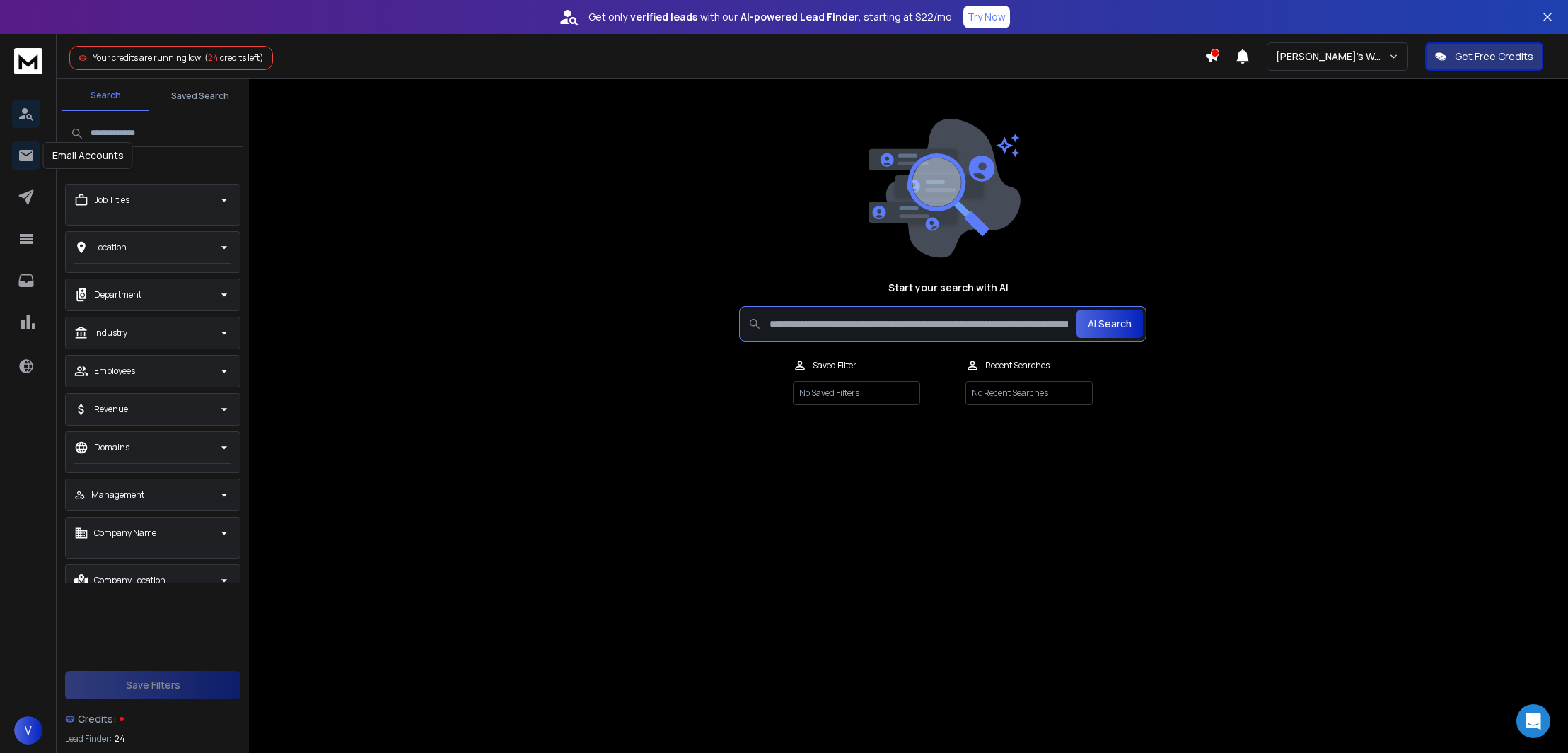
click at [25, 151] on icon at bounding box center [26, 156] width 14 height 12
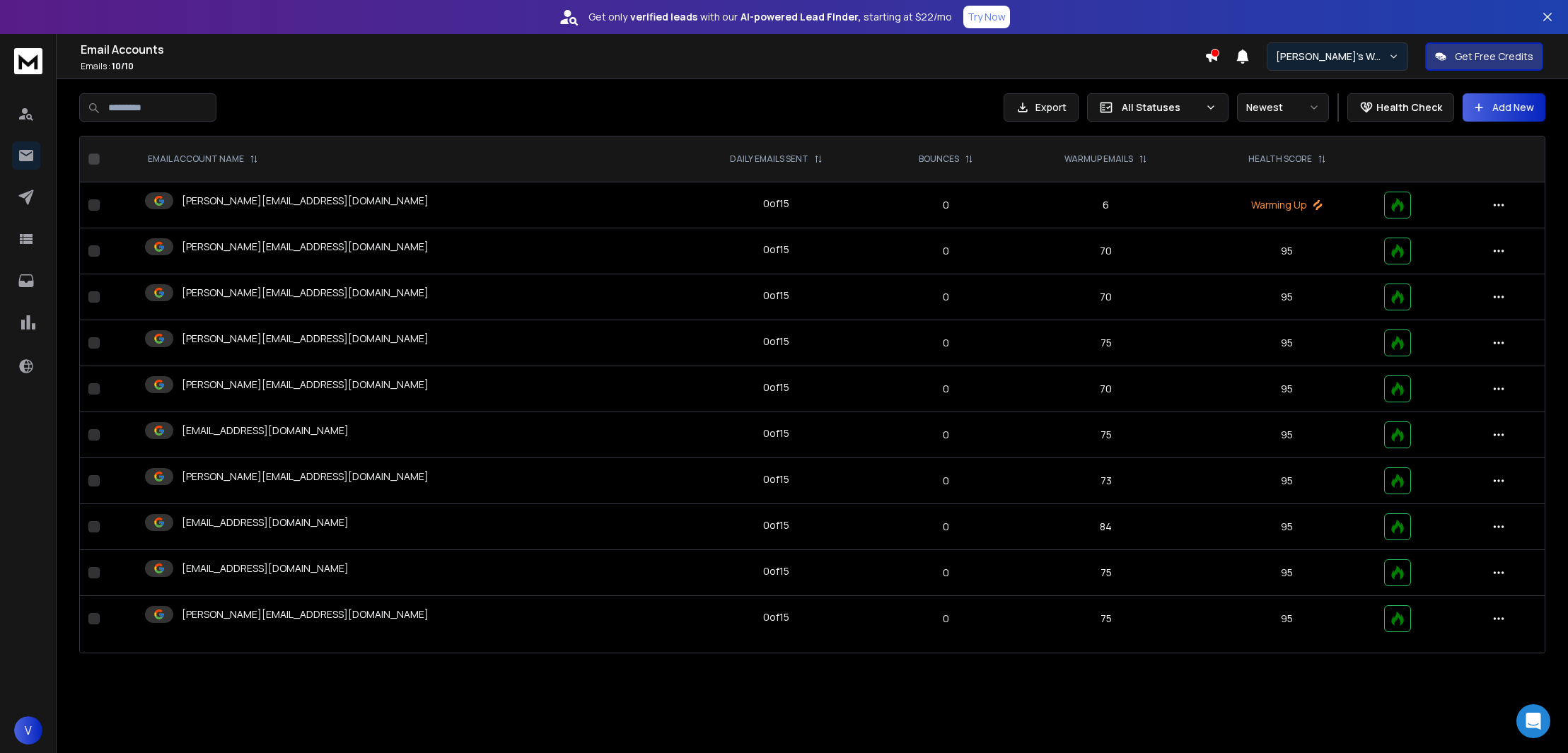
click at [1340, 58] on p "[PERSON_NAME]'s Workspace" at bounding box center [1331, 57] width 112 height 14
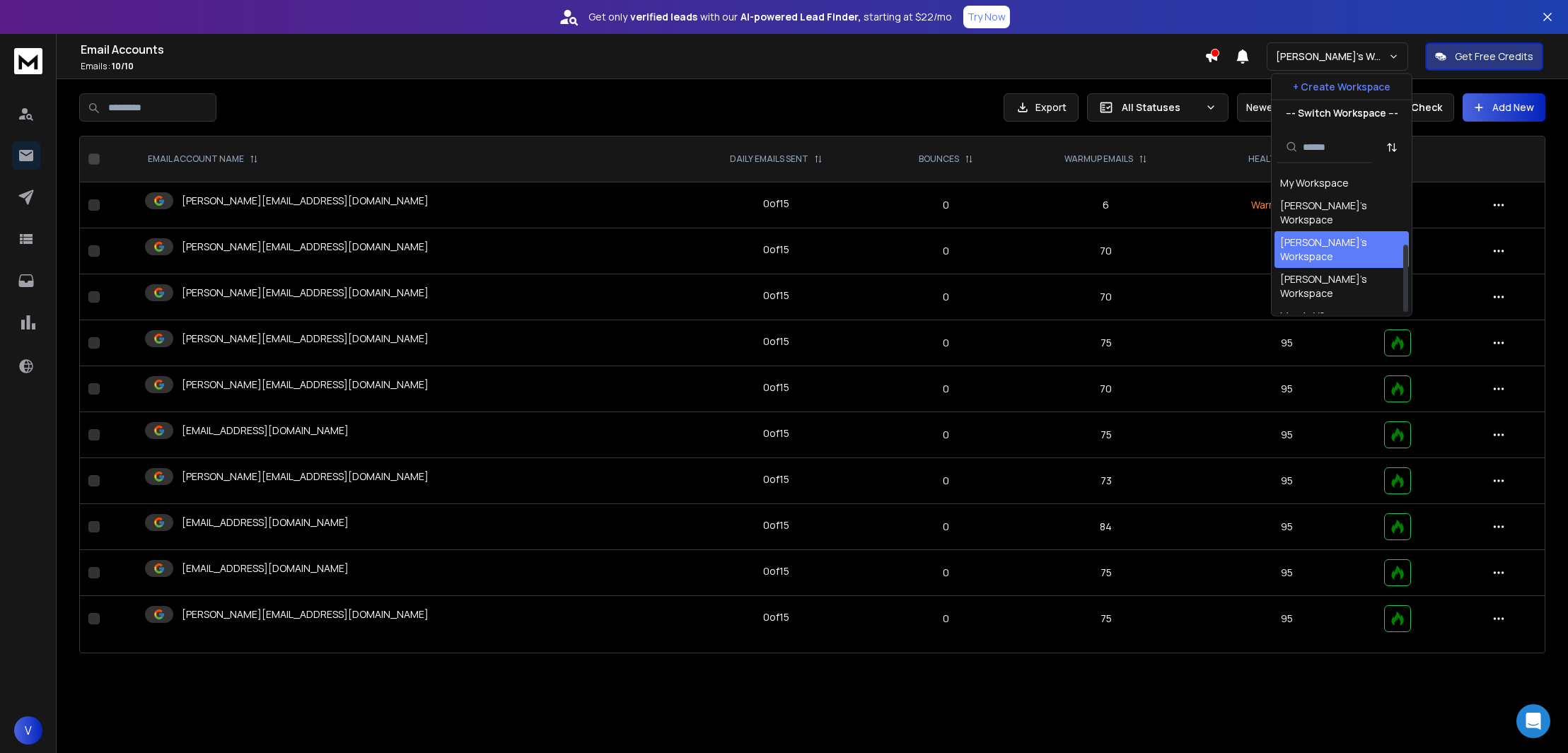
scroll to position [152, 0]
click at [1322, 338] on div "[PERSON_NAME] V2" at bounding box center [1342, 349] width 135 height 23
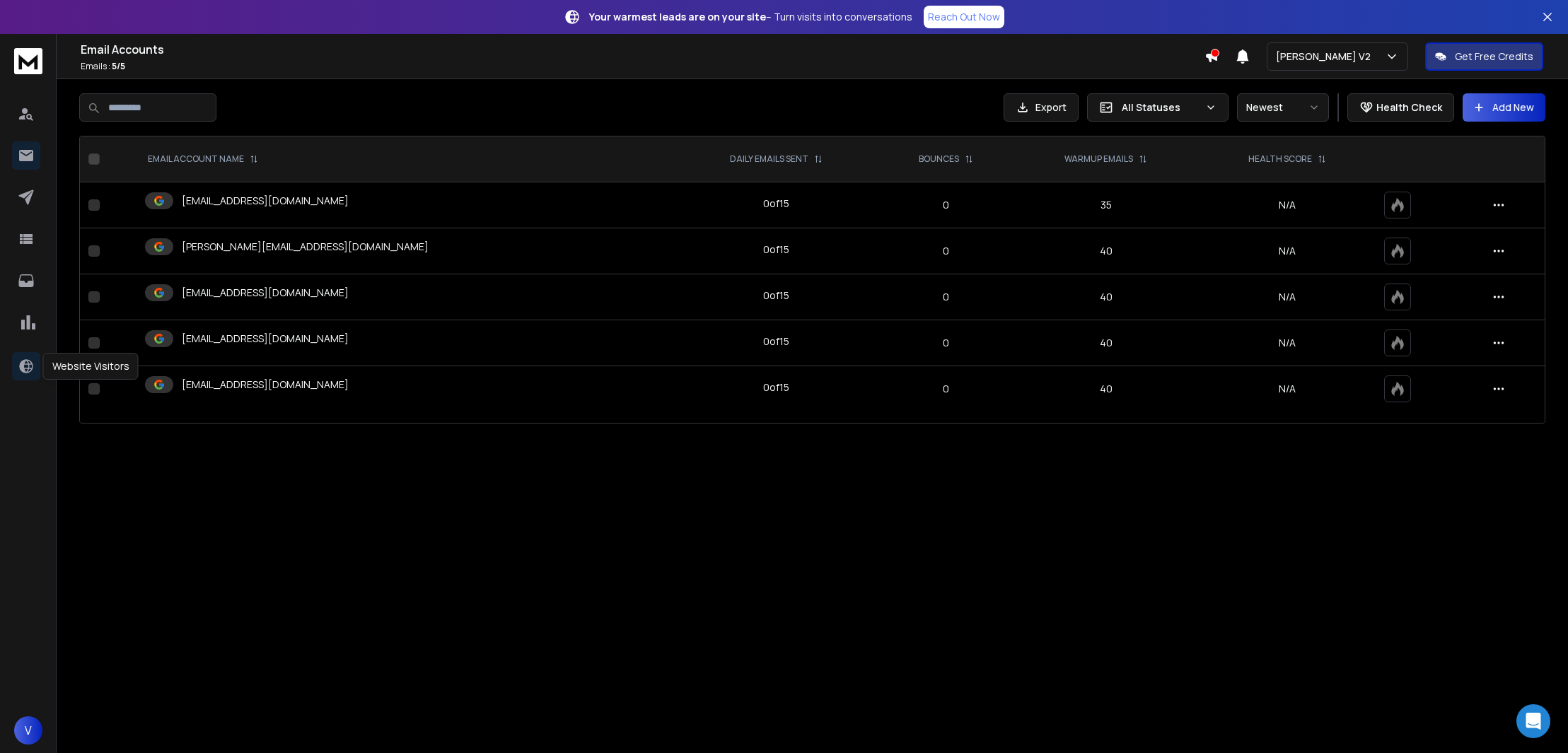
click at [30, 362] on icon at bounding box center [26, 366] width 17 height 17
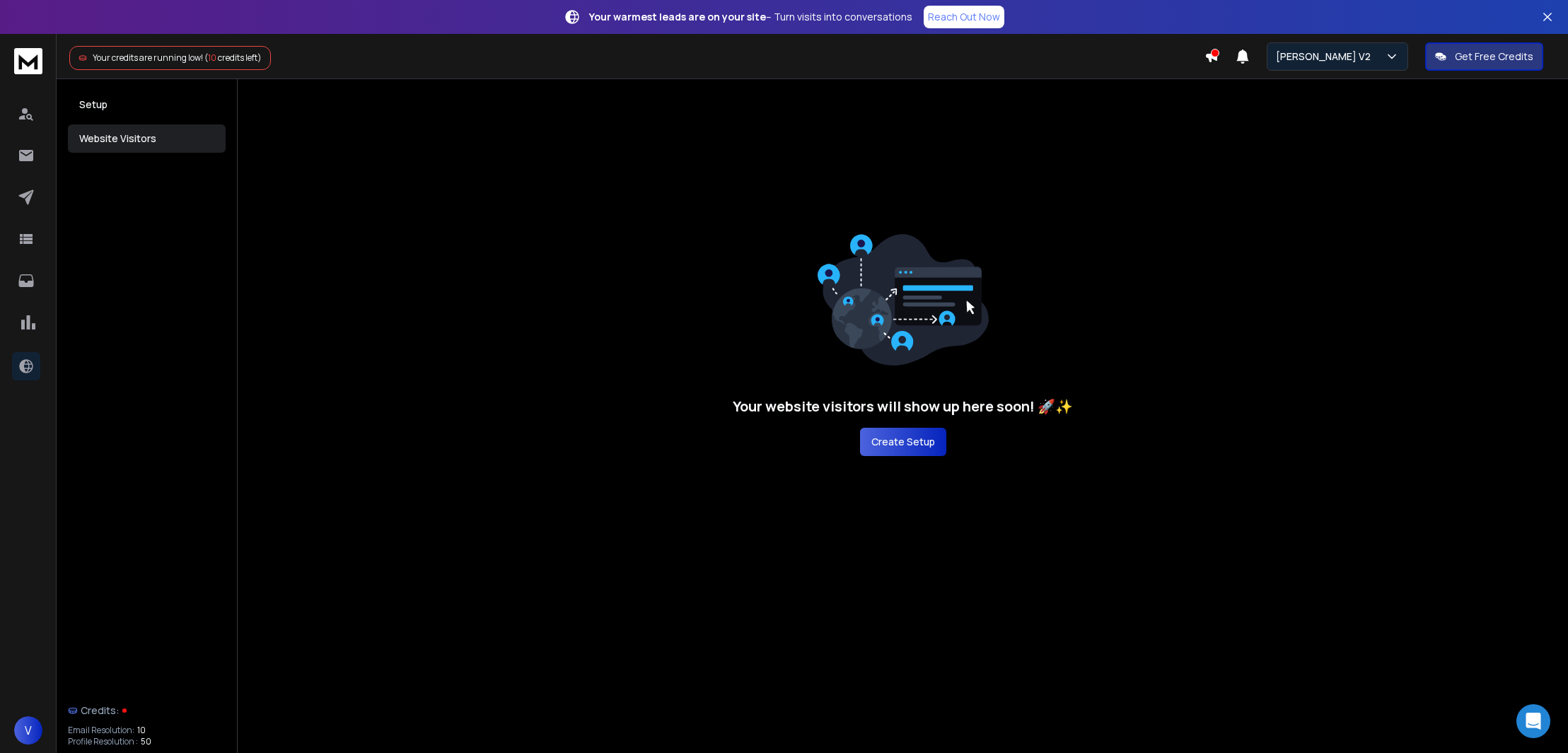
click at [1378, 61] on div "[PERSON_NAME] V2" at bounding box center [1337, 57] width 123 height 14
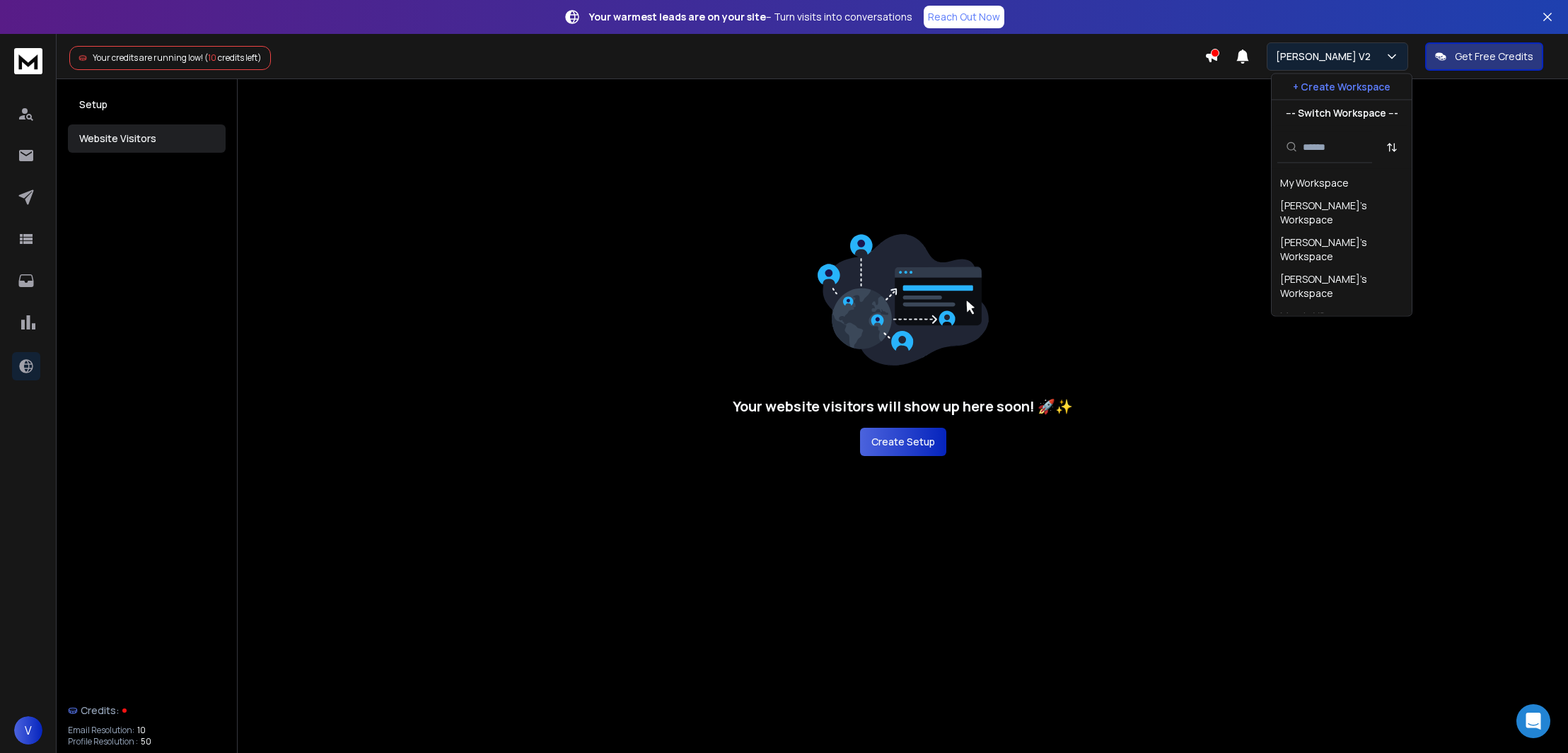
click at [1384, 47] on button "Tilesh V2" at bounding box center [1338, 57] width 142 height 28
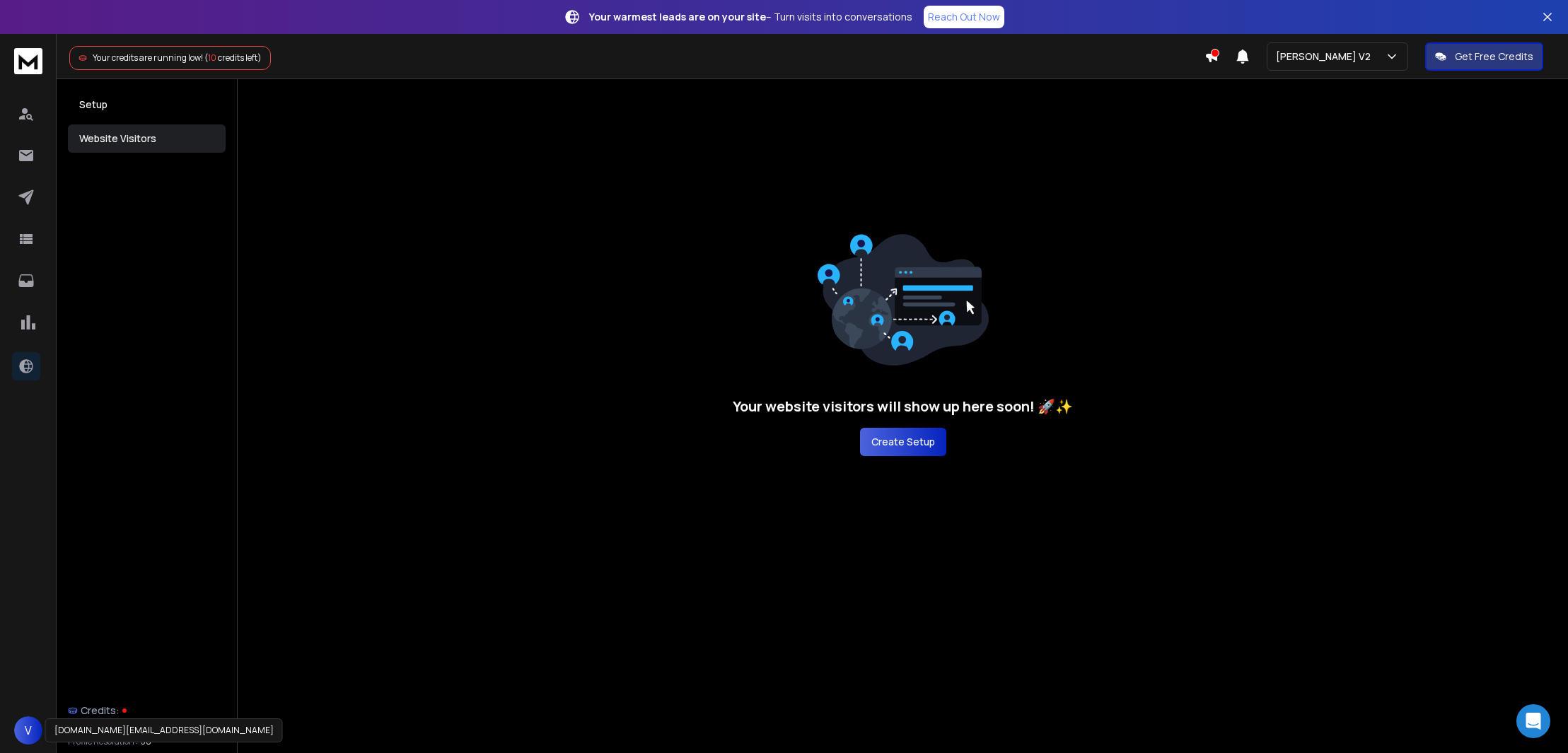
click at [313, 564] on div "Your website visitors will show up here soon! 🚀✨ Create Setup" at bounding box center [903, 334] width 1296 height 489
click at [35, 739] on span "V" at bounding box center [28, 730] width 28 height 28
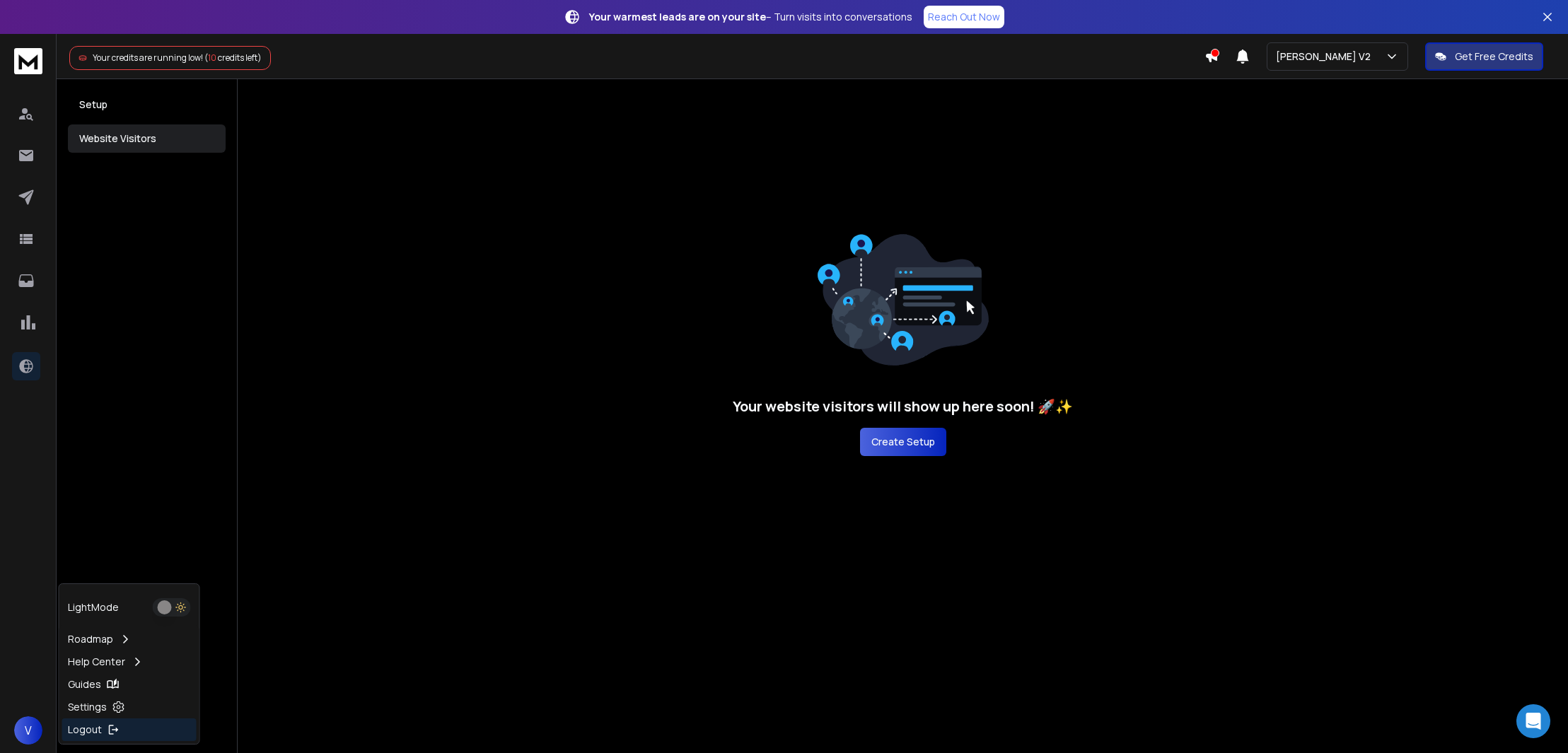
click at [114, 726] on icon at bounding box center [114, 730] width 12 height 12
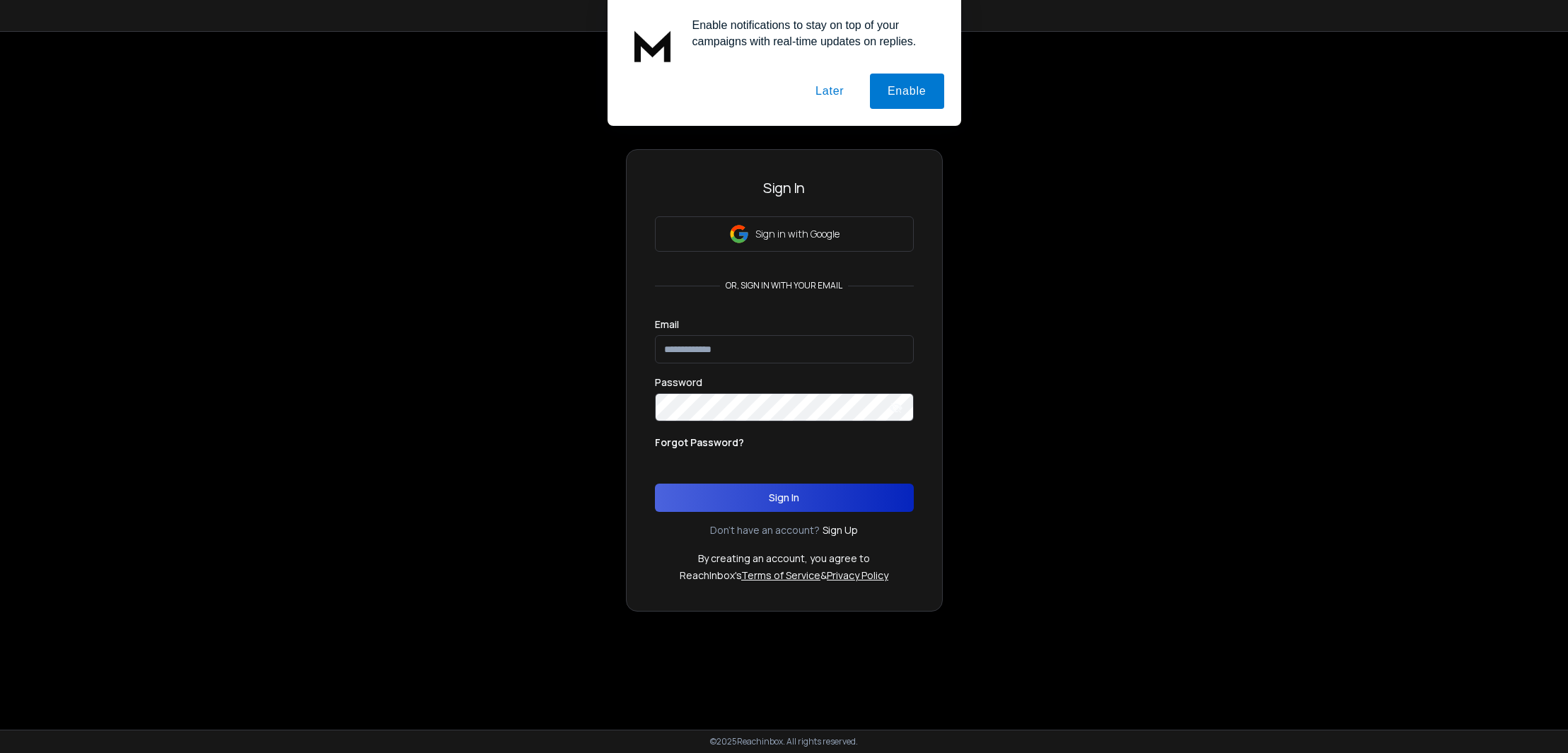
click at [734, 355] on input "email" at bounding box center [784, 349] width 259 height 28
click at [833, 94] on button "Later" at bounding box center [830, 91] width 64 height 35
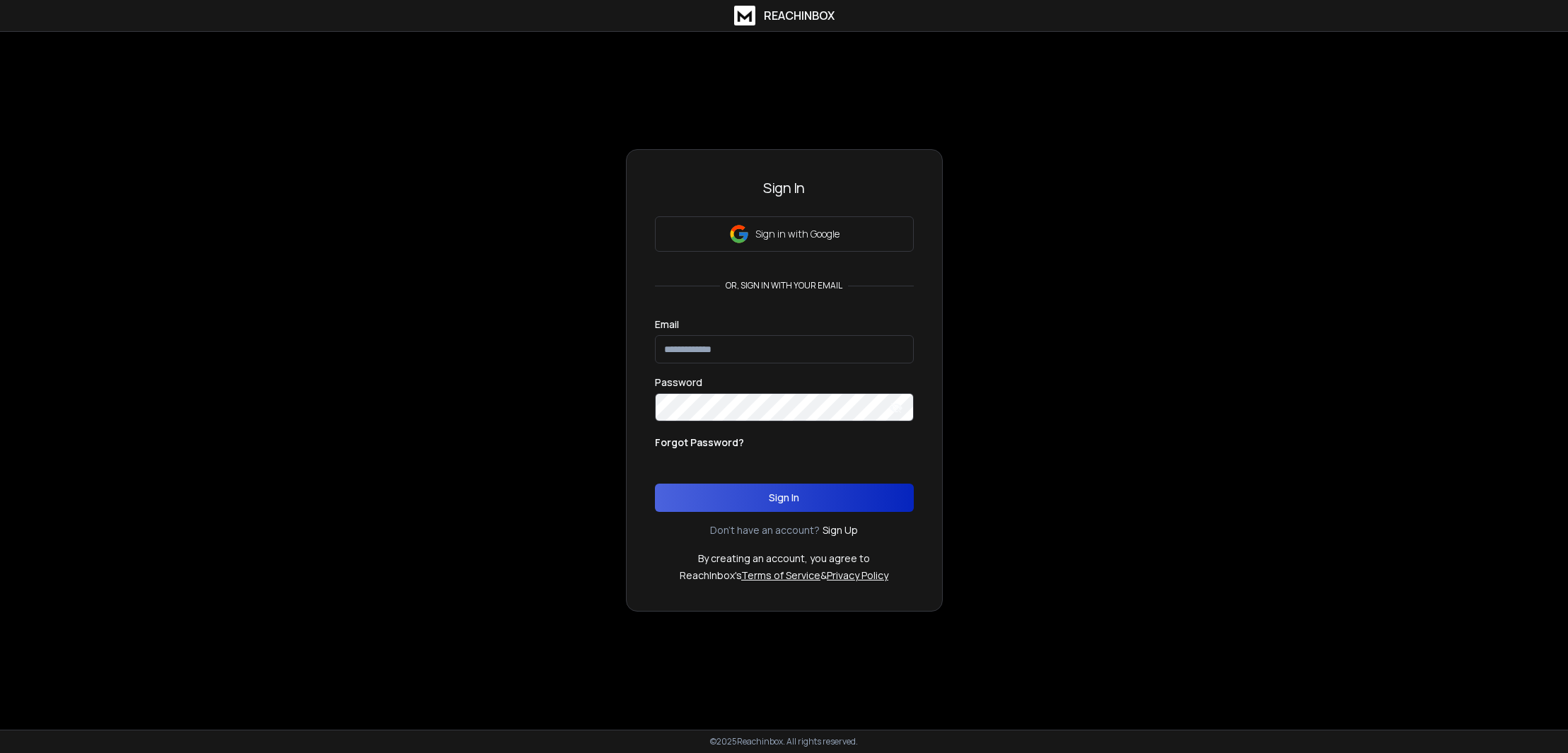
click at [11, 13] on div "ReachInbox Welcome to ReachInbox 10x your leads, meetings and deals. Sign In Si…" at bounding box center [784, 376] width 1568 height 753
type input "**********"
click at [842, 499] on button "Sign In" at bounding box center [784, 498] width 259 height 28
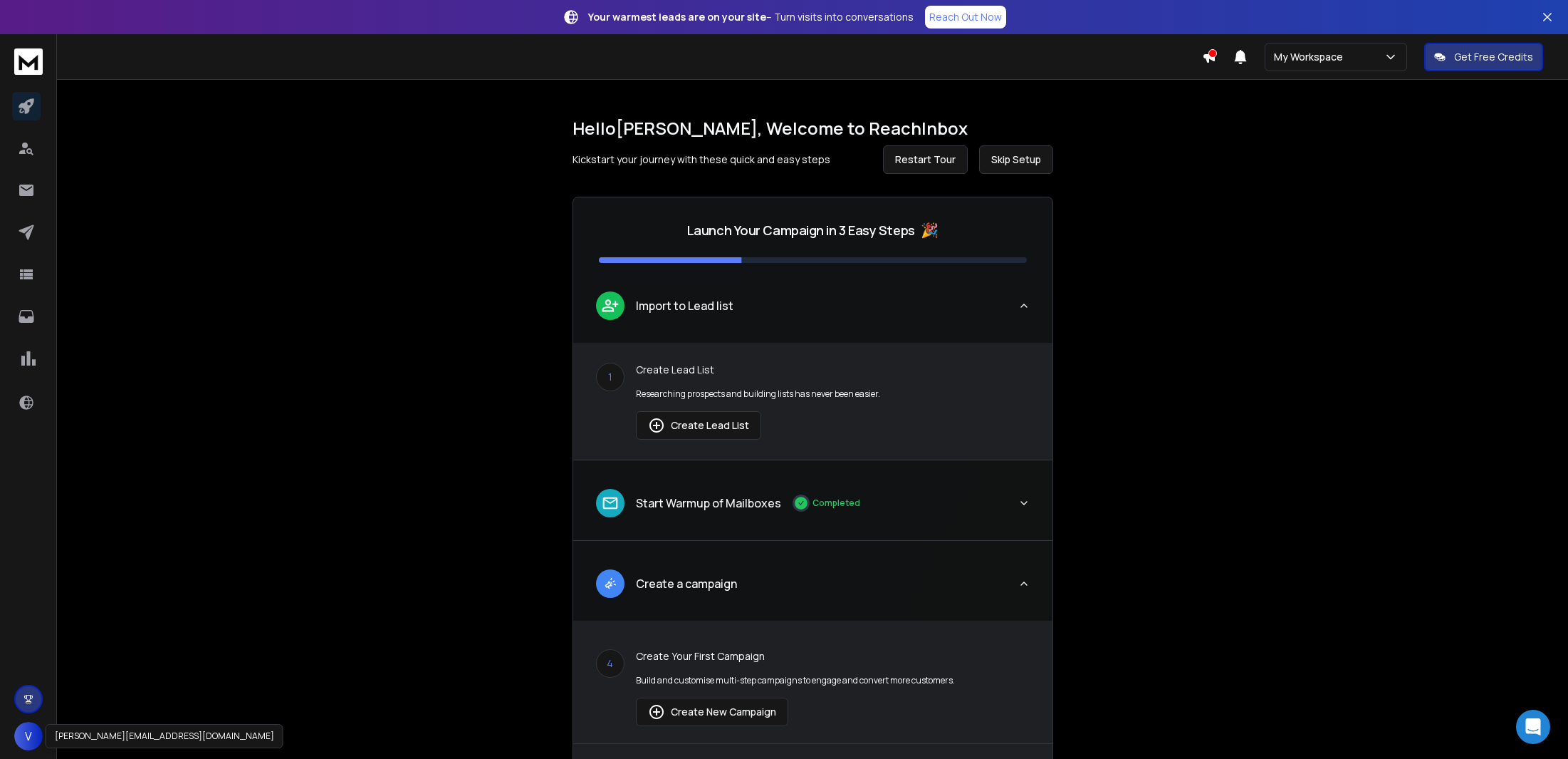
click at [27, 742] on span "V" at bounding box center [28, 736] width 28 height 28
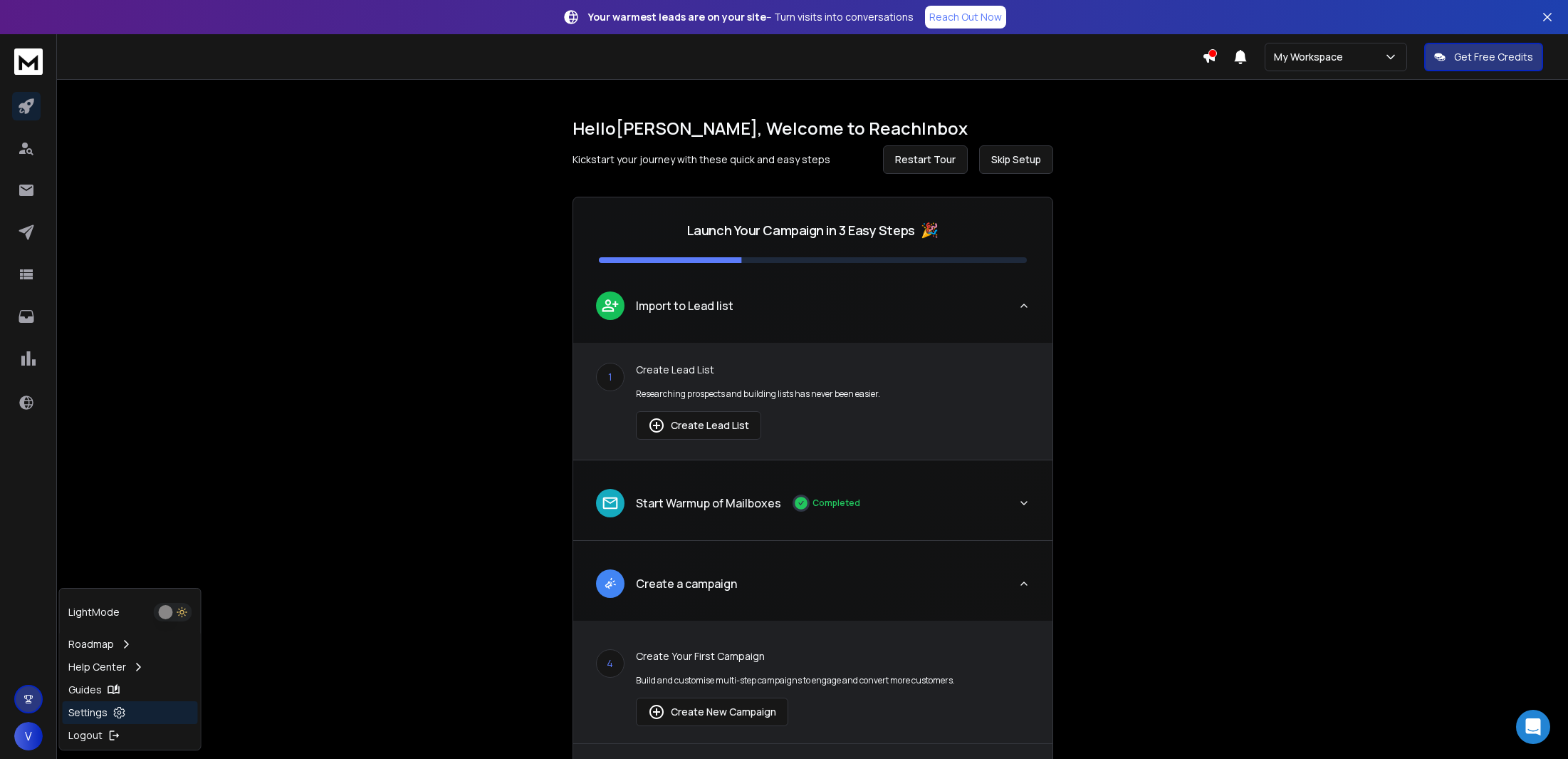
click at [129, 714] on div "Settings" at bounding box center [130, 712] width 136 height 23
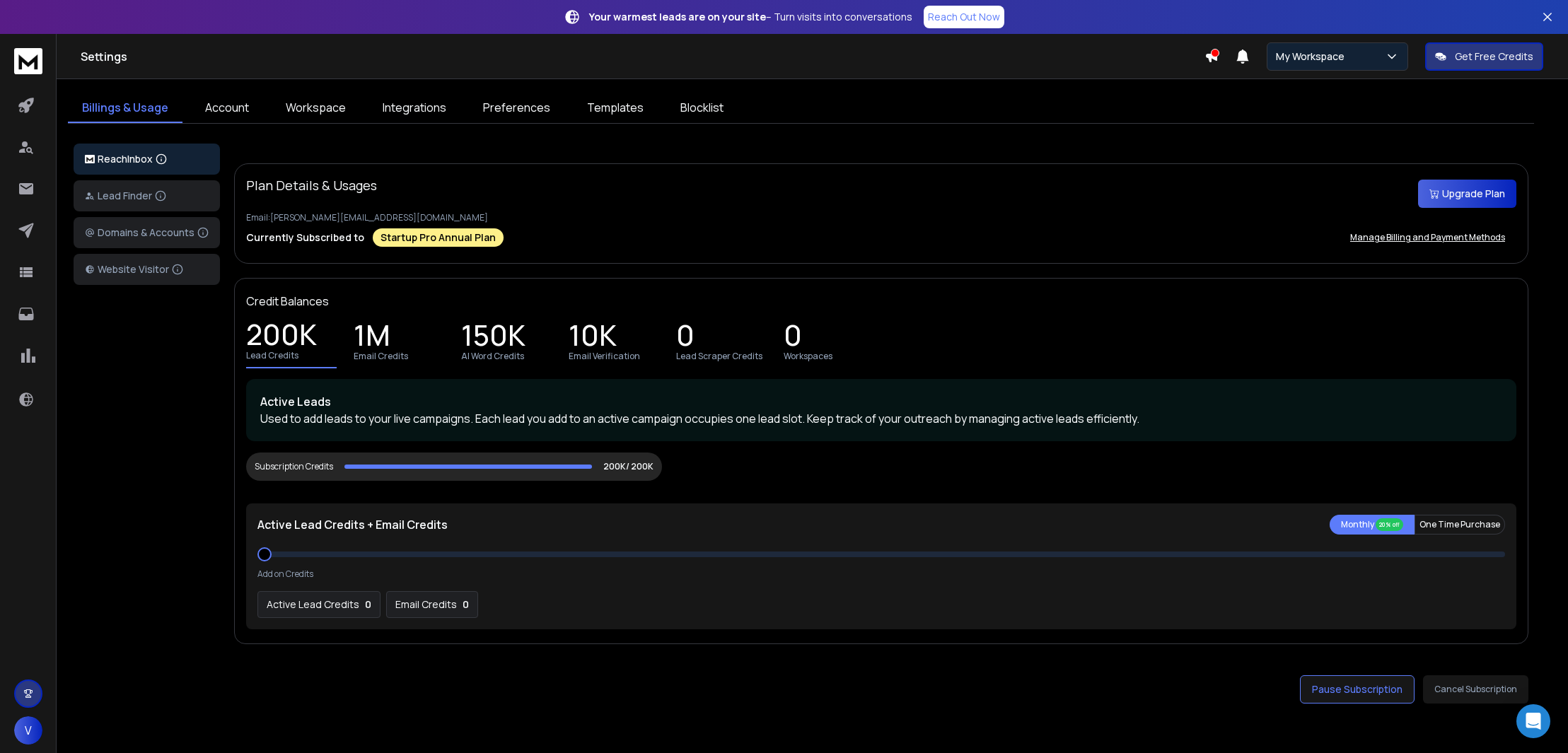
click at [1359, 52] on div "My Workspace" at bounding box center [1337, 57] width 123 height 14
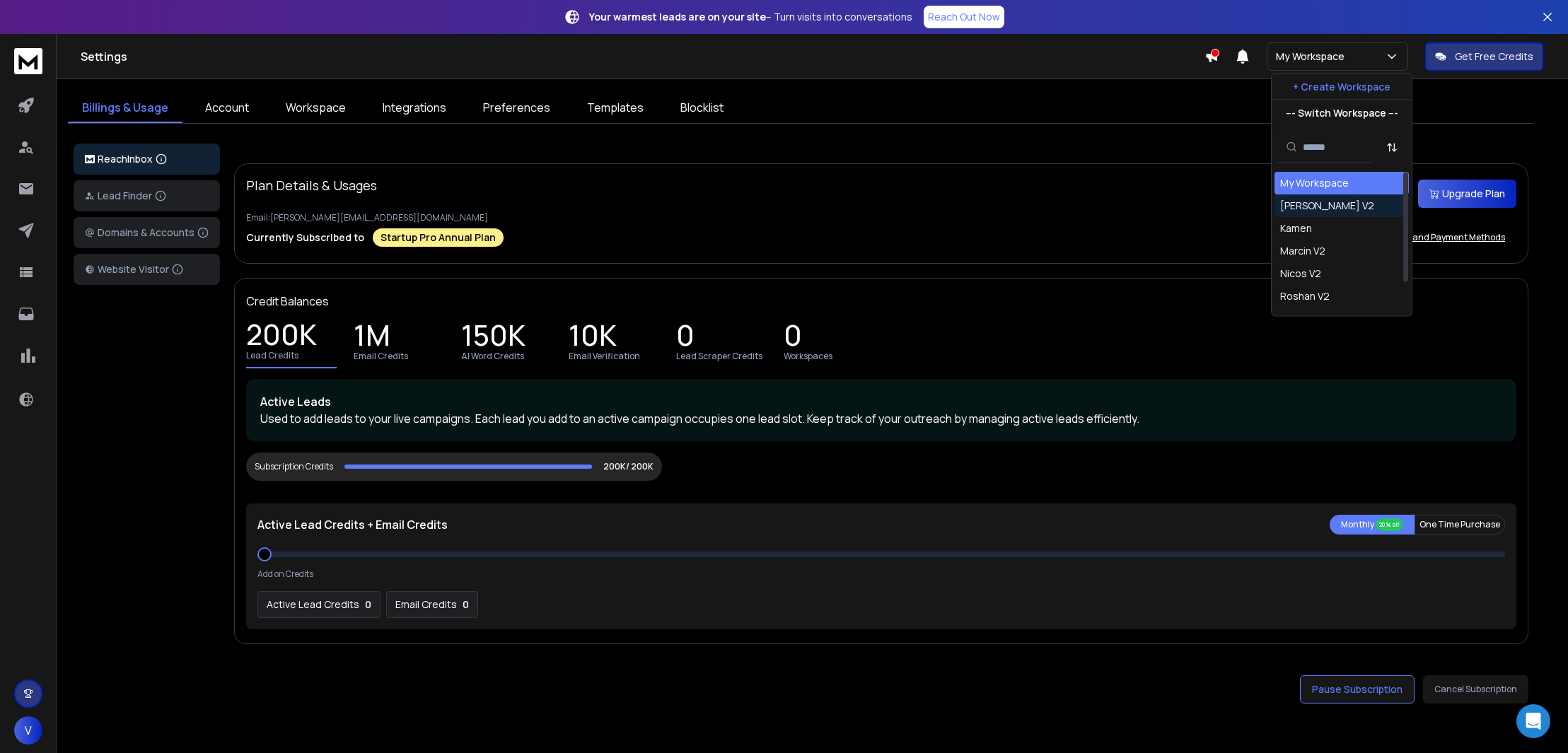
click at [1320, 205] on div "[PERSON_NAME] V2" at bounding box center [1342, 205] width 135 height 23
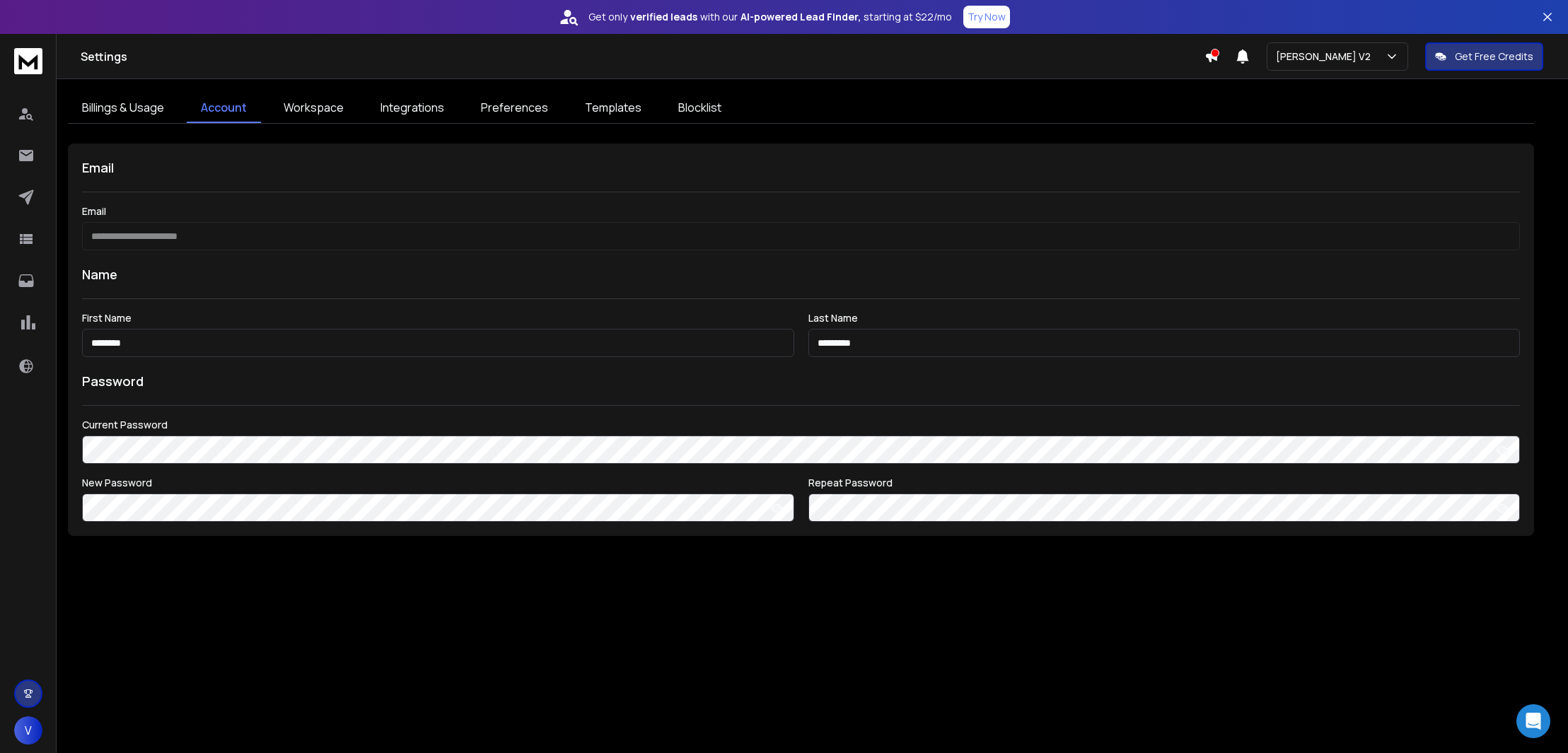
click at [312, 109] on link "Workspace" at bounding box center [314, 108] width 89 height 30
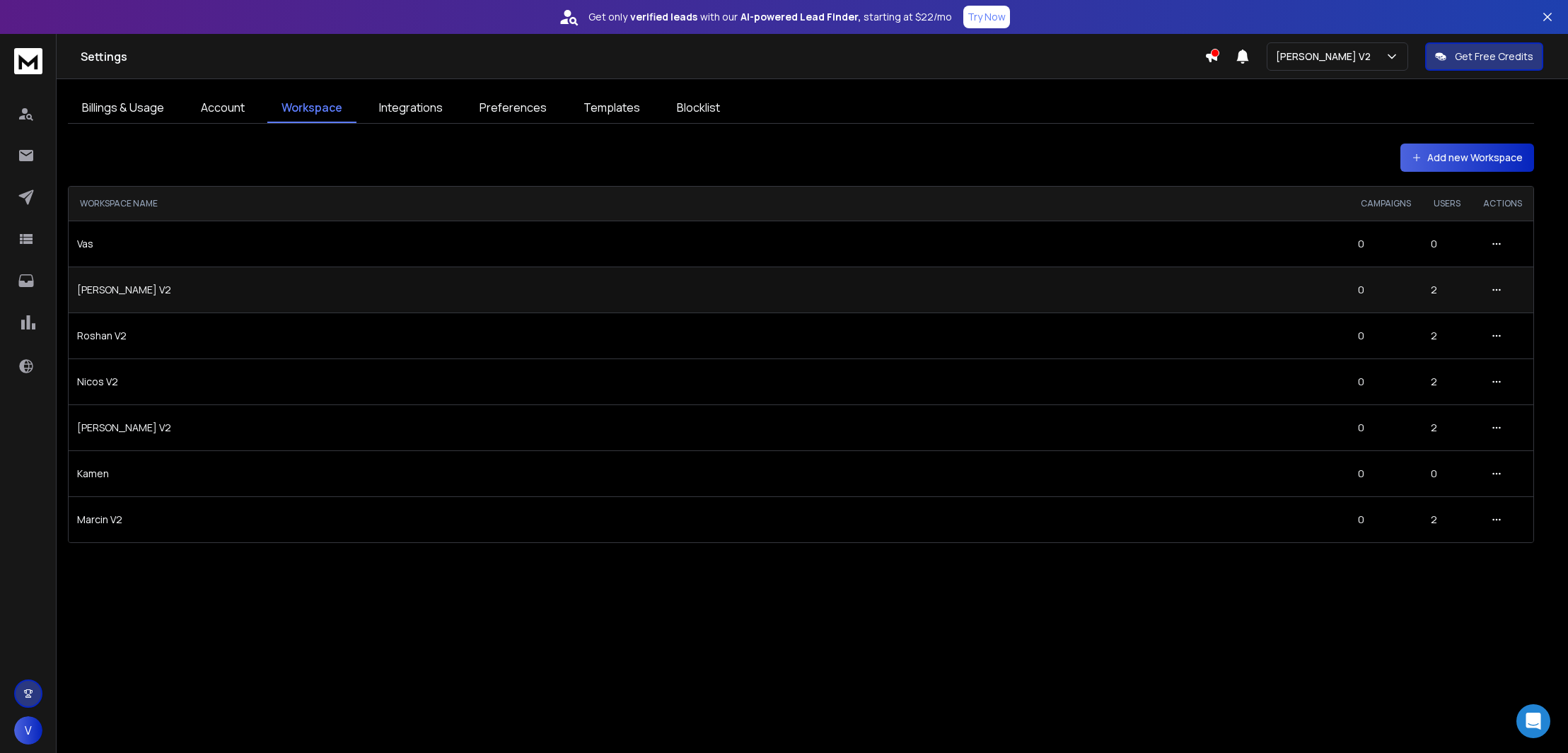
click at [103, 282] on td "[PERSON_NAME] V2" at bounding box center [709, 289] width 1281 height 46
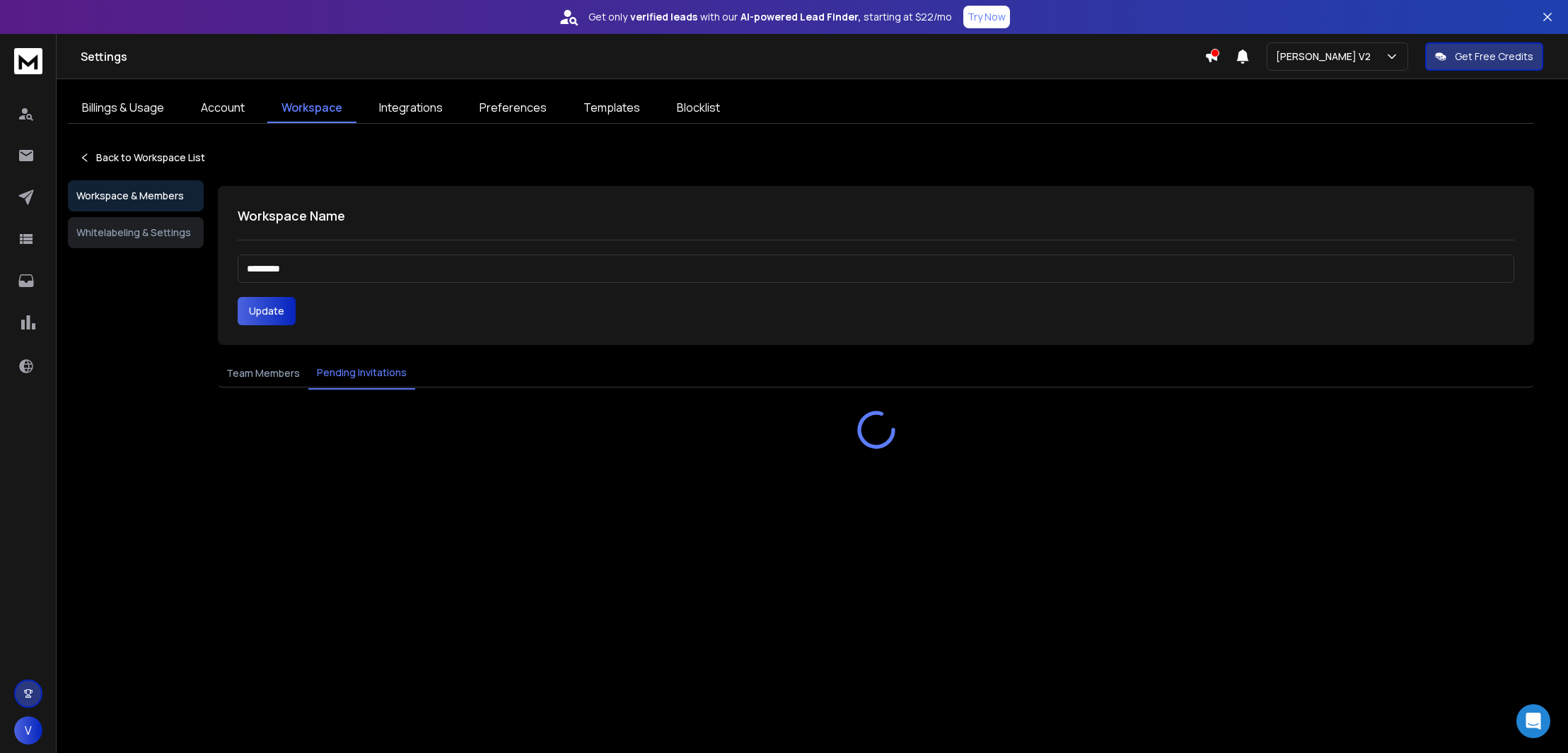
click at [357, 369] on button "Pending Invitations" at bounding box center [361, 373] width 107 height 33
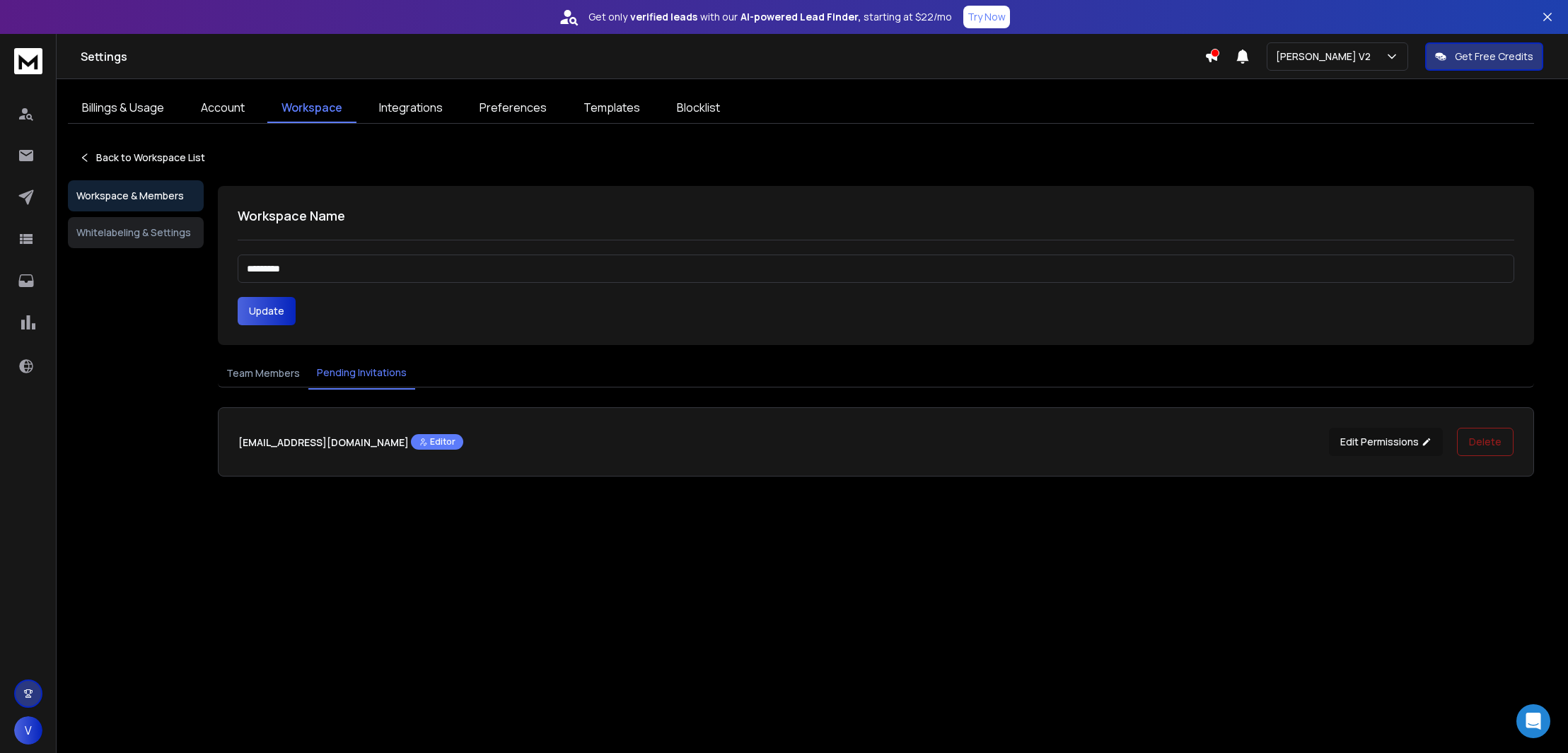
click at [307, 443] on h1 "[EMAIL_ADDRESS][DOMAIN_NAME] Editor" at bounding box center [350, 442] width 225 height 16
click at [171, 162] on p "Back to Workspace List" at bounding box center [151, 158] width 109 height 14
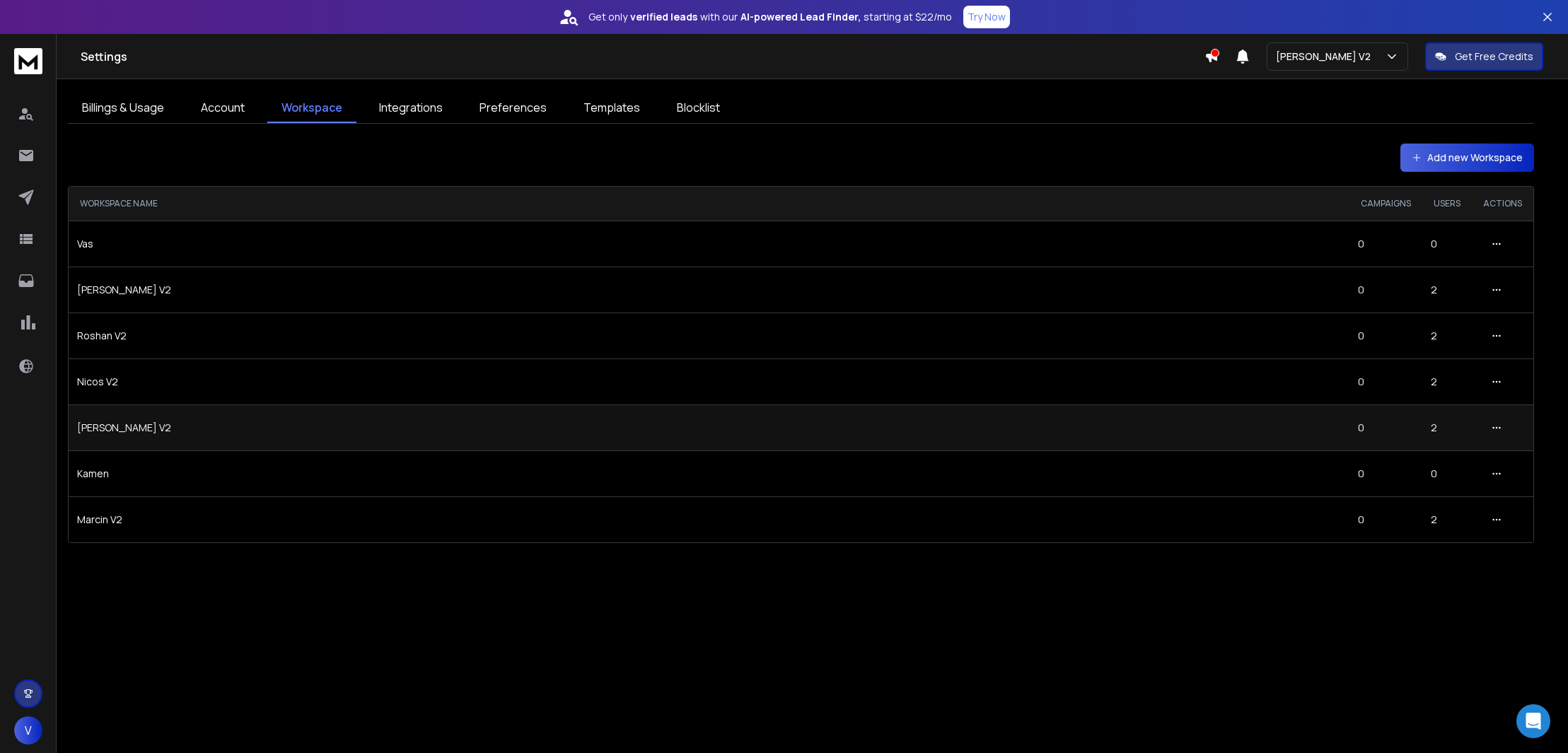
click at [132, 420] on td "[PERSON_NAME] V2" at bounding box center [709, 427] width 1281 height 46
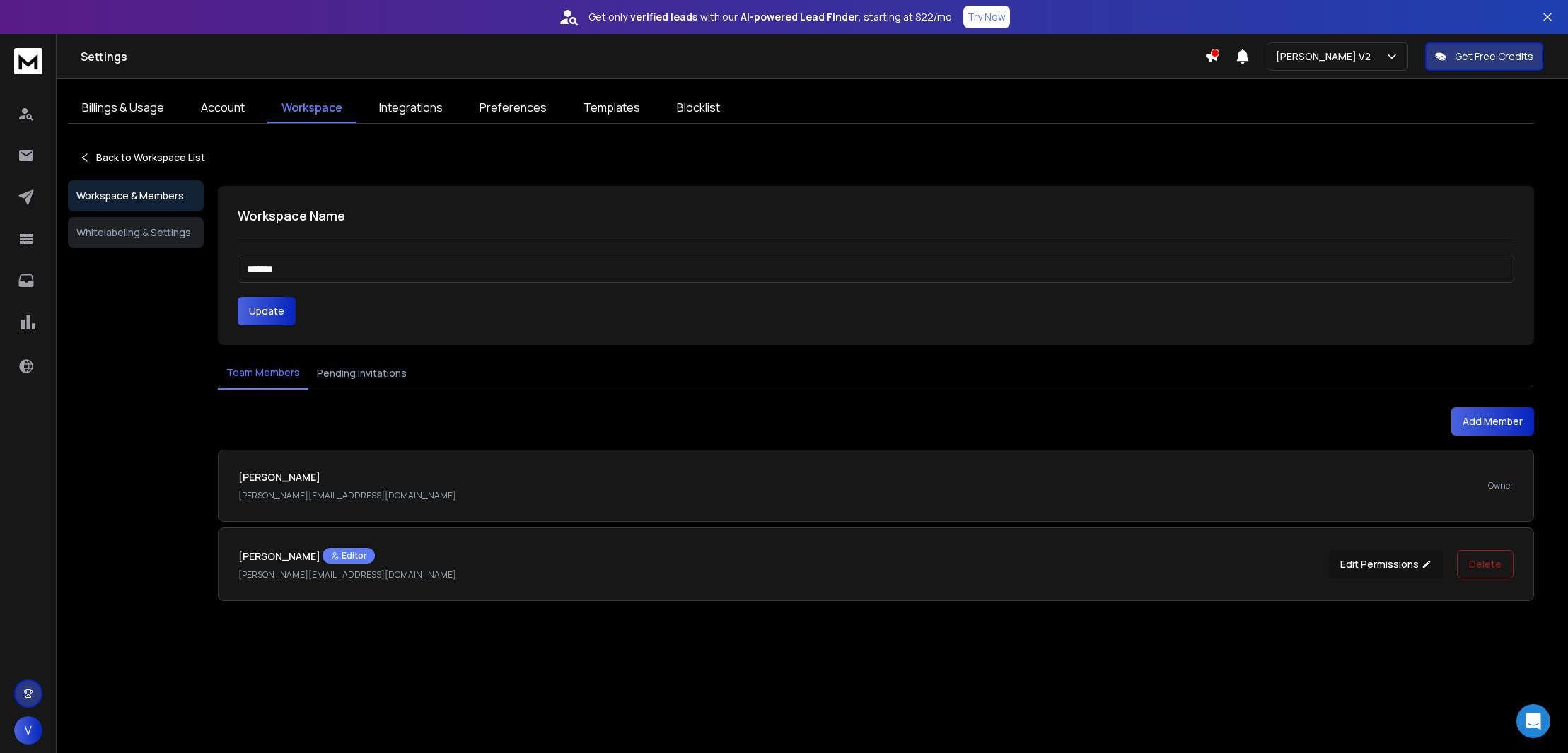
click at [1399, 565] on button "Edit Permissions" at bounding box center [1385, 564] width 114 height 28
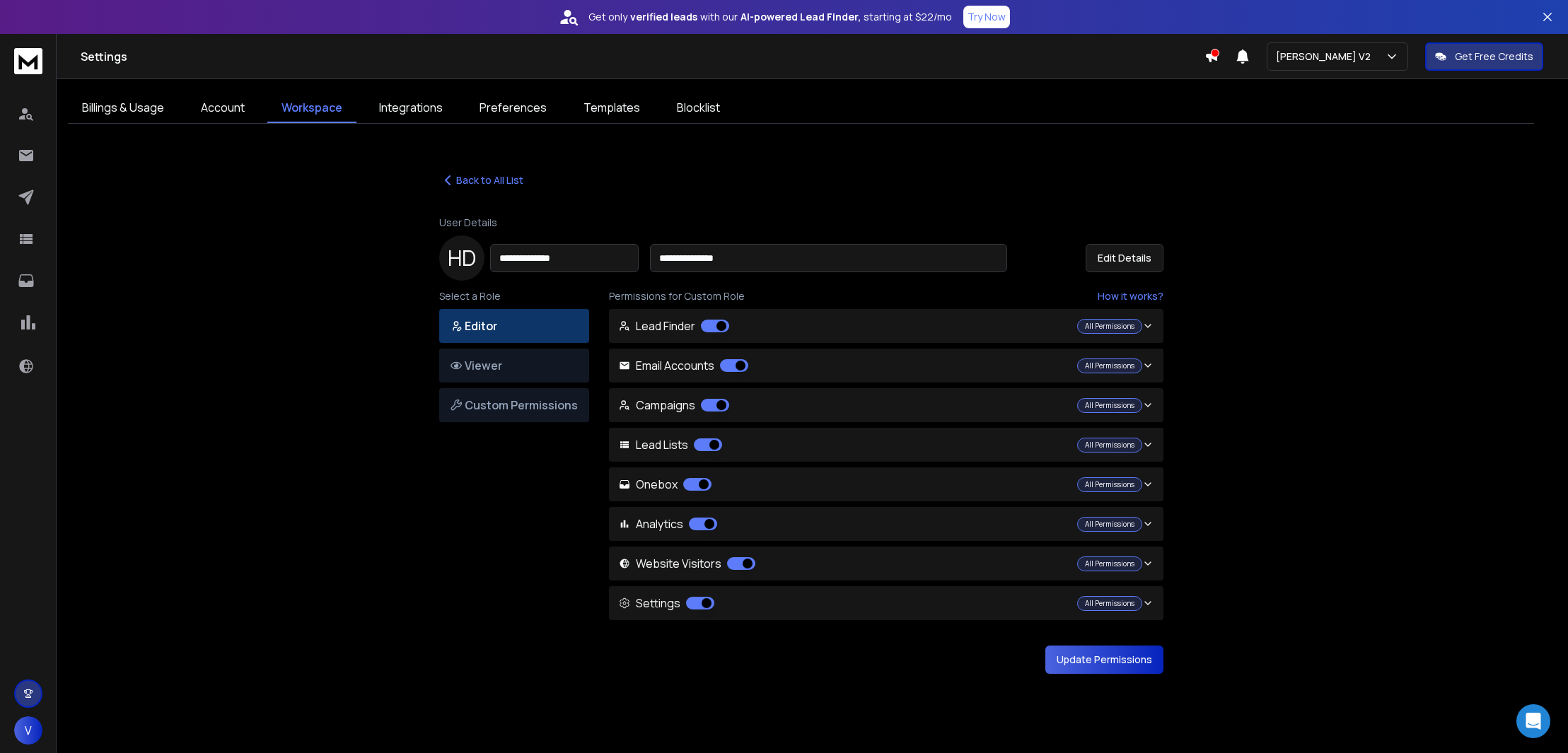
click at [711, 326] on button "button" at bounding box center [715, 326] width 28 height 12
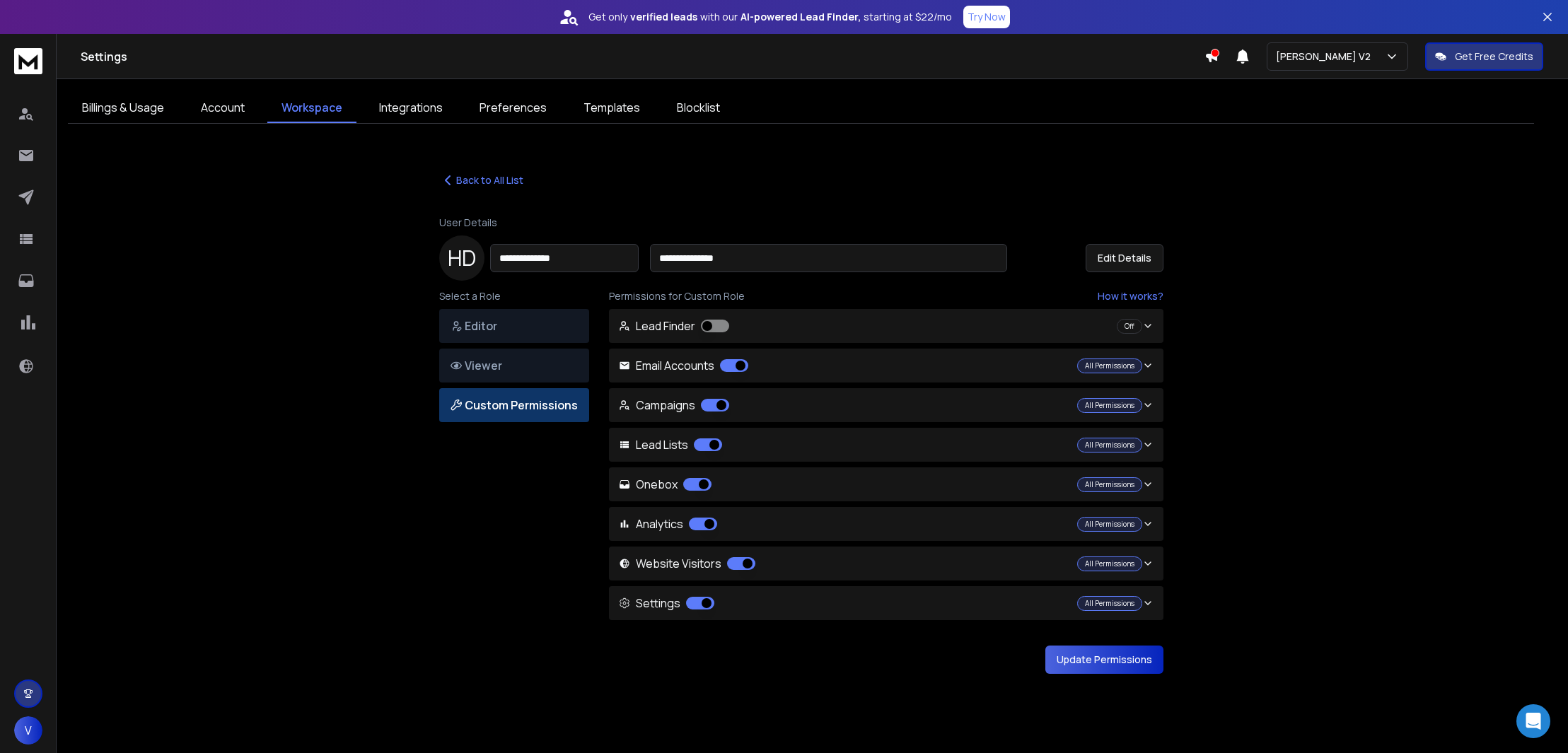
click at [1086, 667] on button "Update Permissions" at bounding box center [1104, 660] width 118 height 28
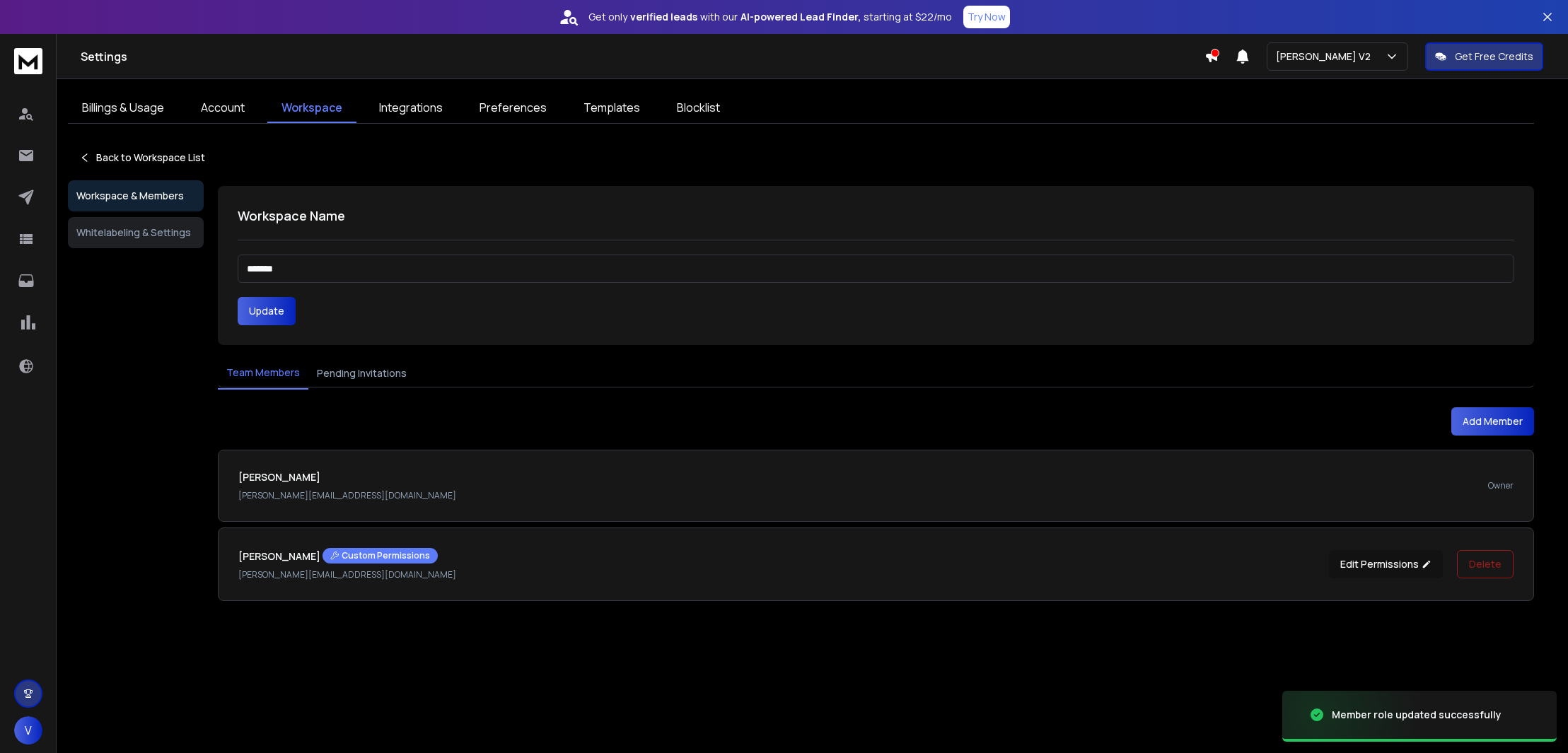
click at [101, 156] on p "Back to Workspace List" at bounding box center [151, 158] width 109 height 14
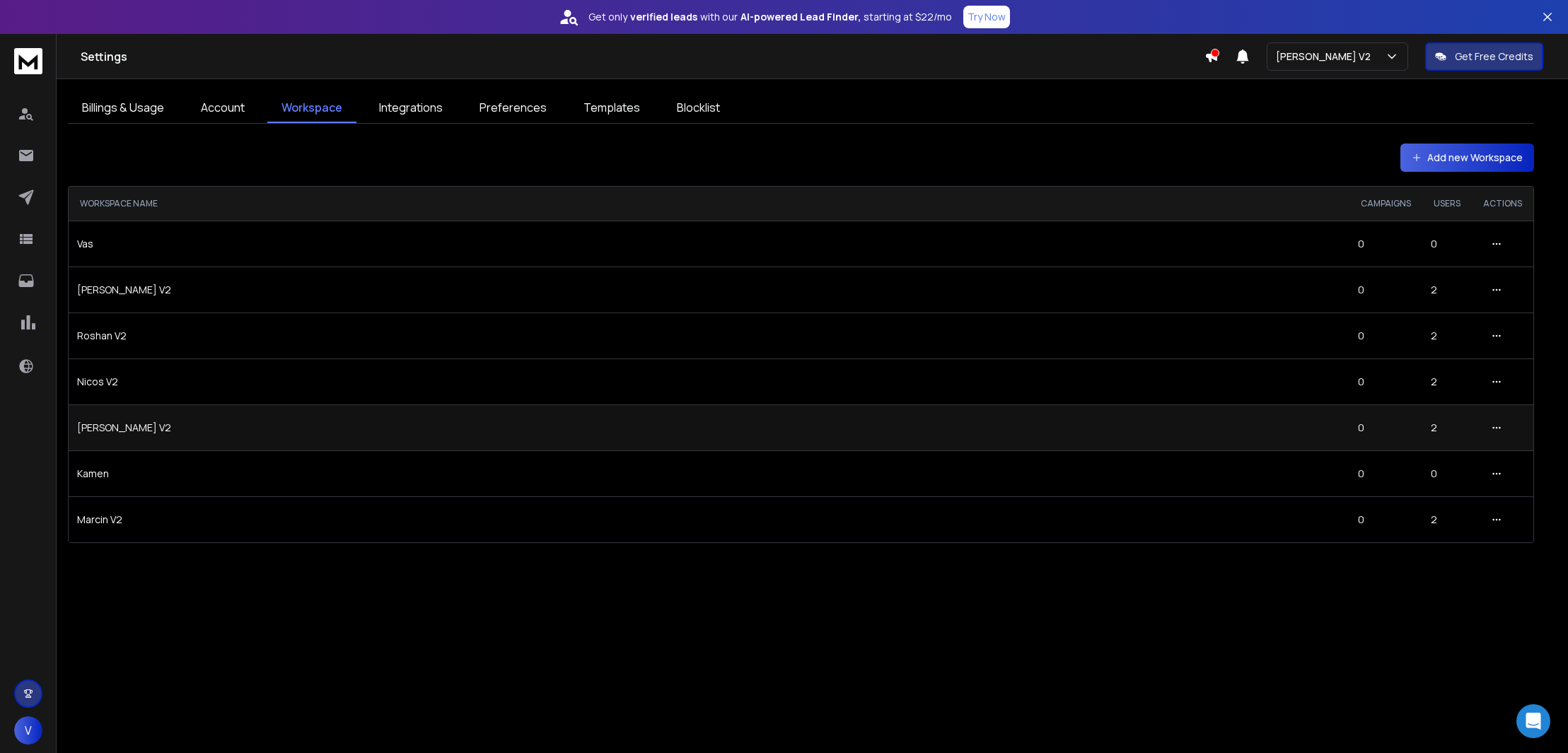
click at [128, 426] on td "[PERSON_NAME] V2" at bounding box center [709, 427] width 1281 height 46
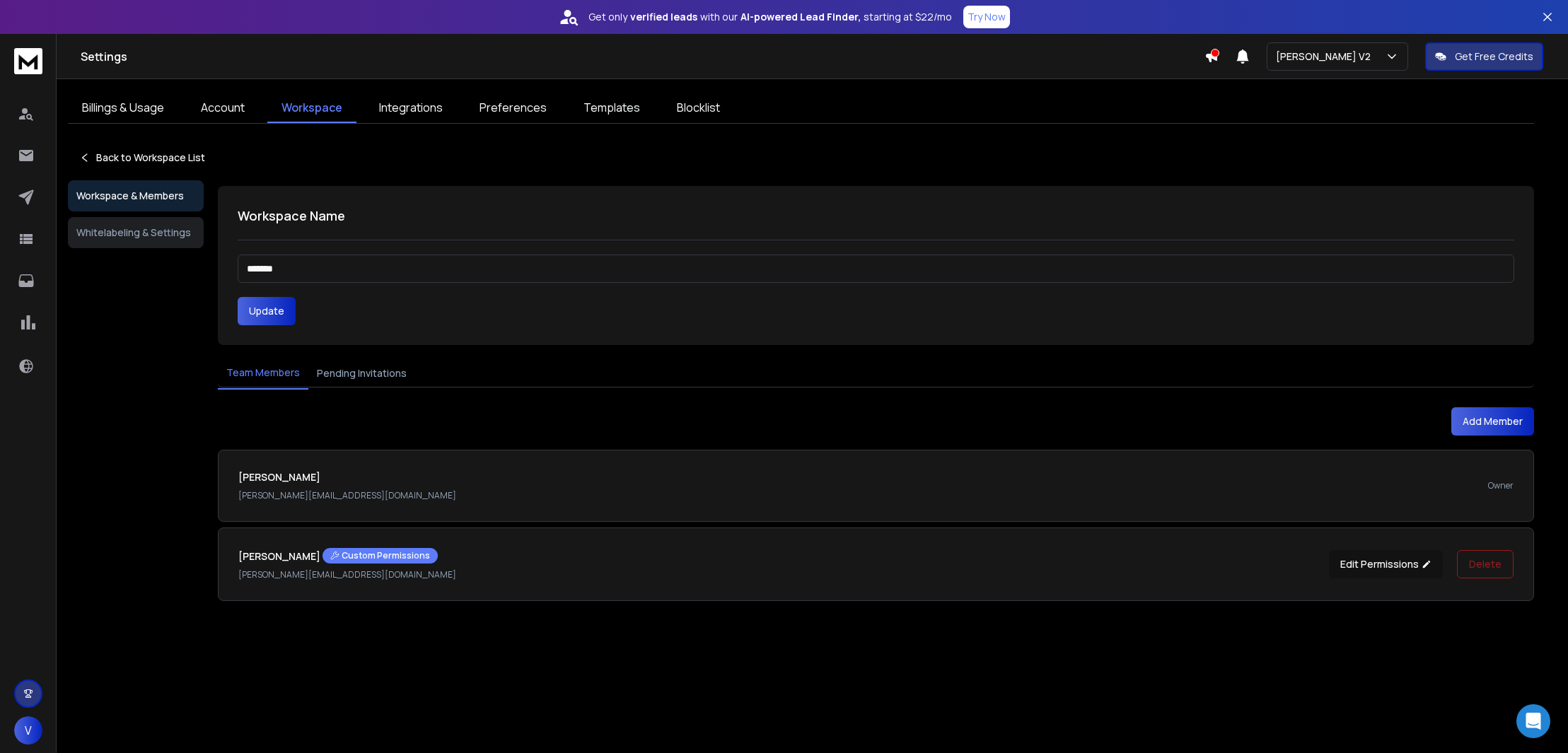
click at [120, 163] on p "Back to Workspace List" at bounding box center [151, 158] width 109 height 14
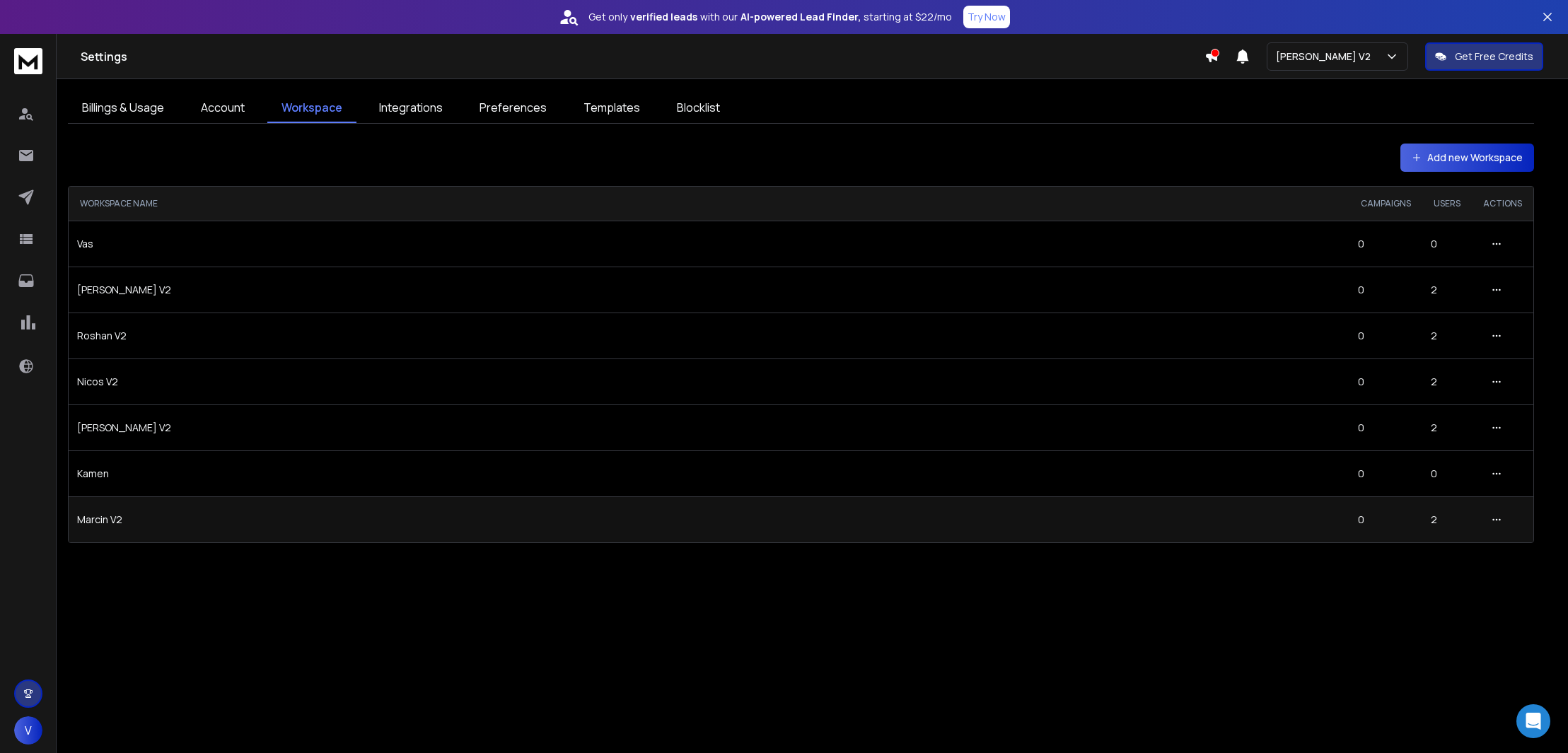
click at [115, 518] on td "Marcin V2" at bounding box center [709, 519] width 1281 height 46
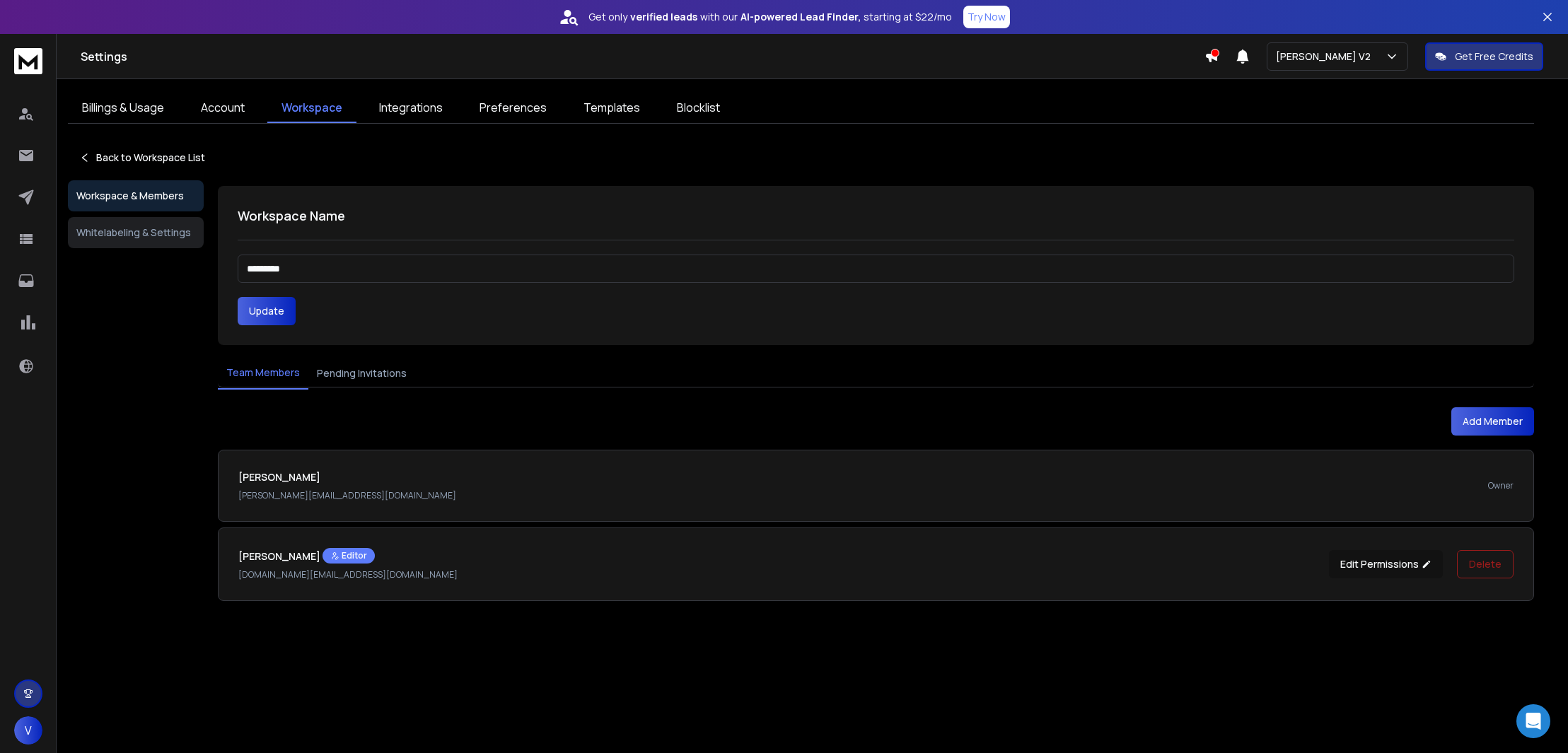
click at [360, 384] on button "Pending Invitations" at bounding box center [361, 373] width 107 height 31
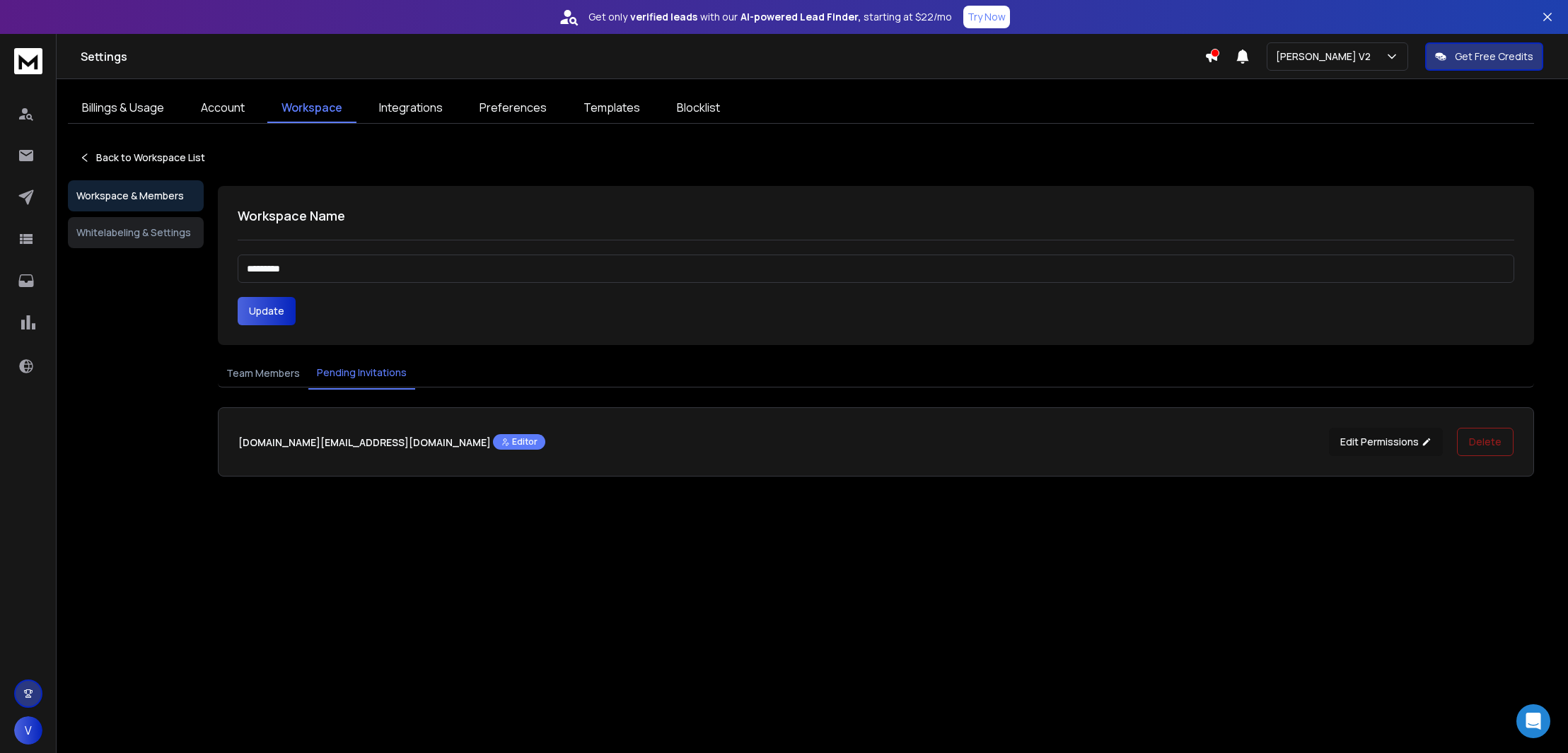
click at [1411, 443] on button "Edit Permissions" at bounding box center [1385, 442] width 114 height 28
click at [1413, 442] on button "Edit Permissions" at bounding box center [1385, 442] width 114 height 28
click at [1430, 440] on icon at bounding box center [1426, 442] width 8 height 8
click at [1427, 446] on icon at bounding box center [1426, 442] width 10 height 10
click at [1426, 446] on icon at bounding box center [1426, 442] width 10 height 10
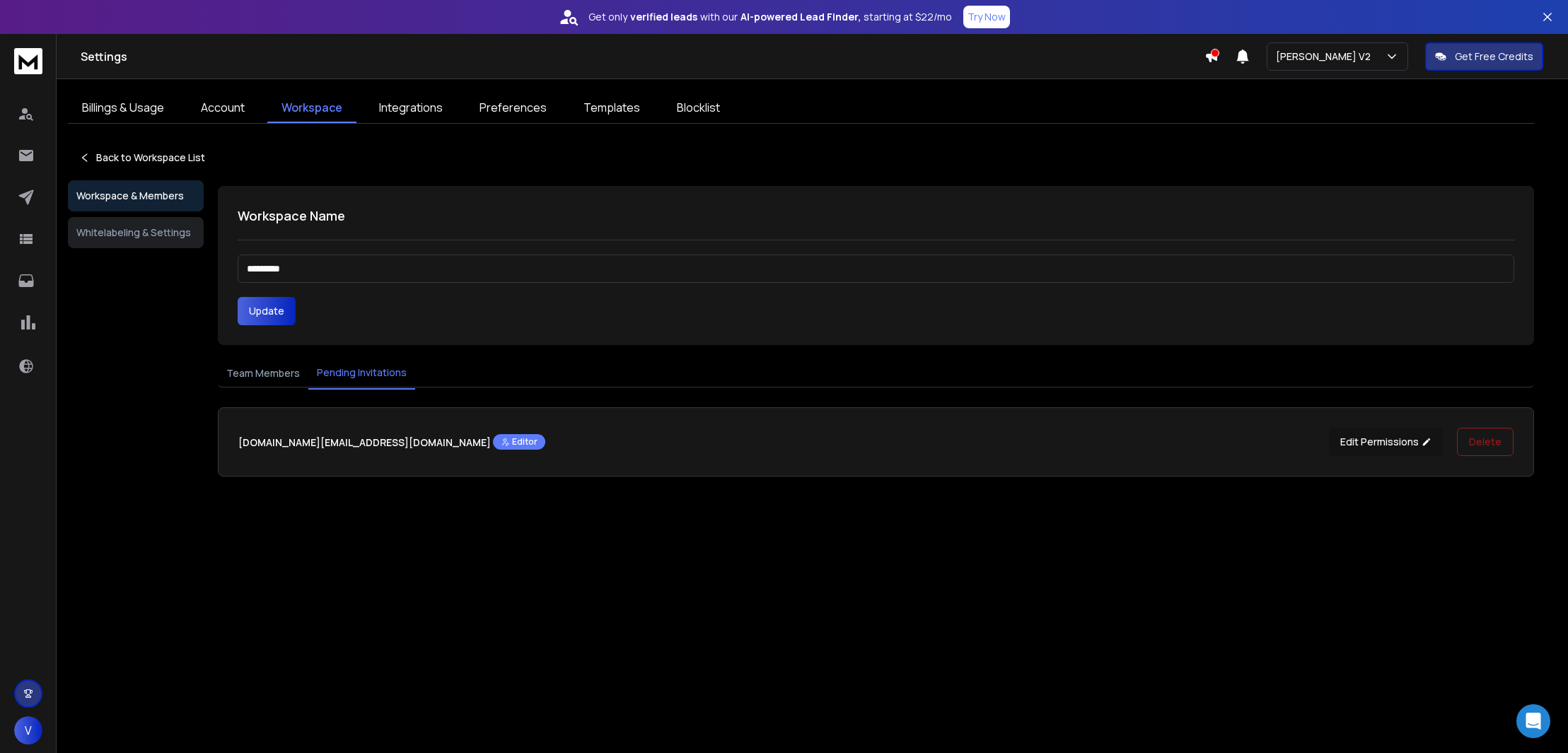
click at [1426, 446] on icon at bounding box center [1426, 442] width 10 height 10
click at [139, 162] on p "Back to Workspace List" at bounding box center [151, 158] width 109 height 14
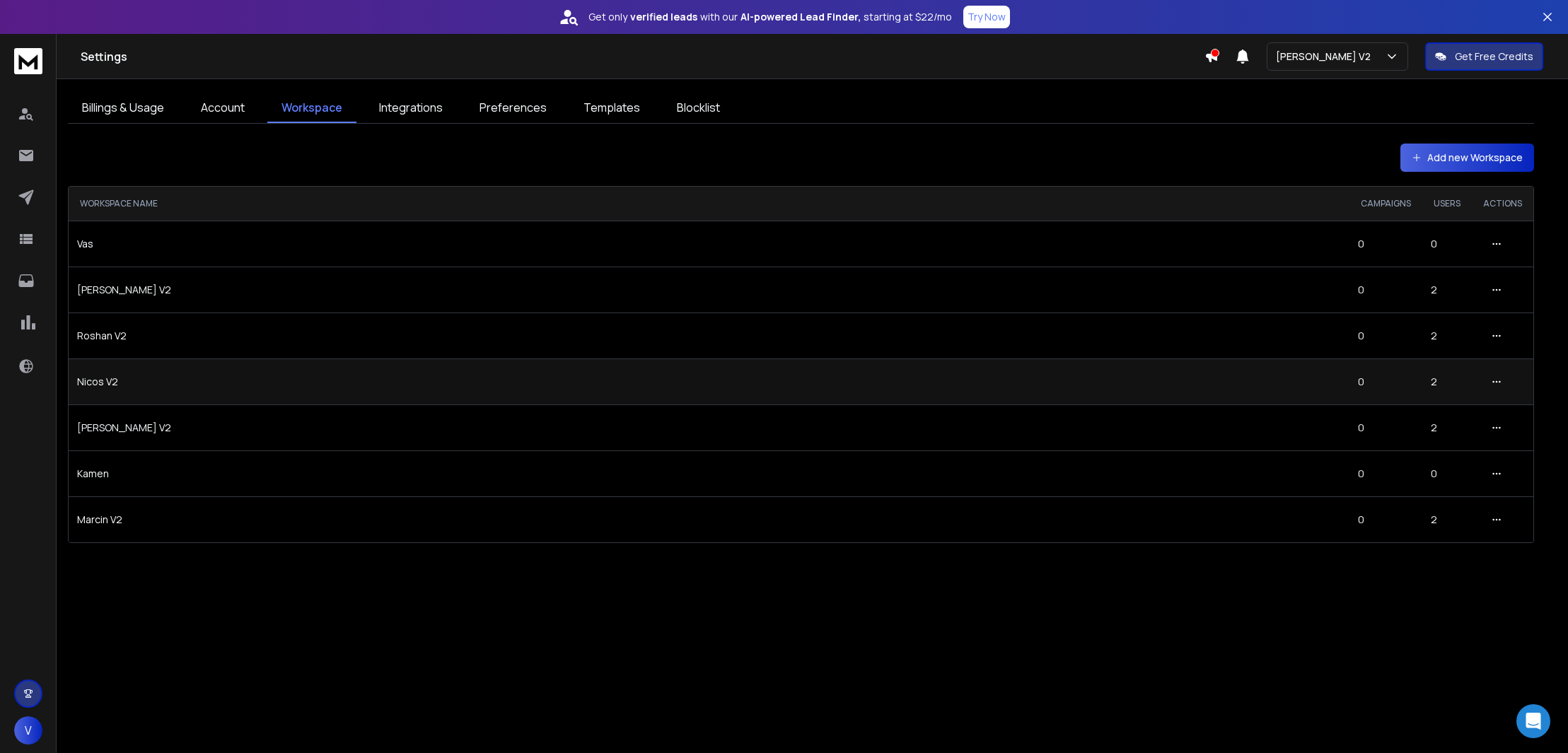
click at [134, 380] on td "Nicos V2" at bounding box center [709, 381] width 1281 height 46
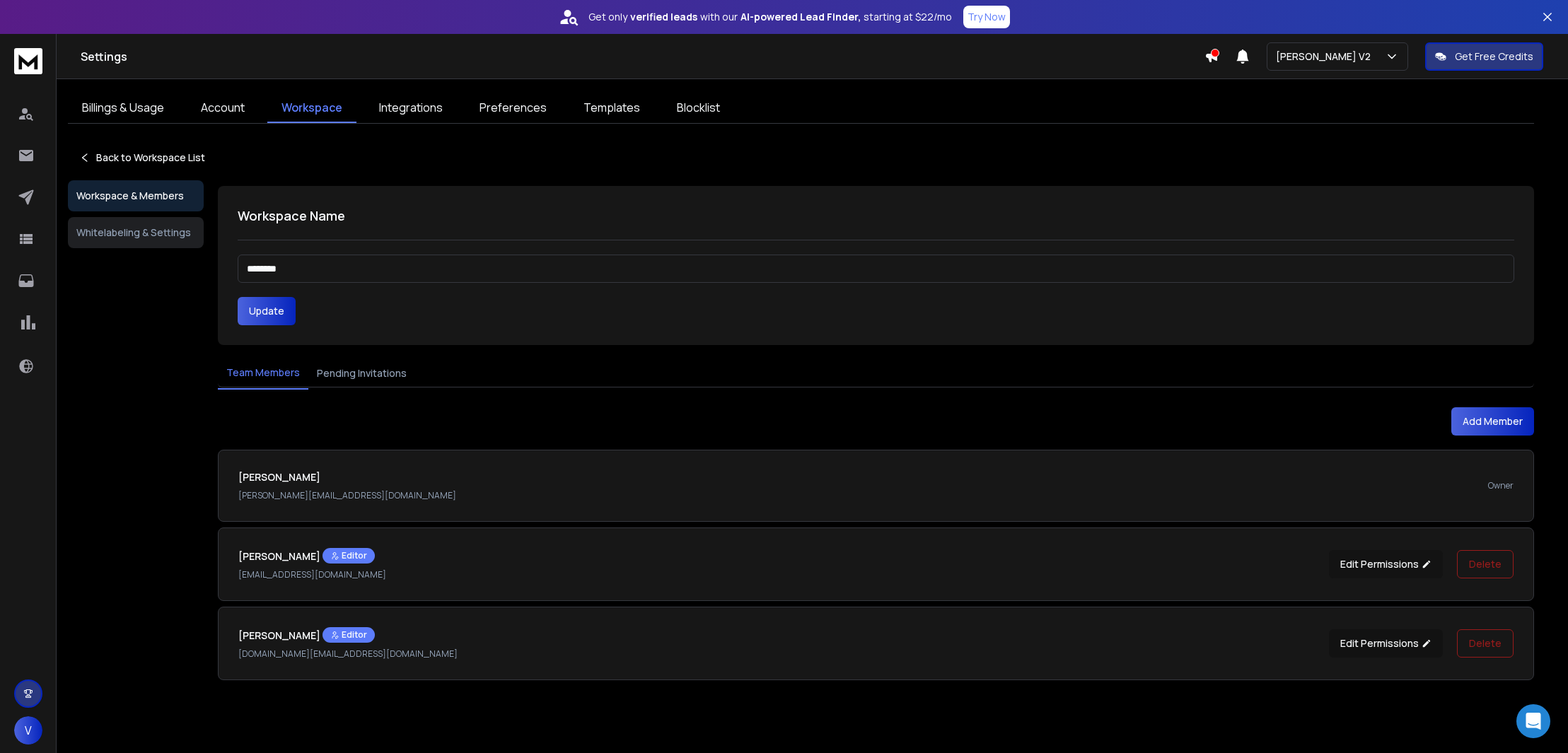
click at [1402, 569] on button "Edit Permissions" at bounding box center [1385, 564] width 114 height 28
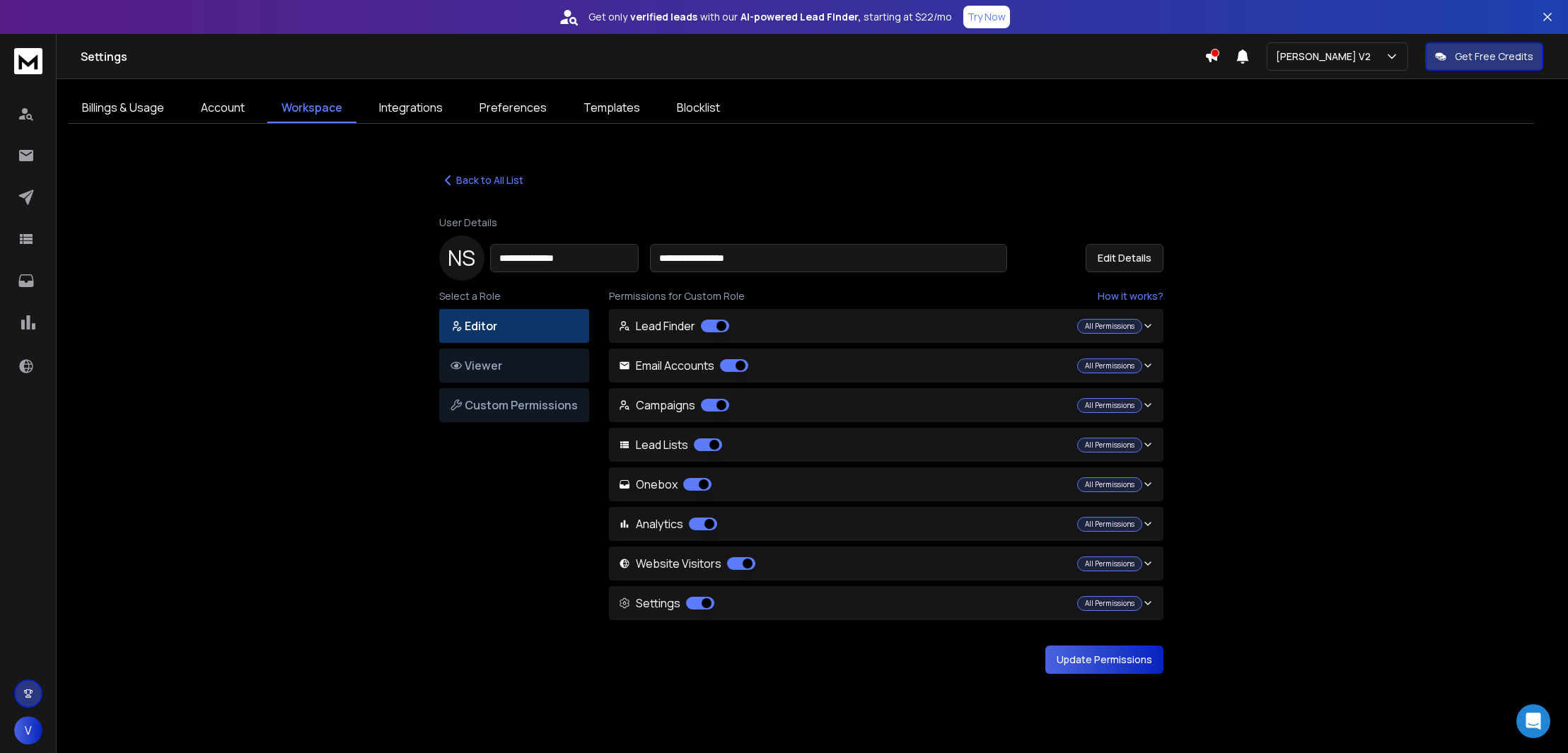
click at [709, 326] on button "button" at bounding box center [715, 326] width 28 height 12
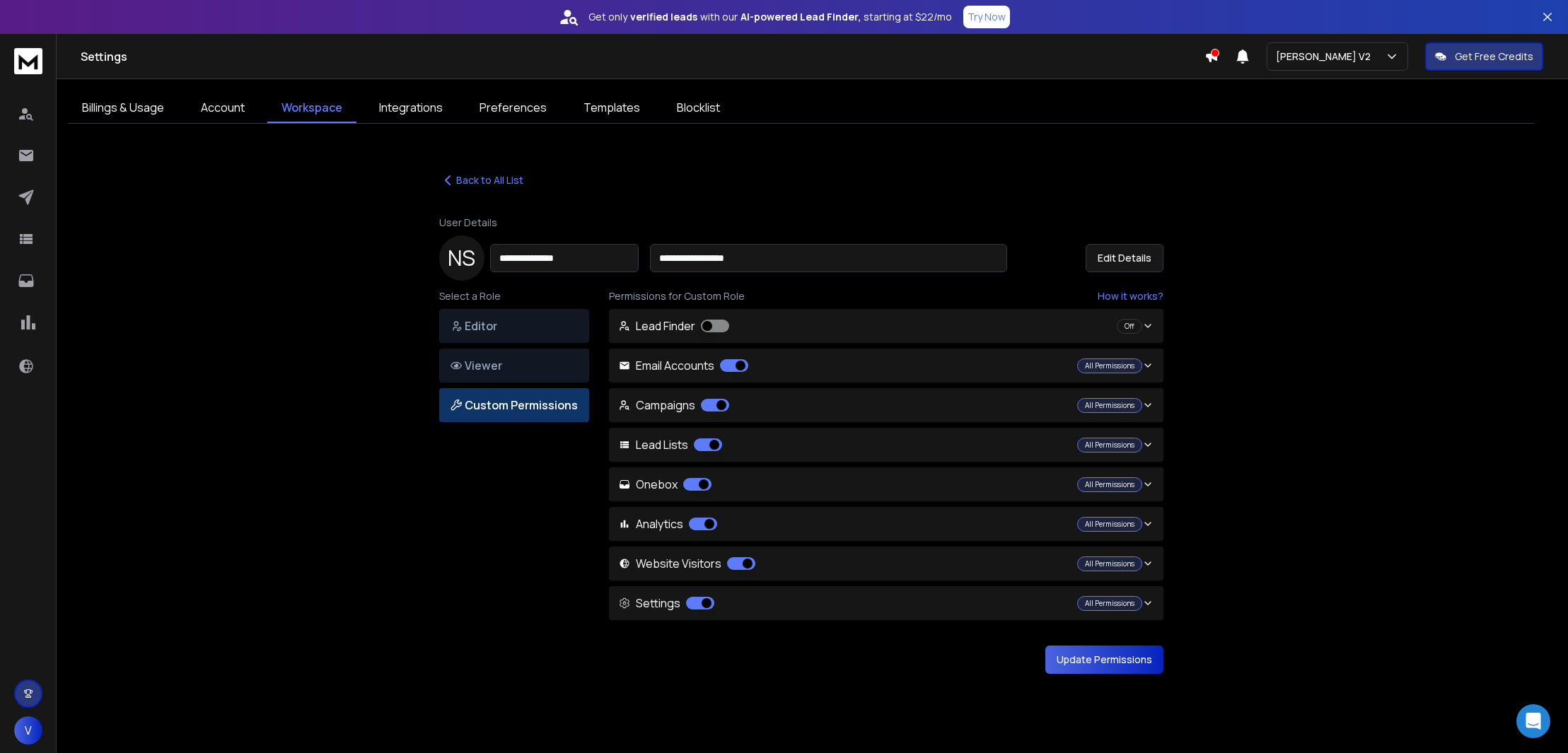
click at [1129, 654] on button "Update Permissions" at bounding box center [1104, 660] width 118 height 28
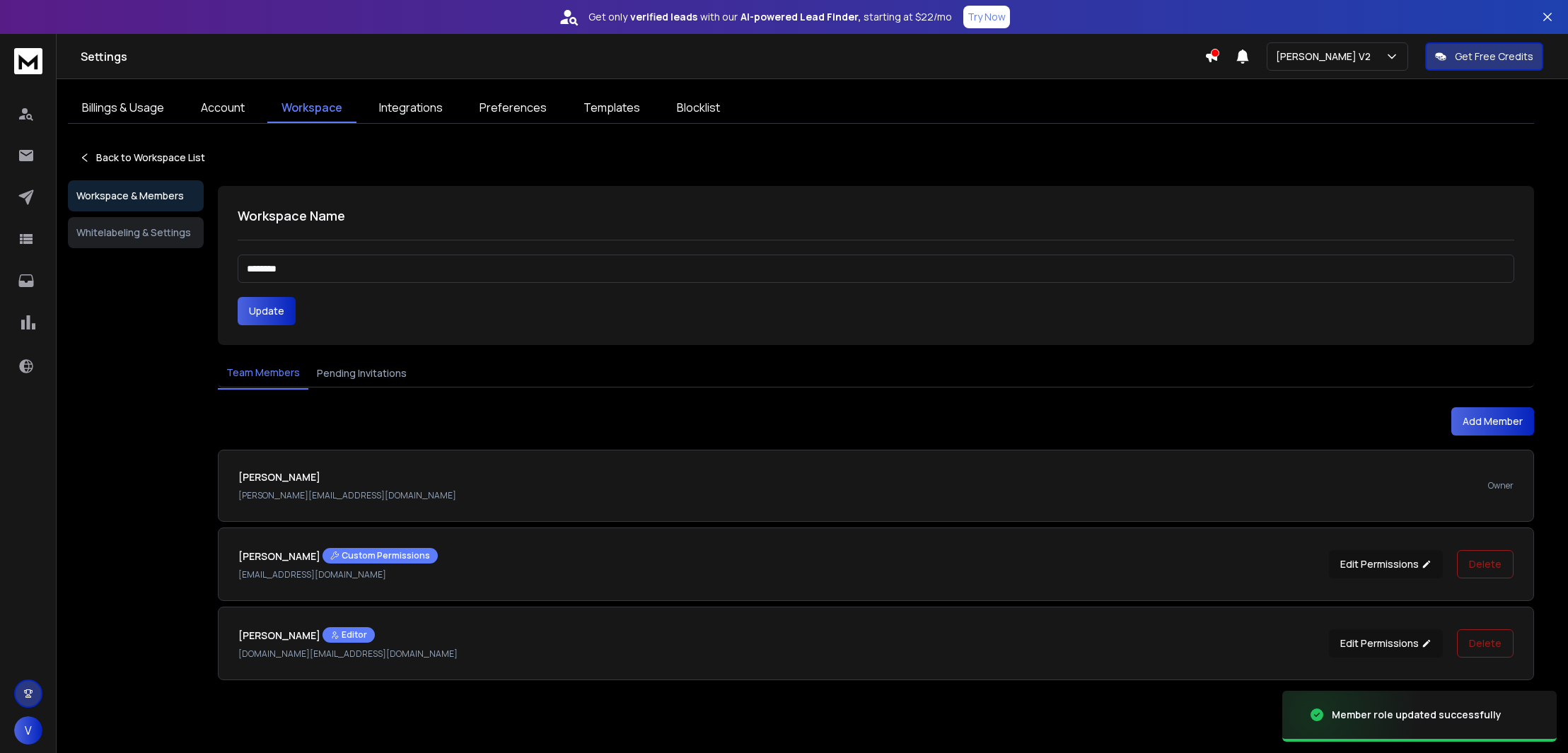
click at [114, 151] on p "Back to Workspace List" at bounding box center [151, 158] width 109 height 14
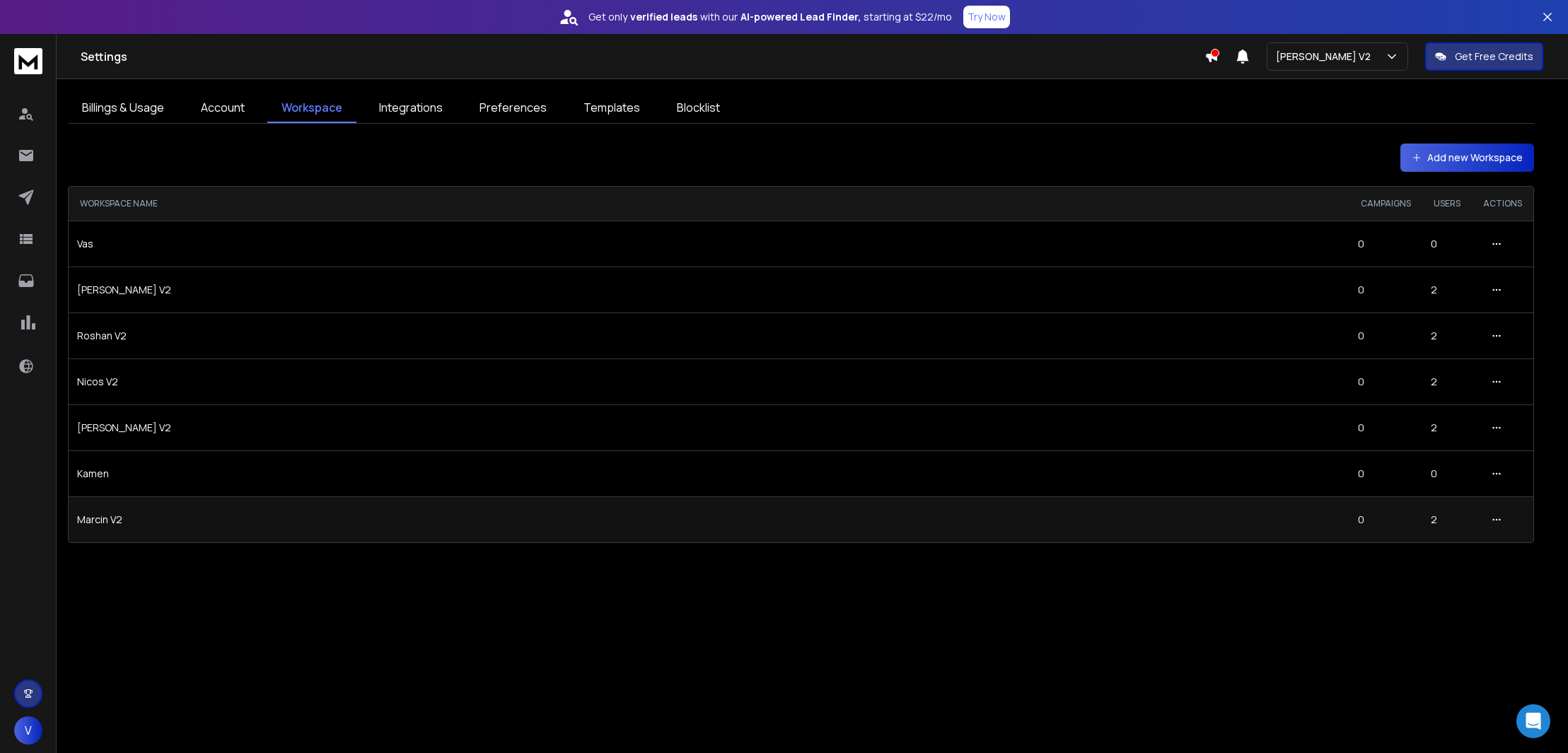
click at [114, 522] on td "Marcin V2" at bounding box center [709, 519] width 1281 height 46
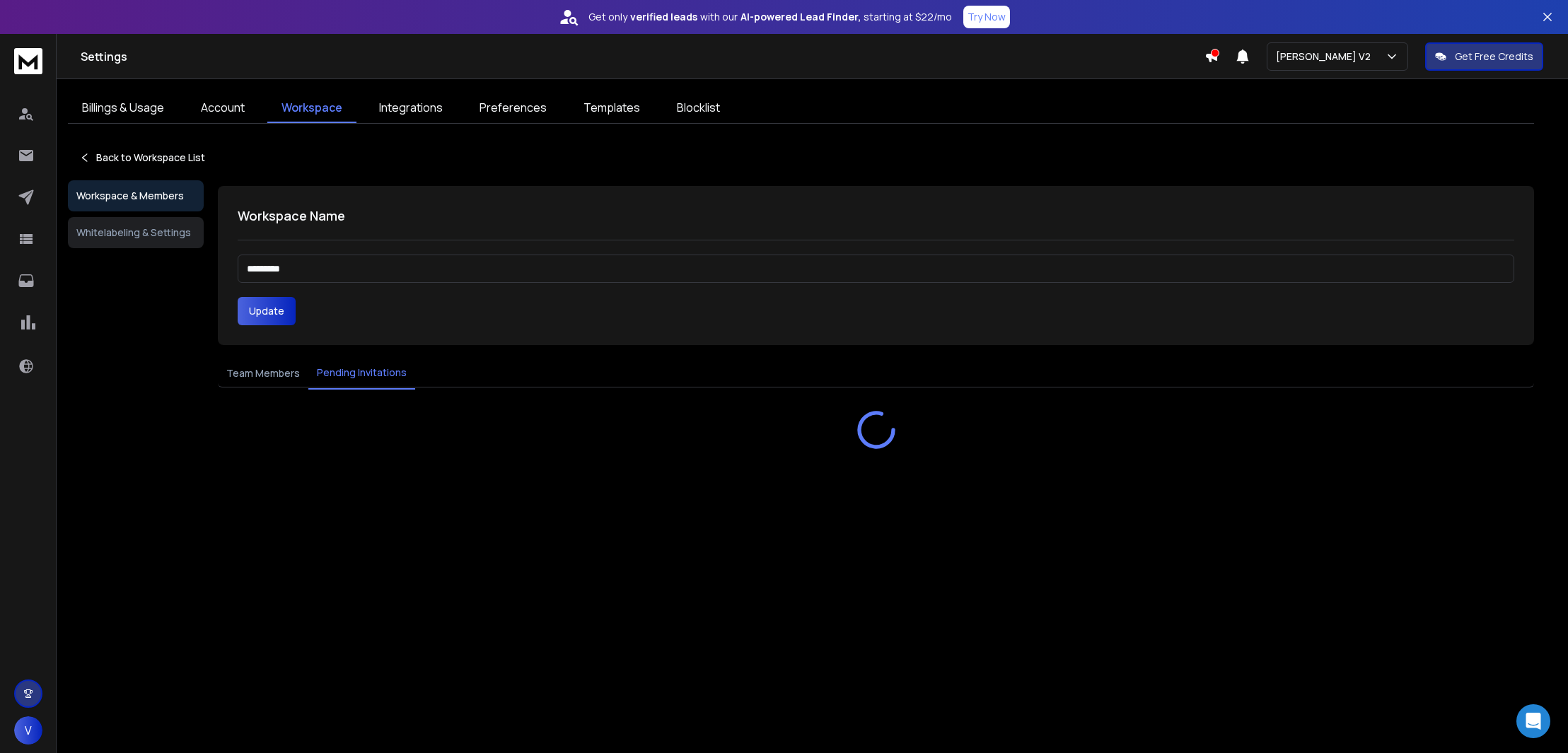
click at [349, 373] on button "Pending Invitations" at bounding box center [361, 373] width 107 height 33
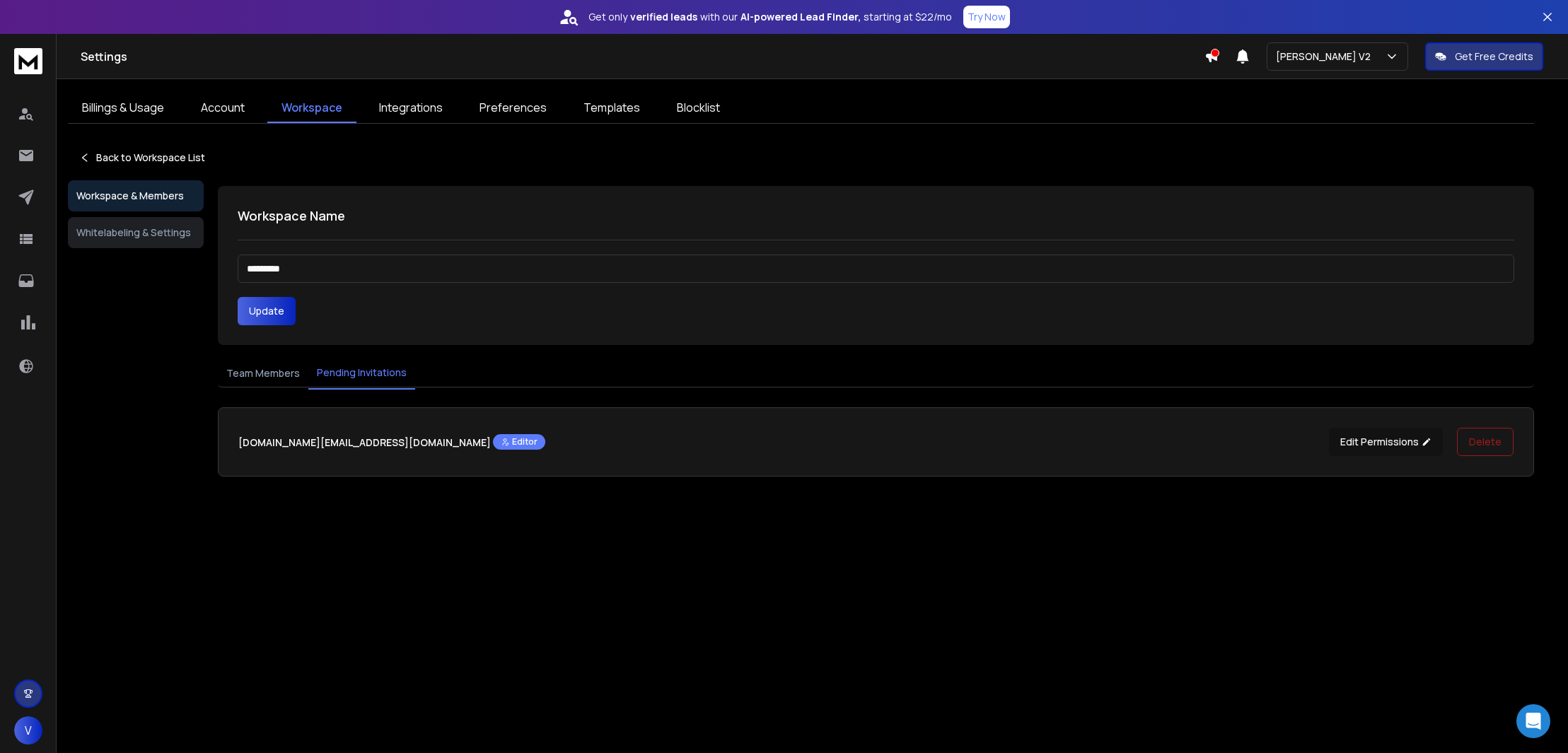
click at [151, 162] on p "Back to Workspace List" at bounding box center [151, 158] width 109 height 14
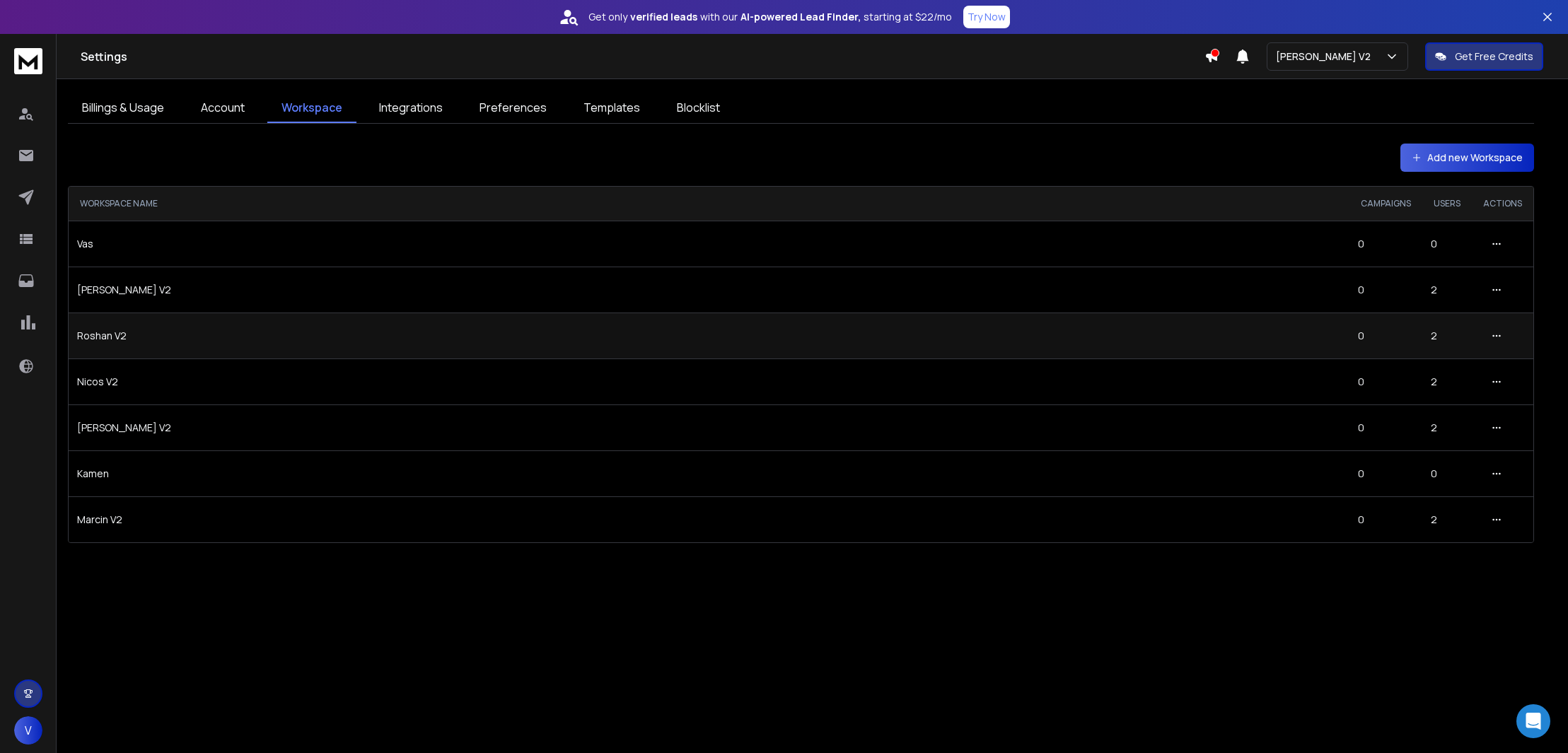
click at [118, 333] on td "Roshan V2" at bounding box center [709, 335] width 1281 height 46
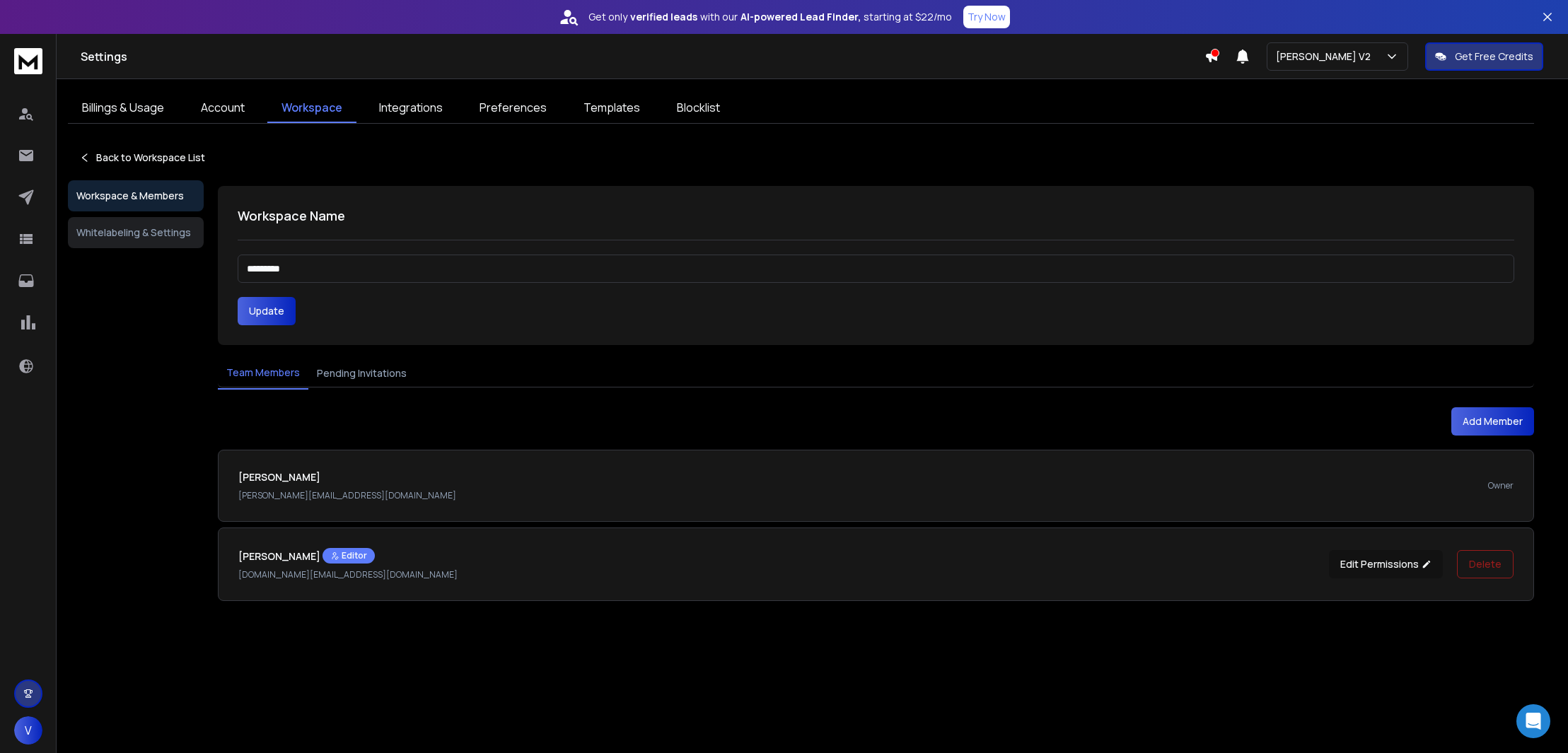
click at [357, 376] on button "Pending Invitations" at bounding box center [361, 373] width 107 height 31
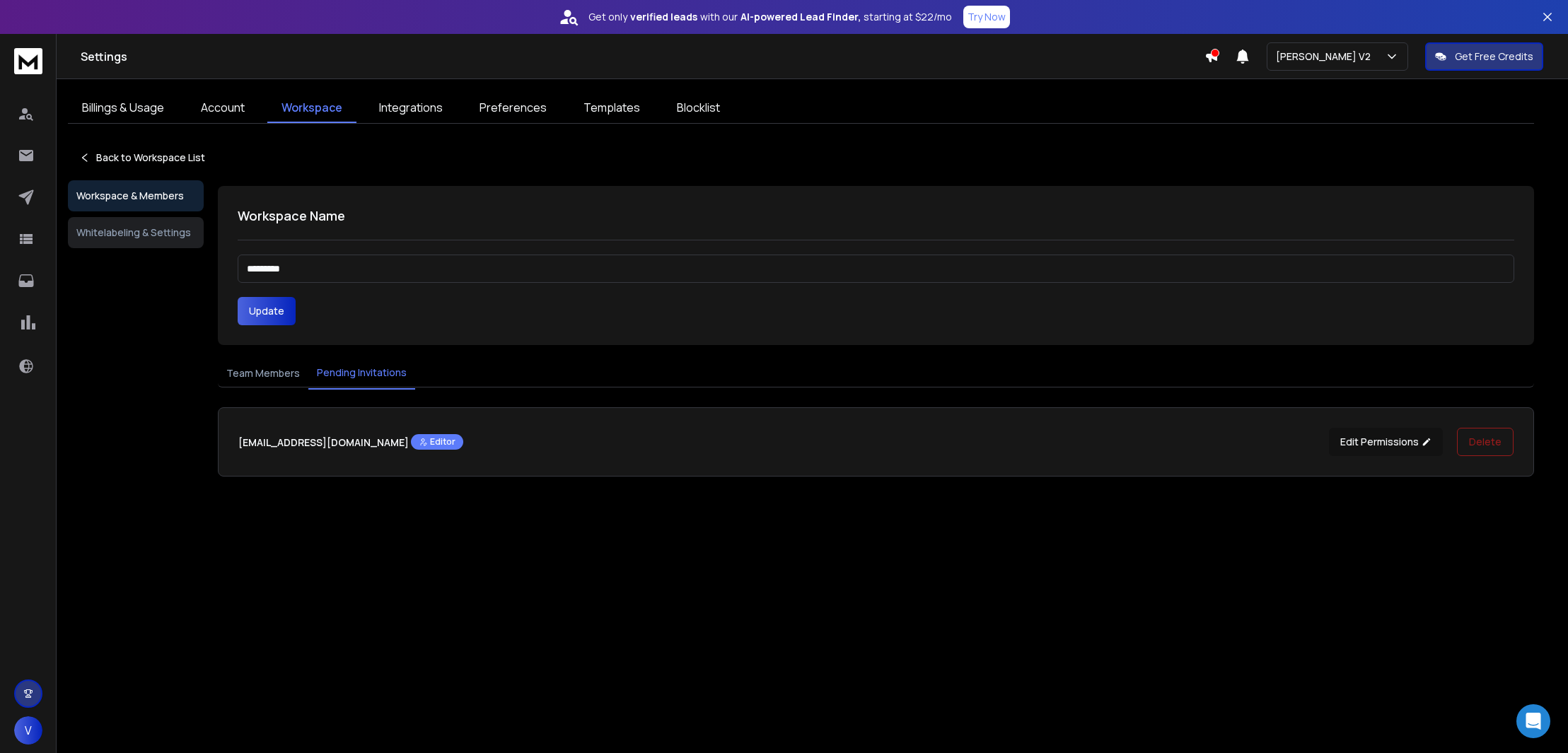
click at [273, 363] on button "Team Members" at bounding box center [263, 373] width 90 height 31
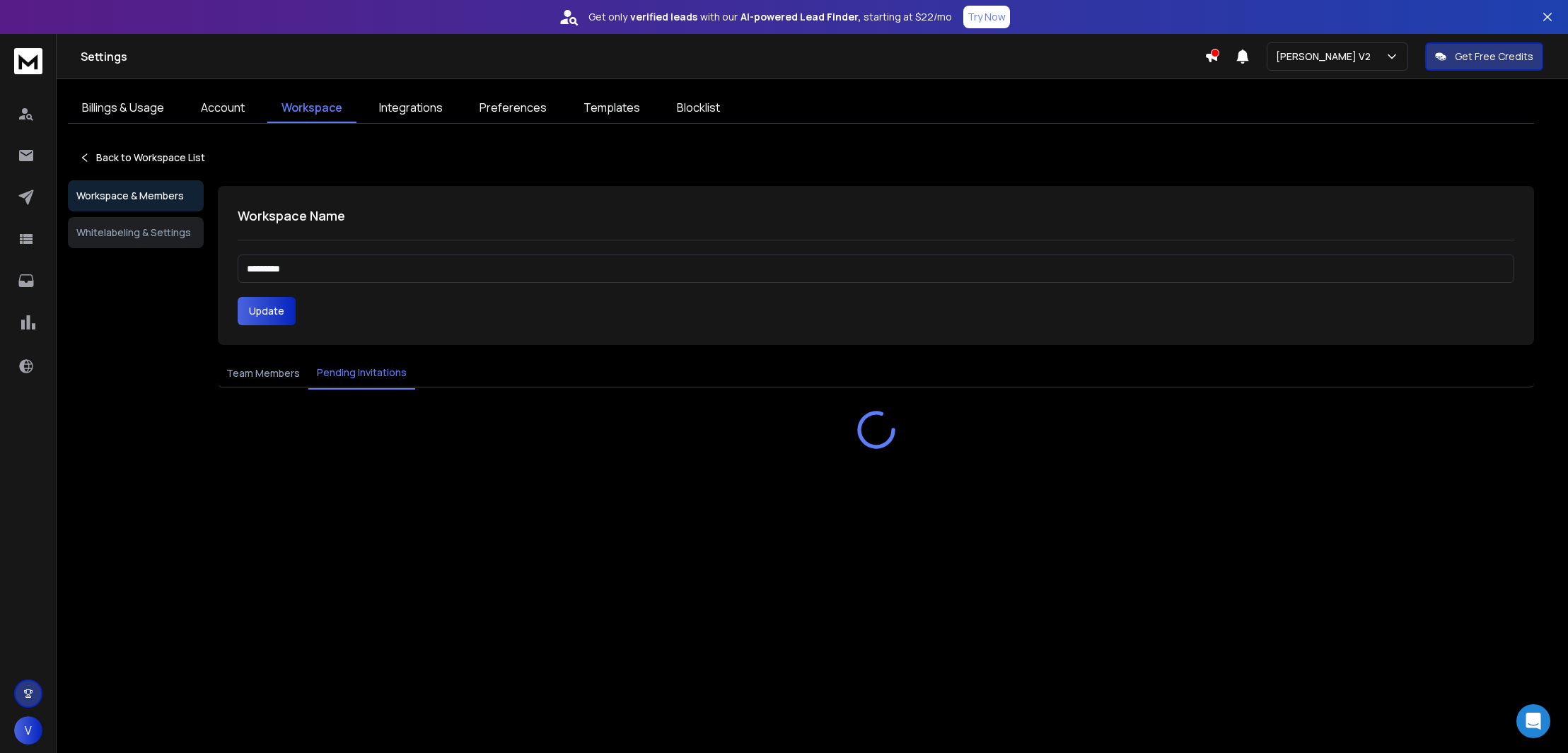
drag, startPoint x: 330, startPoint y: 376, endPoint x: 321, endPoint y: 386, distance: 13.5
click at [331, 377] on button "Pending Invitations" at bounding box center [361, 373] width 107 height 33
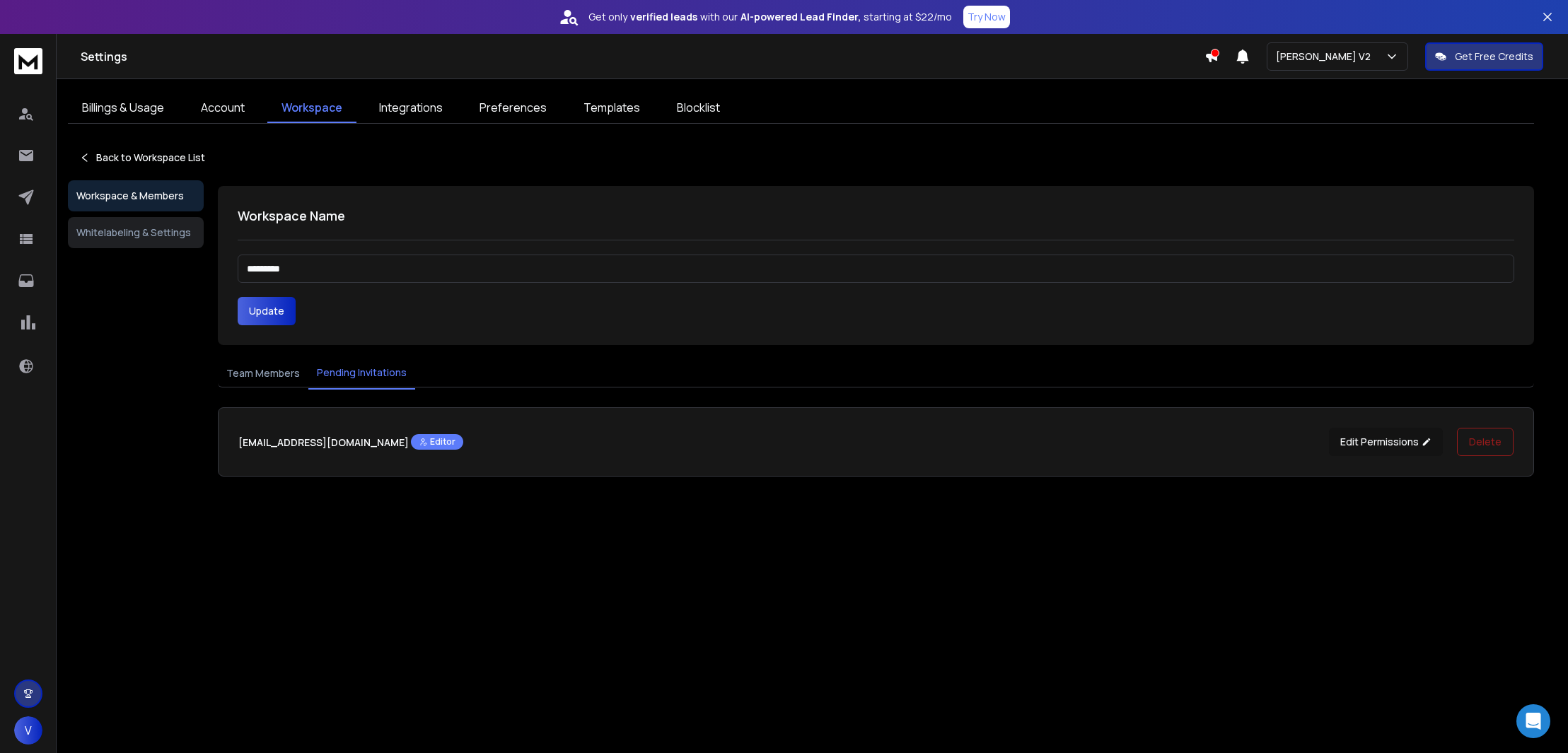
click at [1353, 436] on button "Edit Permissions" at bounding box center [1385, 442] width 114 height 28
click at [1407, 437] on button "Edit Permissions" at bounding box center [1385, 442] width 114 height 28
click at [1419, 442] on button "Edit Permissions" at bounding box center [1385, 442] width 114 height 28
click at [1424, 442] on button "Edit Permissions" at bounding box center [1385, 442] width 114 height 28
click at [1426, 440] on icon at bounding box center [1426, 442] width 10 height 10
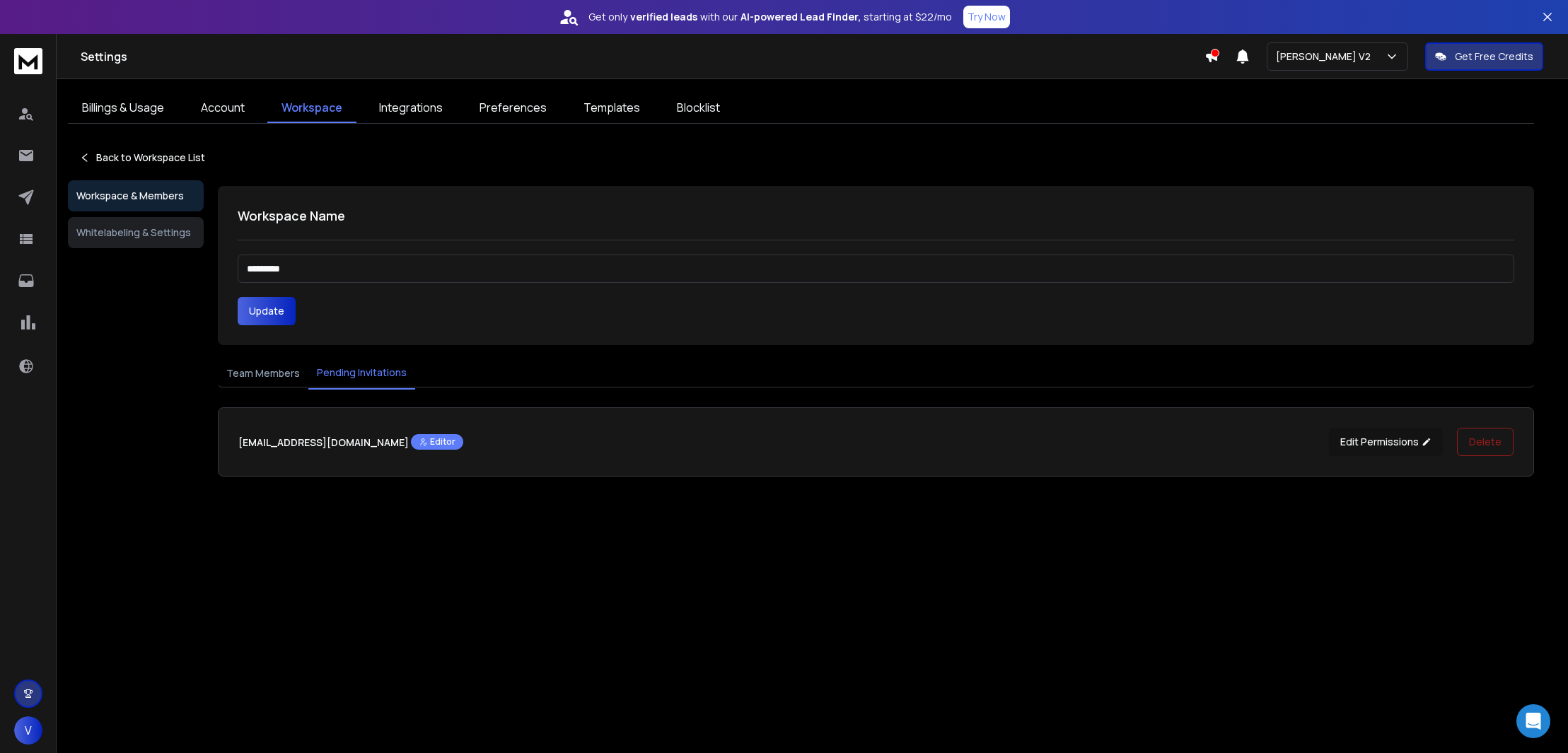
click at [1426, 440] on icon at bounding box center [1426, 442] width 10 height 10
click at [265, 373] on button "Team Members" at bounding box center [263, 373] width 90 height 31
